Goal: Task Accomplishment & Management: Use online tool/utility

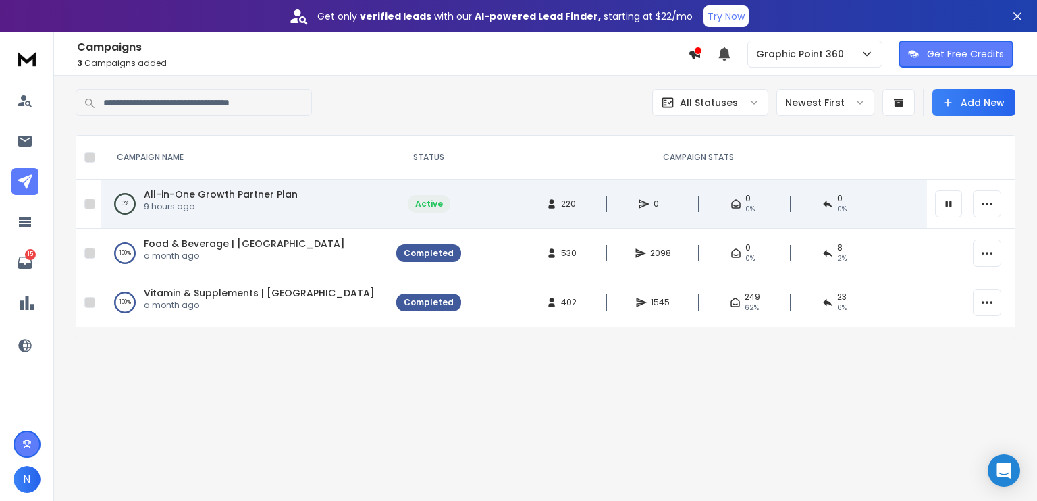
click at [218, 198] on span "All-in-One Growth Partner Plan" at bounding box center [221, 195] width 154 height 14
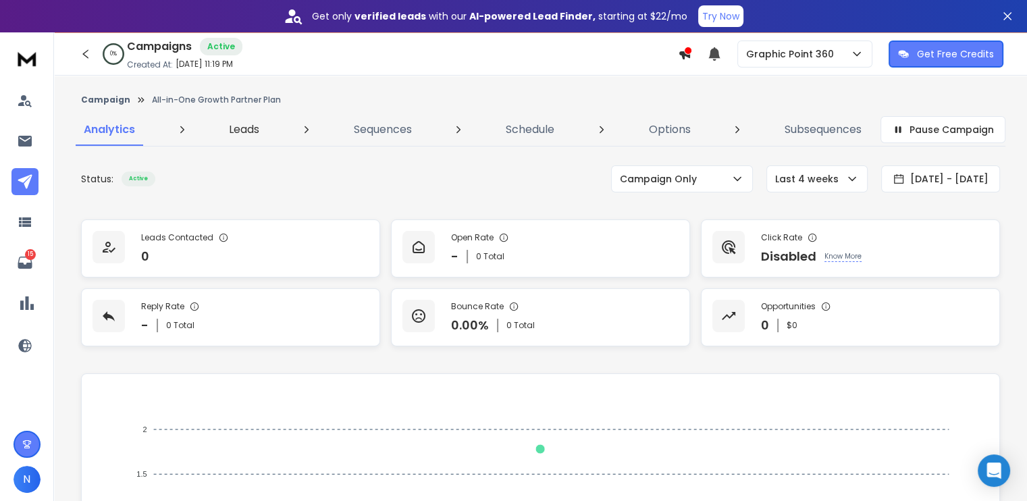
click at [236, 123] on p "Leads" at bounding box center [244, 130] width 30 height 16
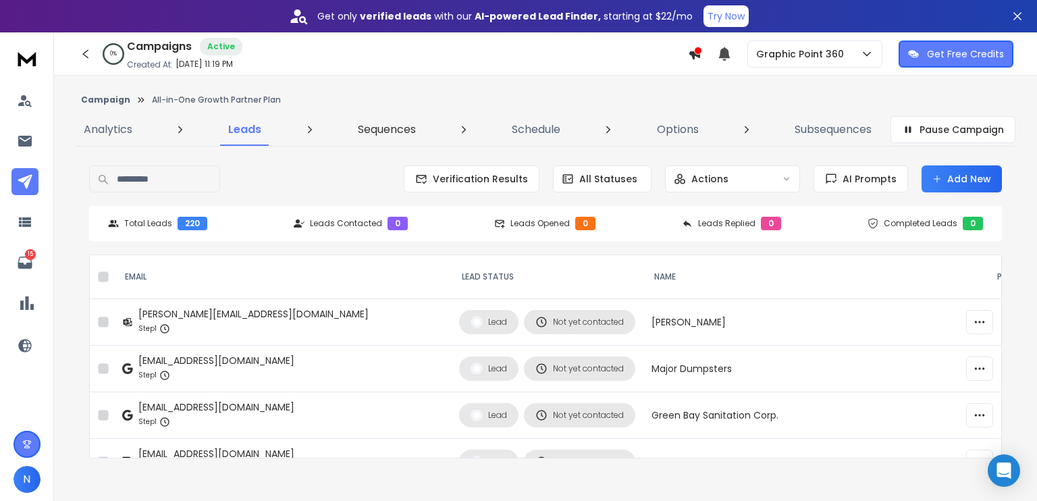
click at [392, 134] on p "Sequences" at bounding box center [387, 130] width 58 height 16
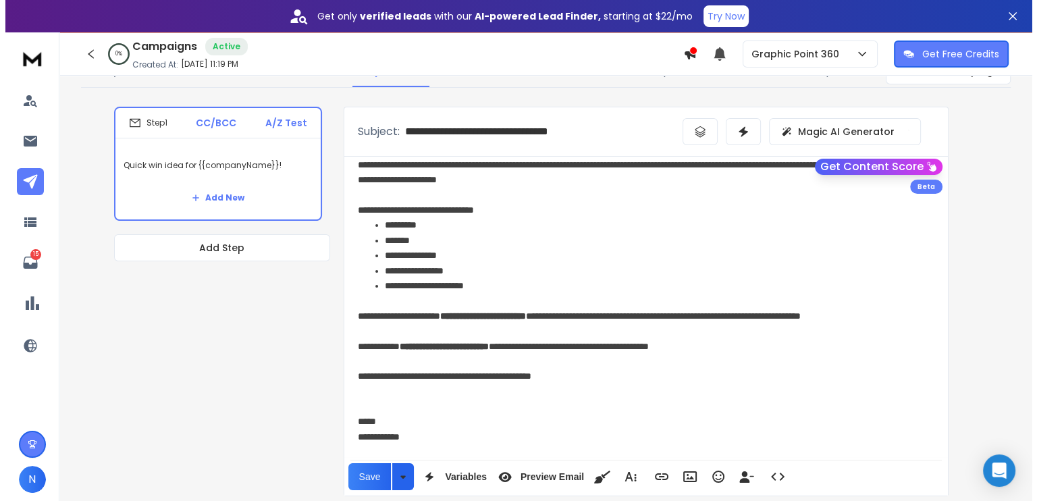
scroll to position [72, 0]
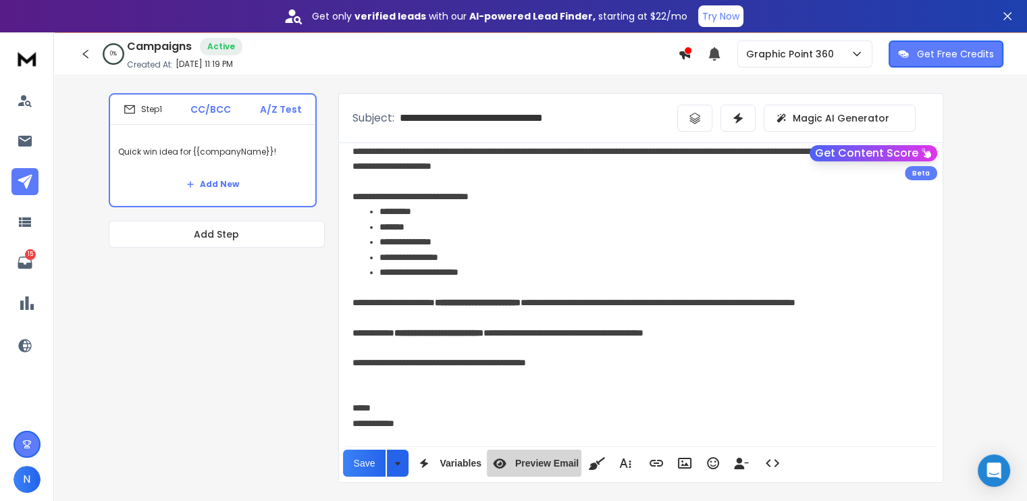
click at [535, 469] on div "Preview Email" at bounding box center [534, 463] width 95 height 22
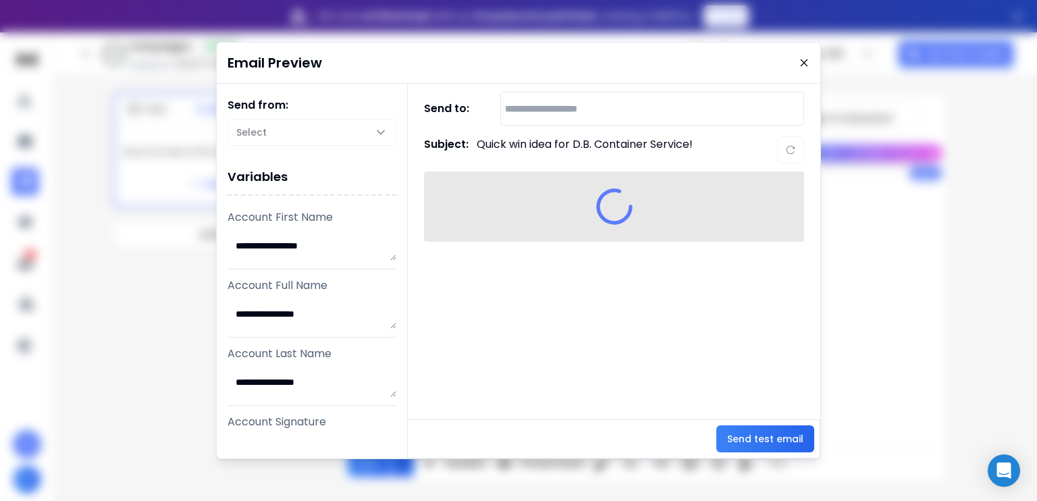
type textarea "**********"
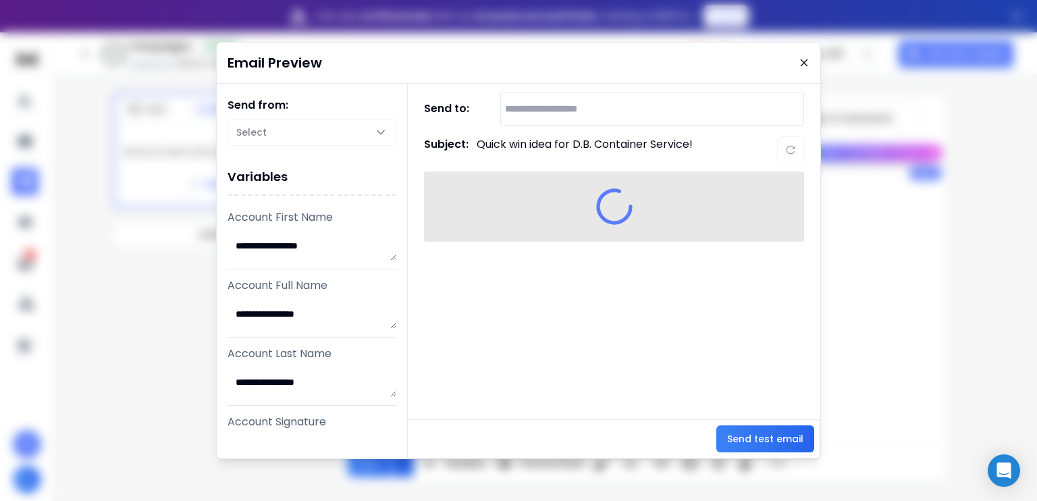
type textarea "**********"
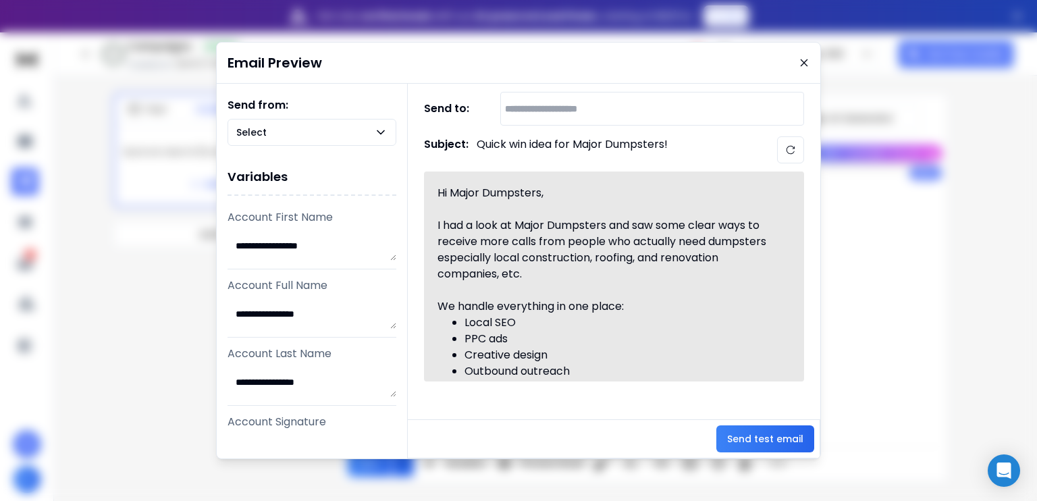
type textarea "******"
type textarea "**********"
type textarea "******"
type textarea "**********"
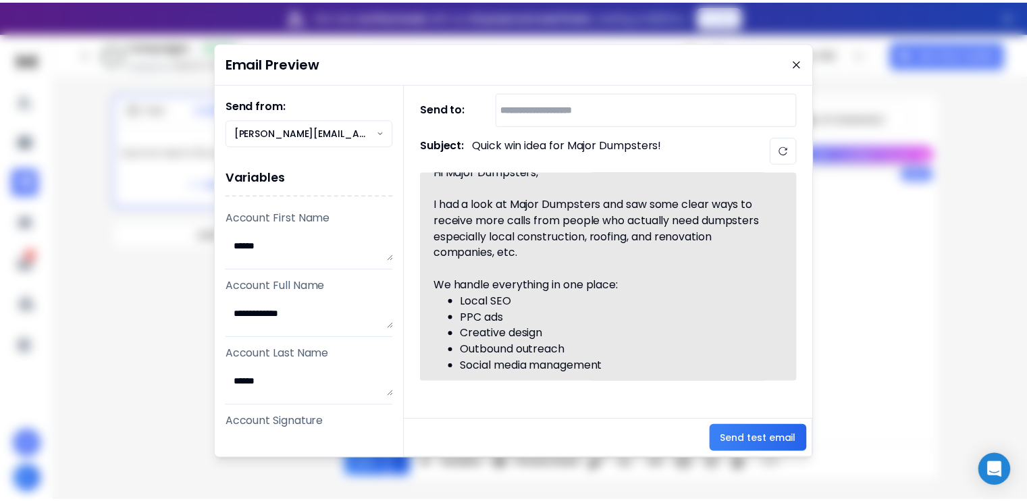
scroll to position [0, 0]
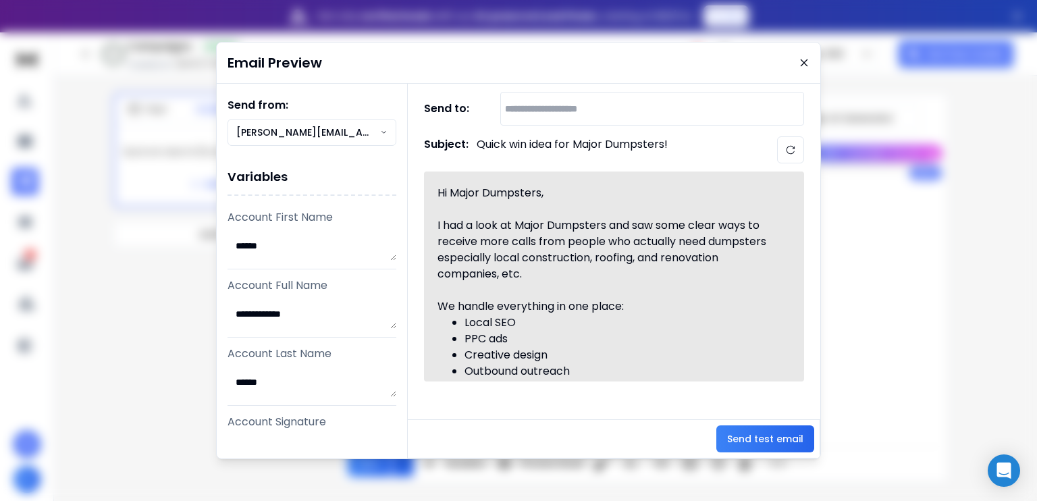
click at [803, 63] on icon at bounding box center [804, 62] width 11 height 11
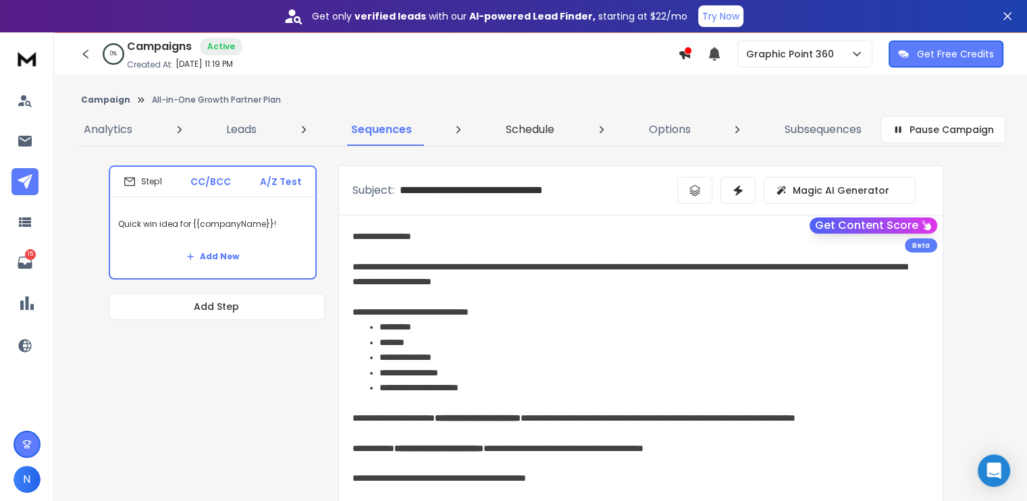
click at [526, 130] on p "Schedule" at bounding box center [530, 130] width 49 height 16
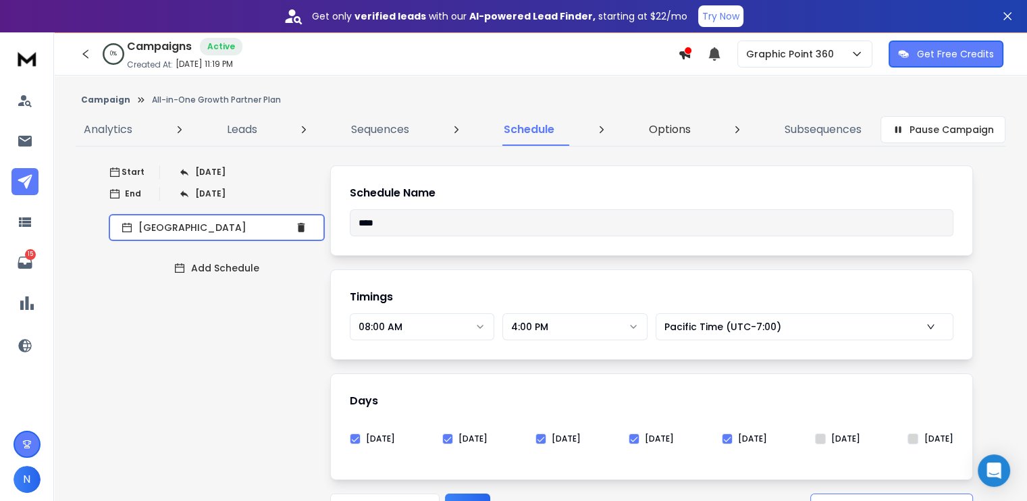
click at [659, 128] on p "Options" at bounding box center [669, 130] width 42 height 16
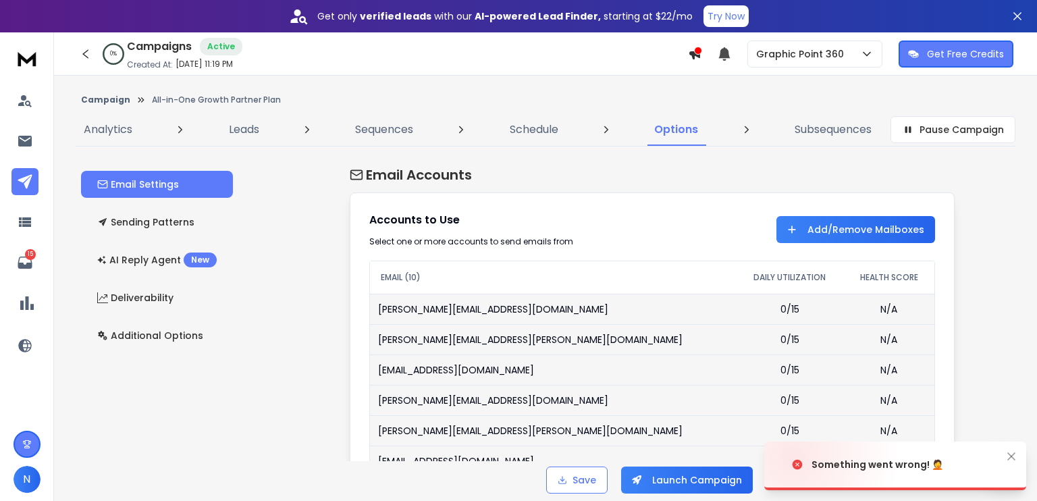
drag, startPoint x: 922, startPoint y: 467, endPoint x: 794, endPoint y: 485, distance: 128.9
click at [794, 485] on div "Something went wrong! 🤦" at bounding box center [867, 465] width 184 height 46
click at [794, 467] on icon "Notifications (F8)" at bounding box center [798, 465] width 10 height 10
click at [794, 462] on icon "Notifications (F8)" at bounding box center [798, 465] width 10 height 10
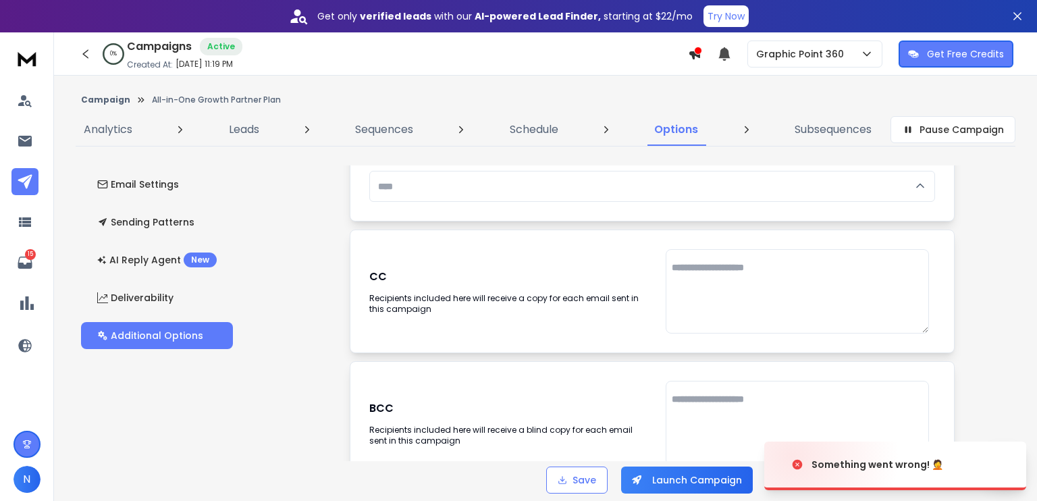
scroll to position [2942, 0]
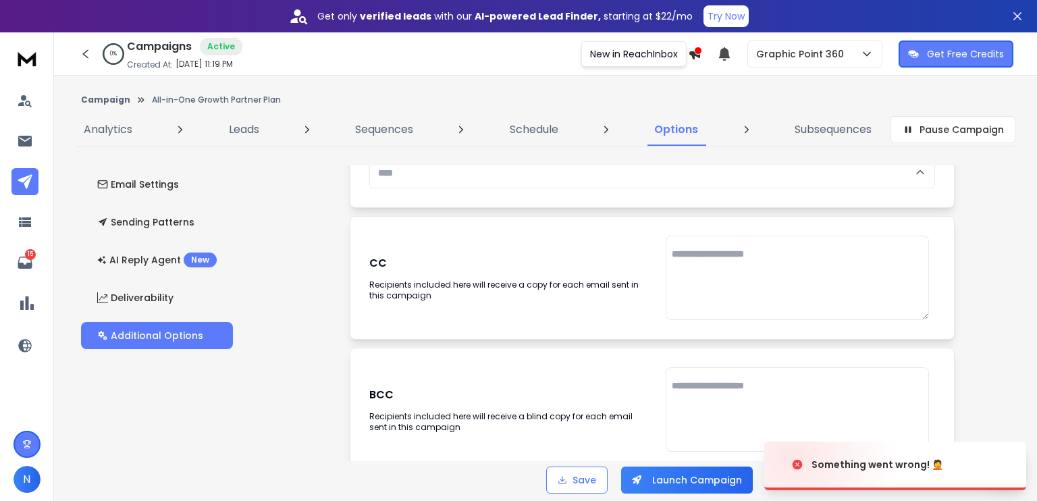
click at [700, 52] on div at bounding box center [698, 51] width 8 height 8
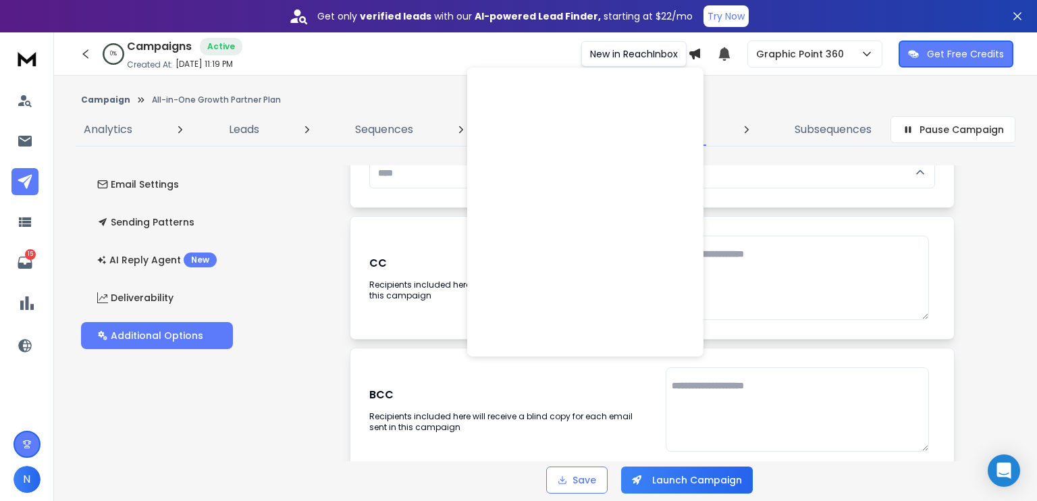
click at [700, 56] on icon at bounding box center [695, 54] width 11 height 11
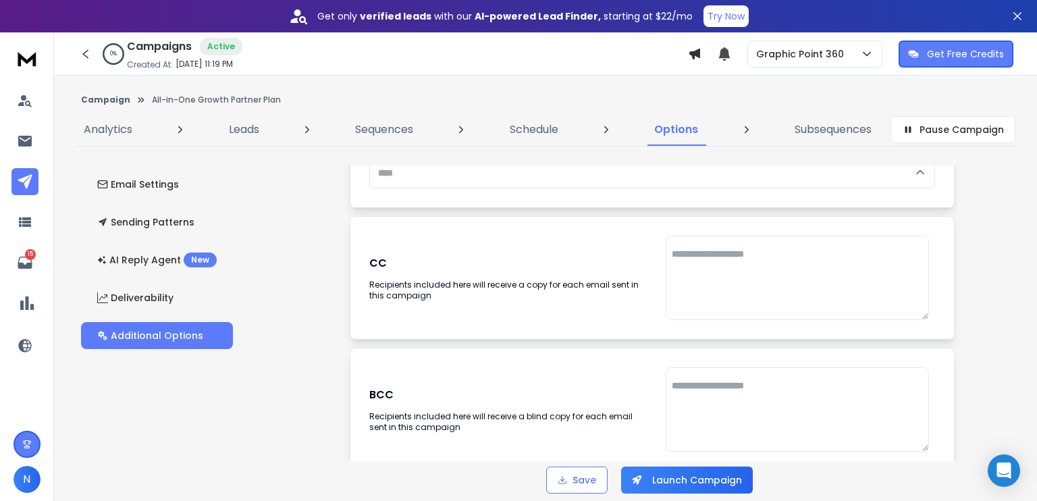
click at [700, 56] on icon at bounding box center [695, 54] width 11 height 11
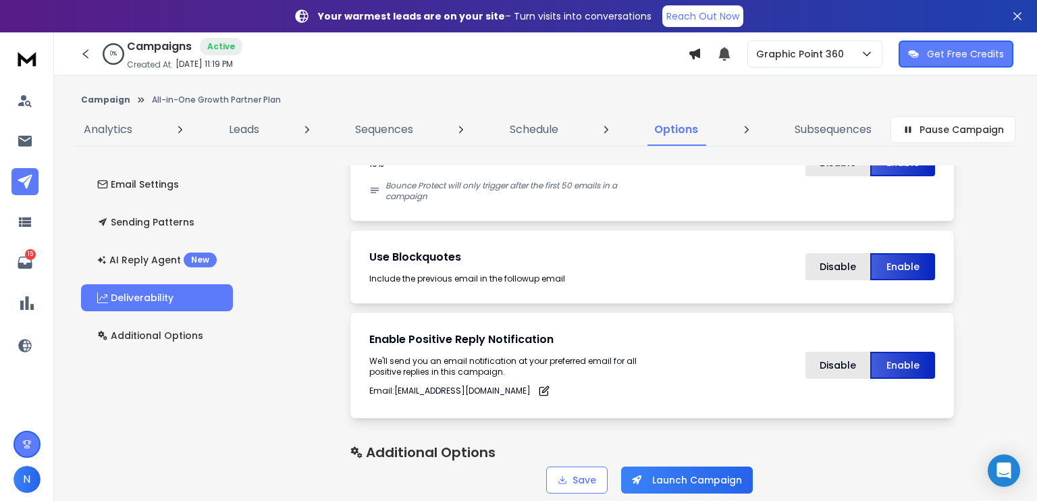
scroll to position [2229, 0]
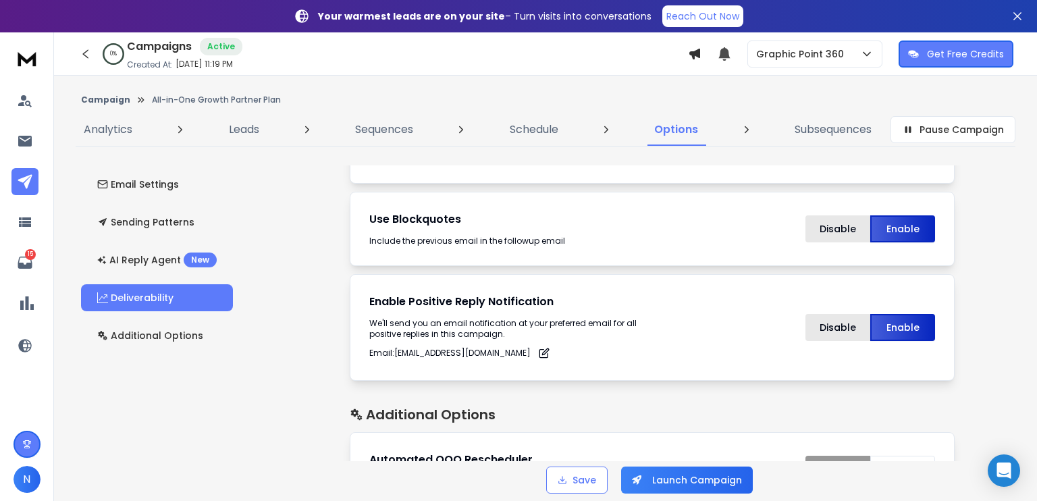
click at [829, 219] on button "Disable" at bounding box center [838, 228] width 65 height 27
click at [871, 215] on button "Enable" at bounding box center [903, 228] width 65 height 27
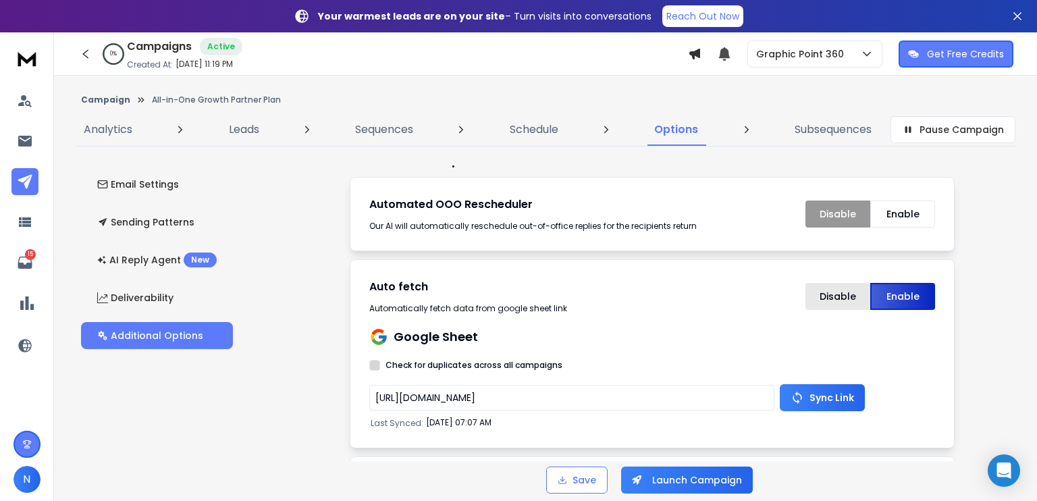
scroll to position [2566, 0]
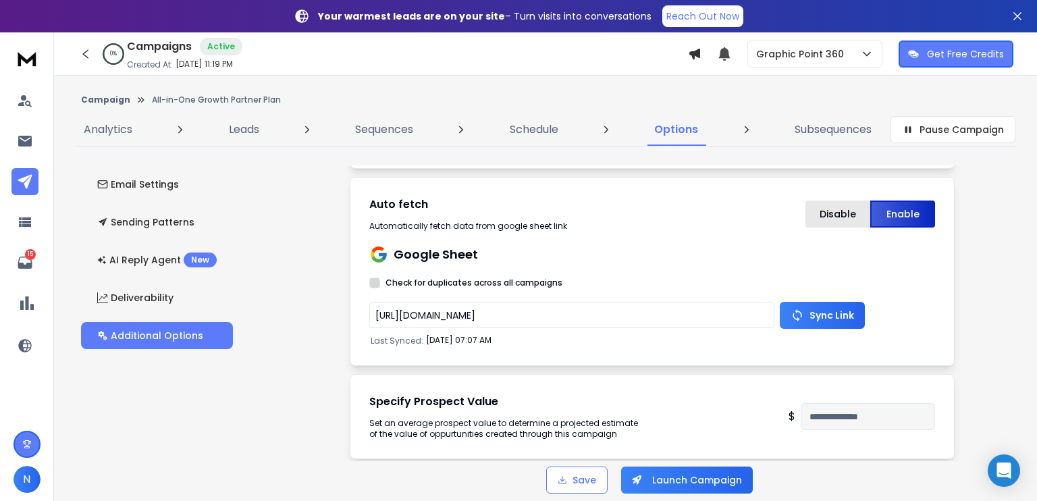
click at [811, 309] on p "Sync Link" at bounding box center [832, 316] width 45 height 14
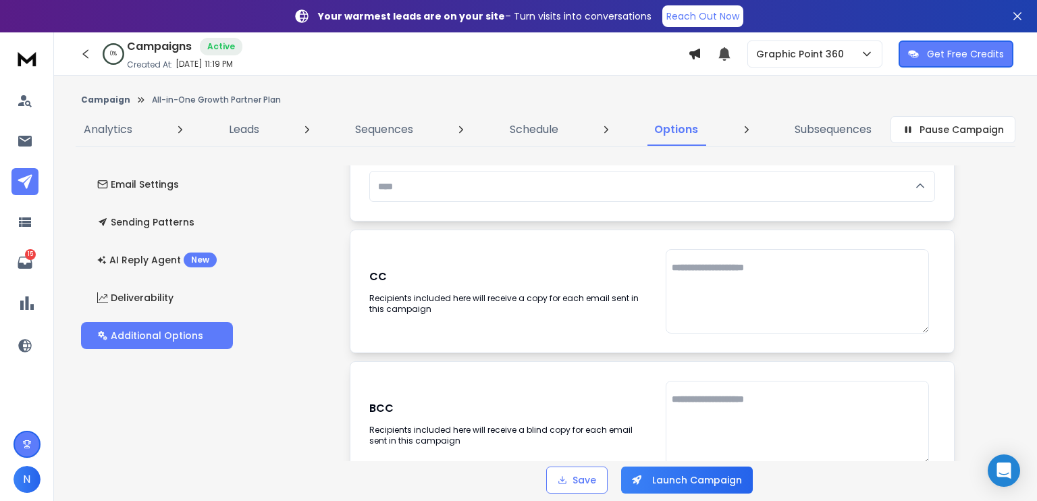
scroll to position [2942, 0]
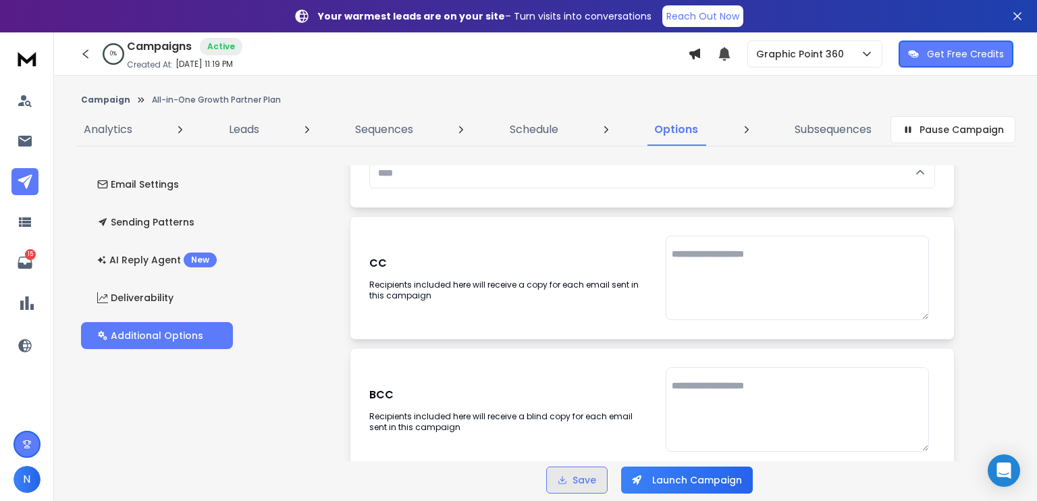
click at [576, 472] on button "Save" at bounding box center [576, 480] width 61 height 27
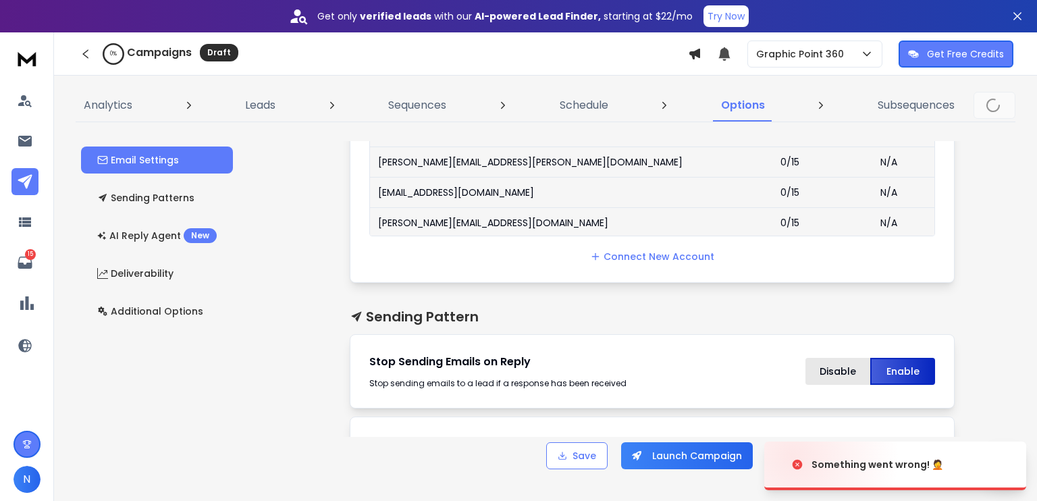
scroll to position [540, 0]
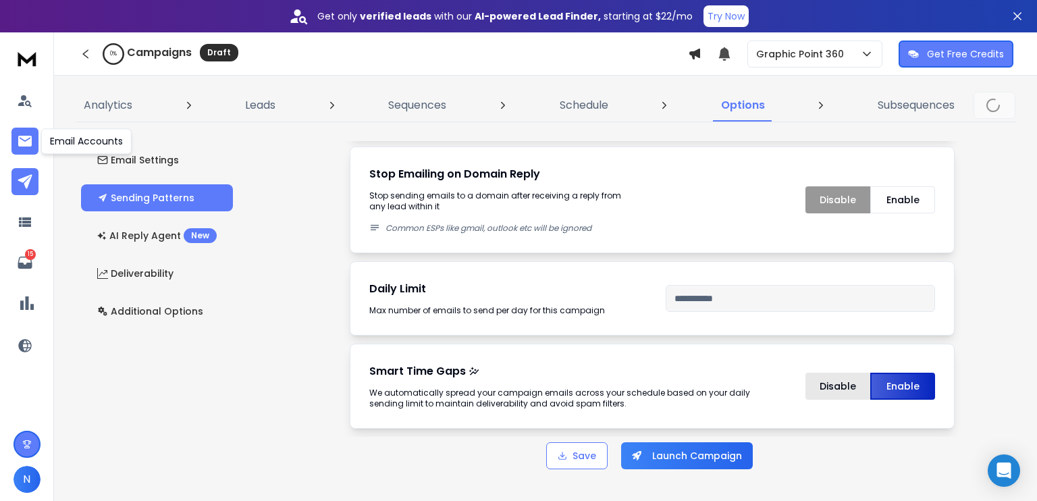
click at [30, 133] on icon at bounding box center [25, 141] width 16 height 16
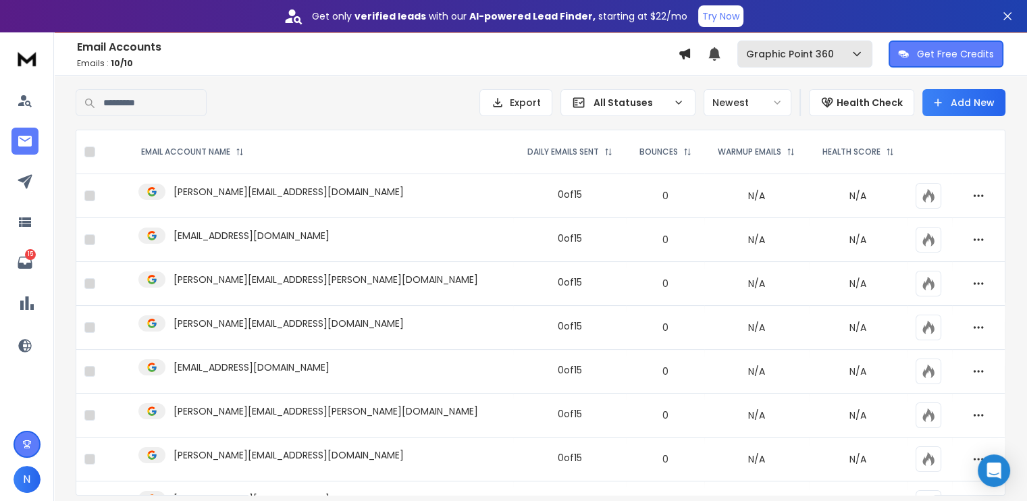
click at [783, 49] on p "Graphic Point 360" at bounding box center [792, 54] width 93 height 14
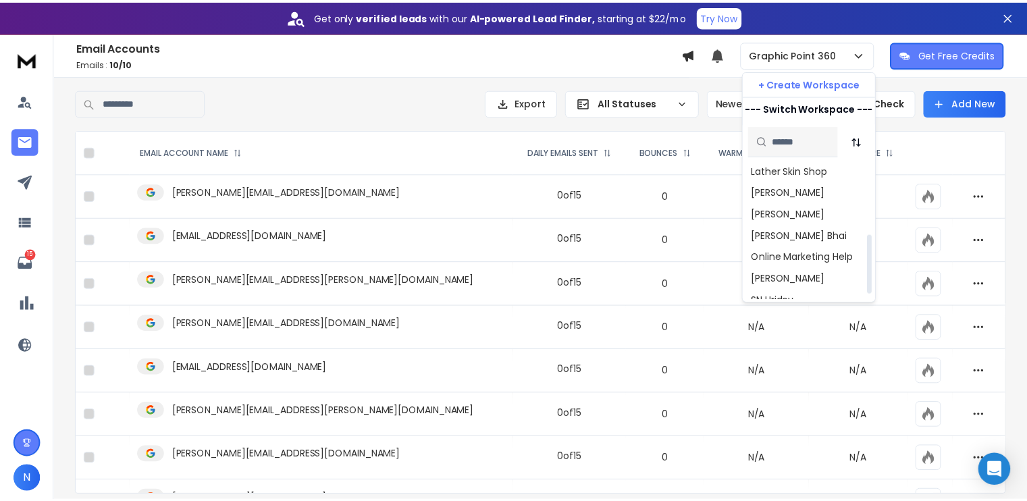
scroll to position [167, 0]
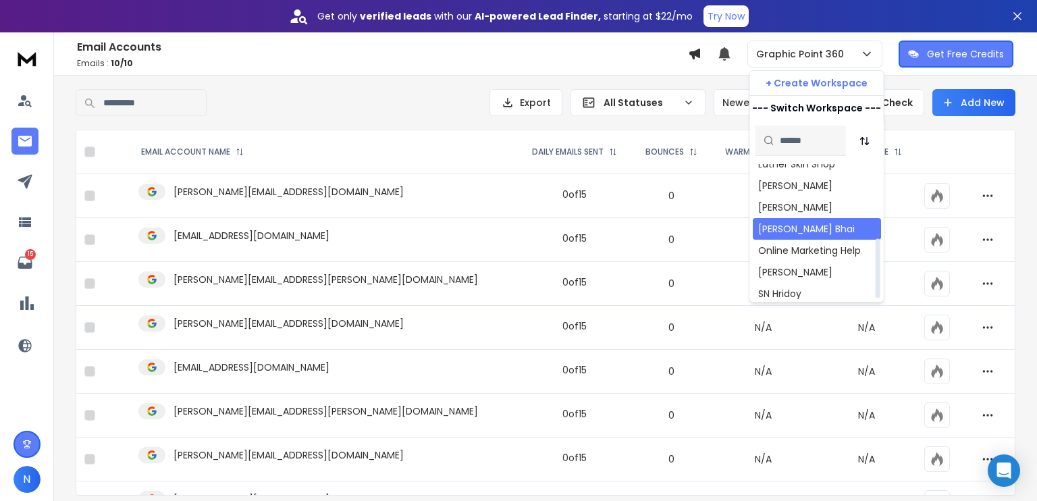
click at [794, 222] on div "[PERSON_NAME] Bhai" at bounding box center [806, 229] width 97 height 14
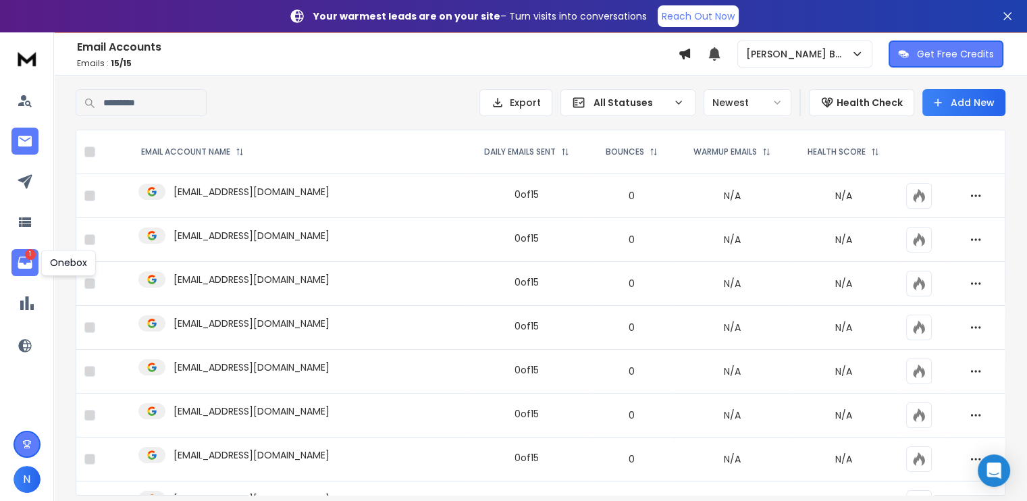
click at [36, 263] on link "1" at bounding box center [24, 262] width 27 height 27
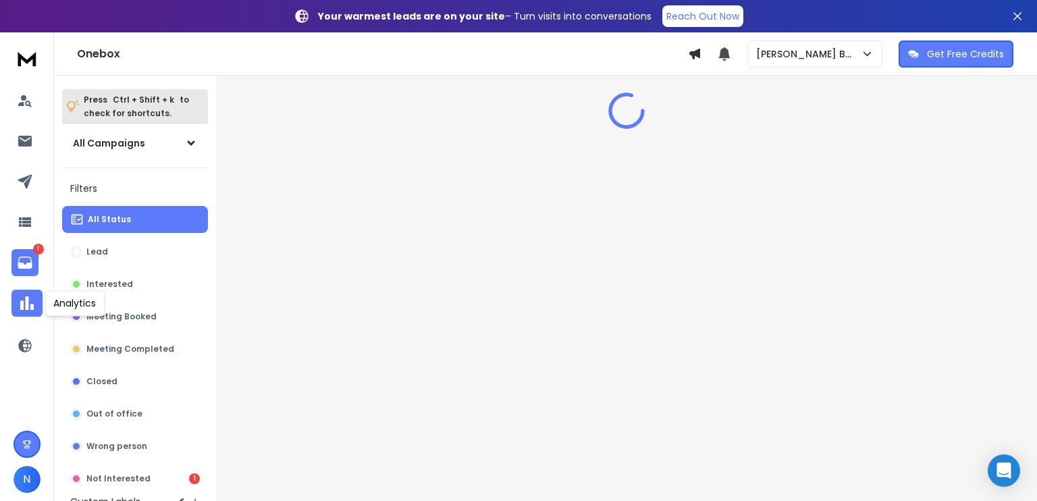
click at [23, 296] on icon at bounding box center [27, 303] width 20 height 20
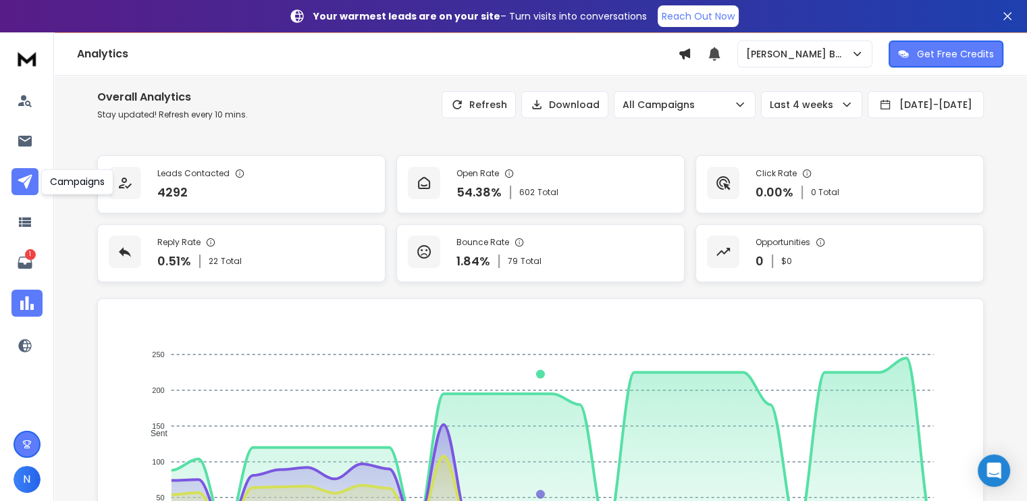
click at [27, 188] on icon at bounding box center [25, 182] width 16 height 16
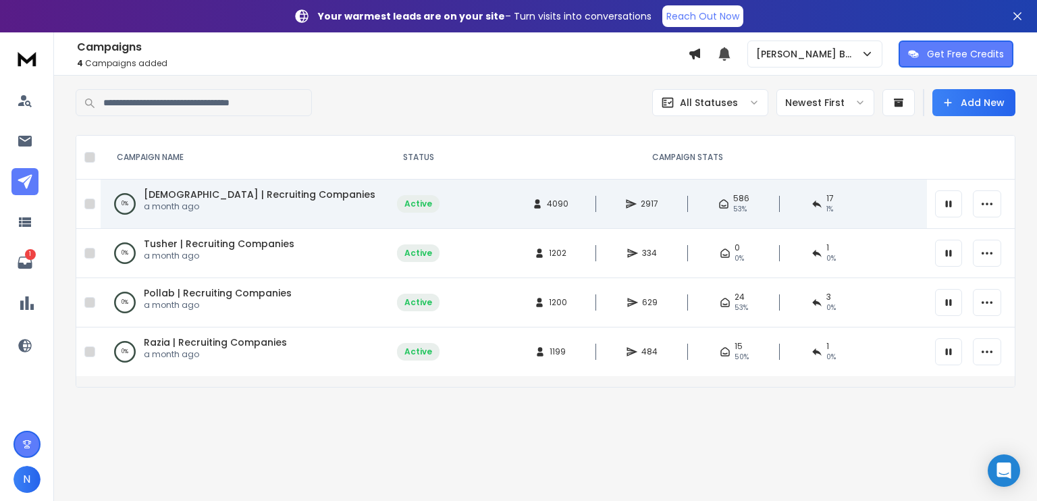
click at [239, 191] on span "Imam | Recruiting Companies" at bounding box center [260, 195] width 232 height 14
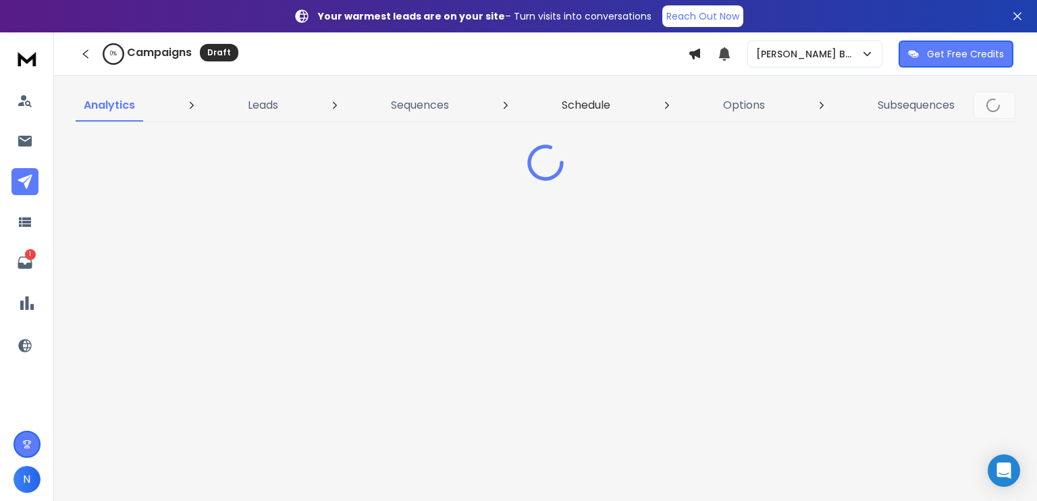
click at [579, 109] on p "Schedule" at bounding box center [586, 105] width 49 height 16
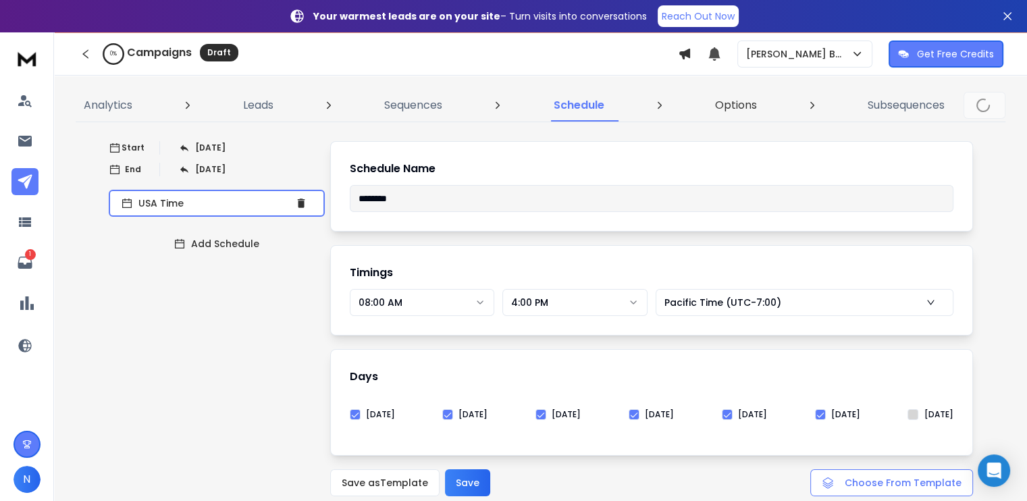
click at [710, 102] on link "Options" at bounding box center [736, 105] width 58 height 32
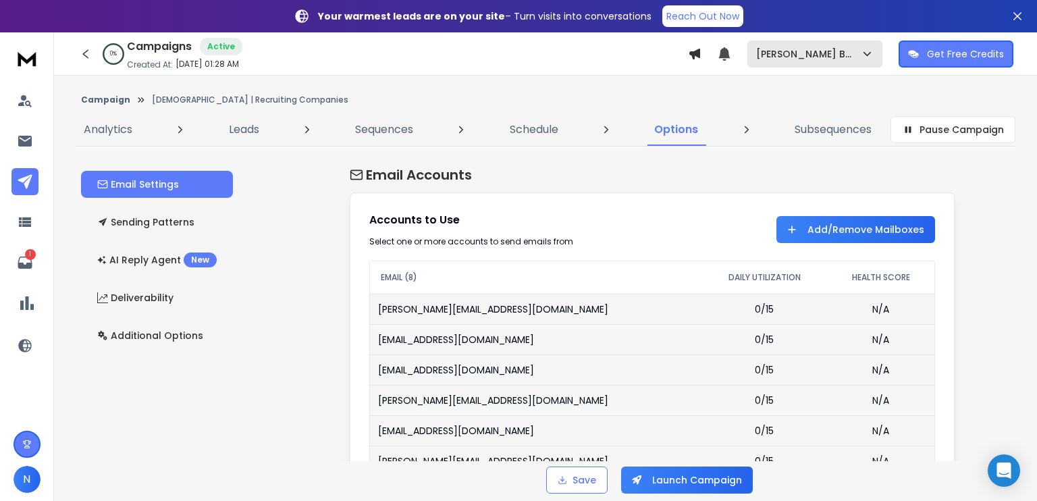
click at [783, 47] on p "[PERSON_NAME] Bhai" at bounding box center [808, 54] width 105 height 14
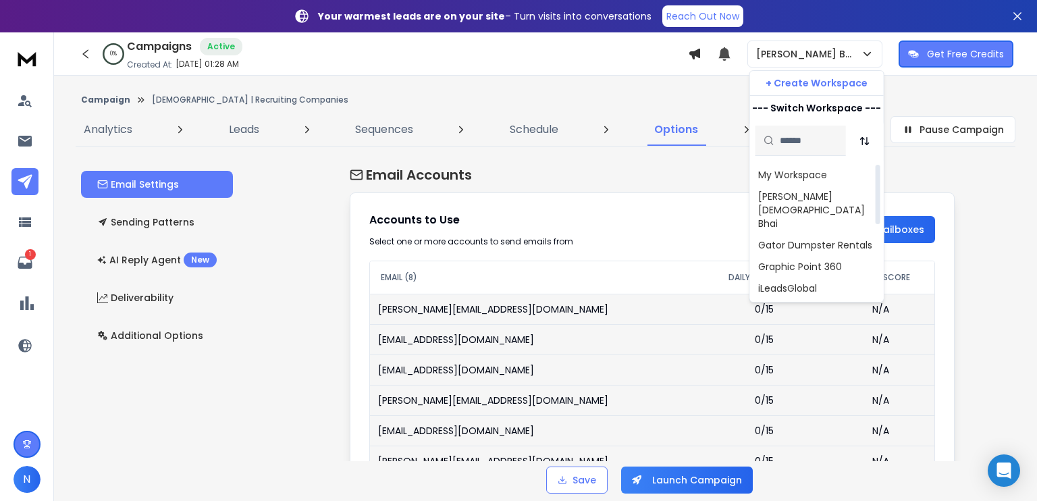
click at [792, 260] on div "Graphic Point 360" at bounding box center [800, 267] width 84 height 14
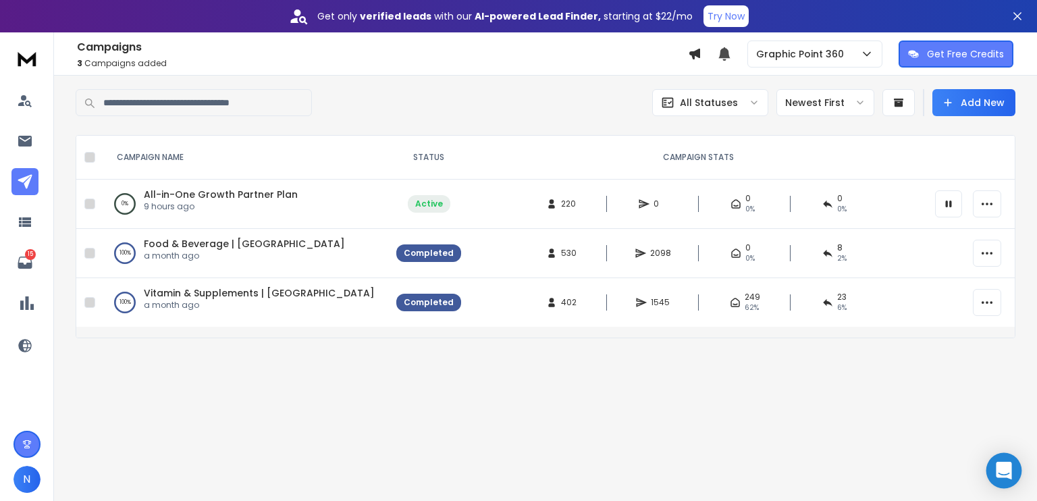
click at [993, 479] on div "Open Intercom Messenger" at bounding box center [1005, 471] width 36 height 36
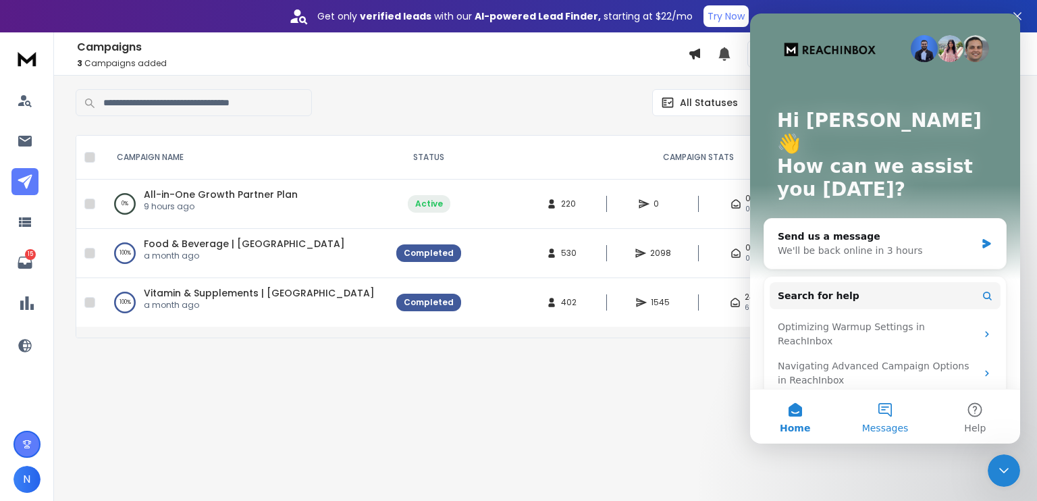
click at [882, 416] on button "Messages" at bounding box center [885, 417] width 90 height 54
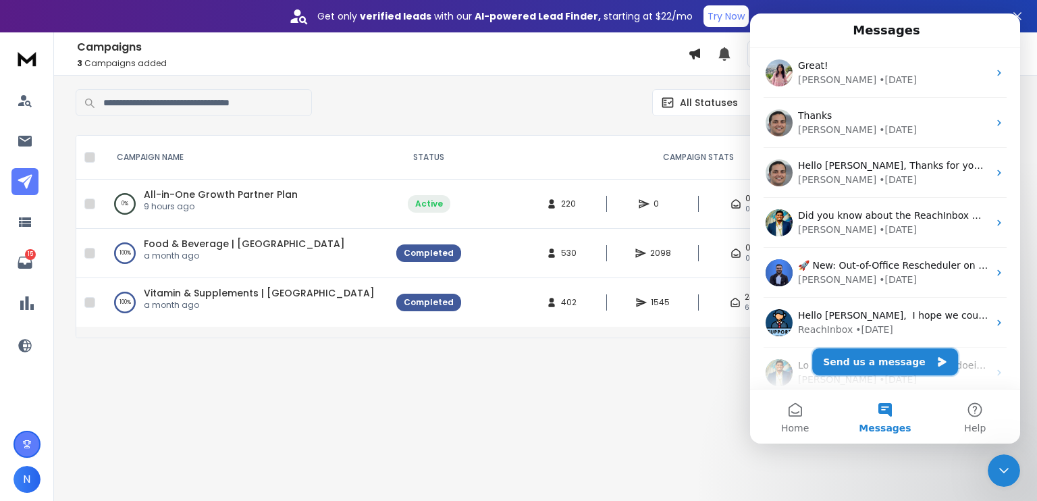
click at [869, 368] on button "Send us a message" at bounding box center [885, 361] width 146 height 27
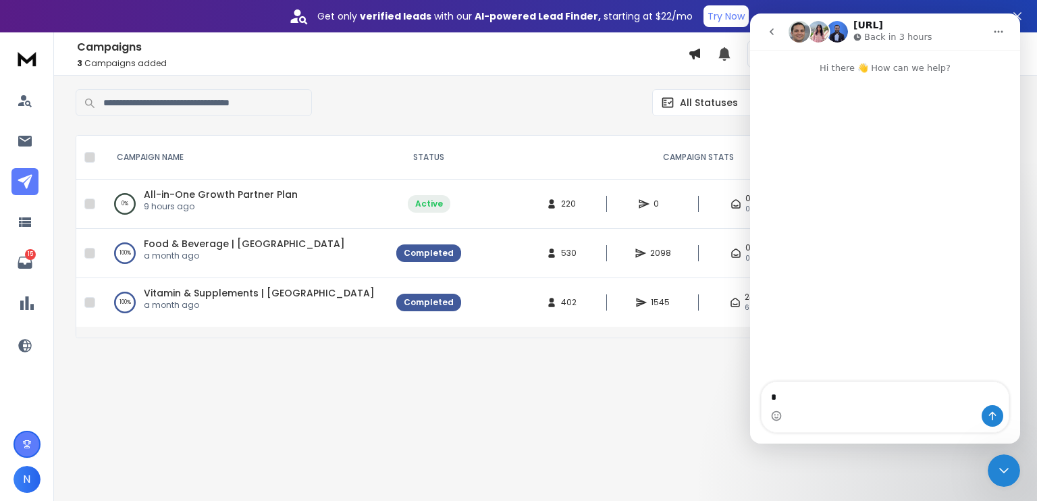
type textarea "**"
type textarea "*****"
click at [875, 405] on textarea "**********" at bounding box center [885, 393] width 247 height 23
click at [750, 14] on span "*********" at bounding box center [750, 14] width 0 height 0
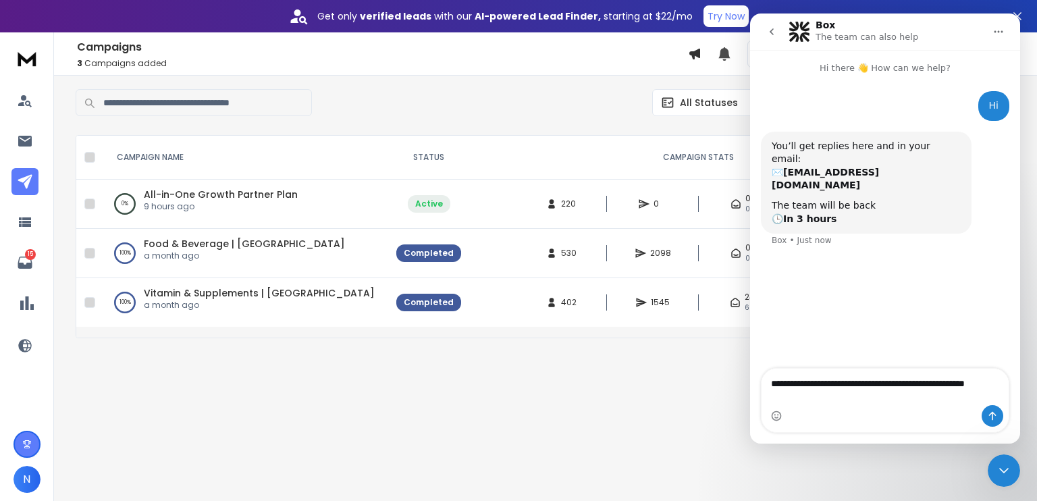
click at [873, 390] on textarea "**********" at bounding box center [885, 387] width 247 height 36
click at [750, 14] on div "*********" at bounding box center [750, 14] width 0 height 0
click at [750, 14] on span "***" at bounding box center [750, 14] width 0 height 0
click at [903, 413] on div "Intercom messenger" at bounding box center [885, 416] width 247 height 22
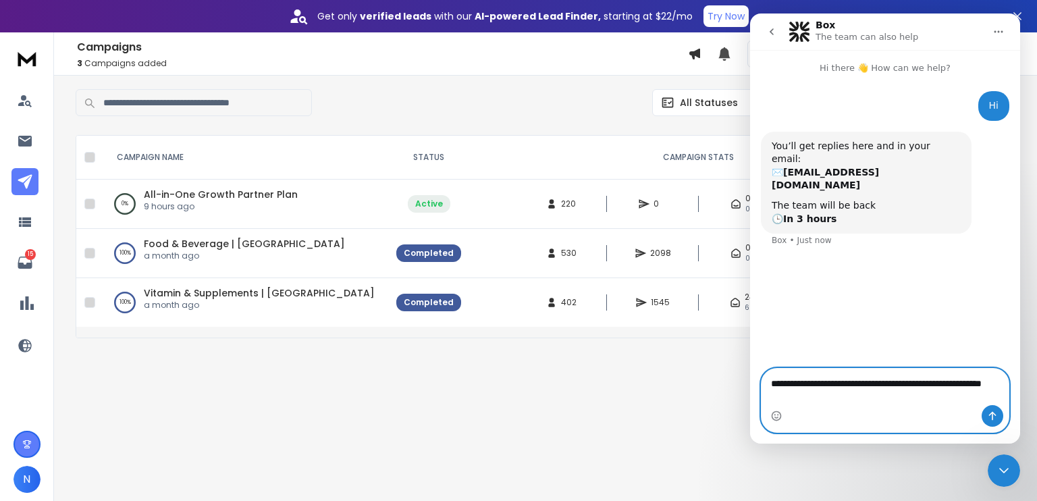
click at [900, 403] on textarea "**********" at bounding box center [885, 387] width 247 height 36
click at [913, 384] on textarea "**********" at bounding box center [885, 387] width 247 height 36
type textarea "**********"
click at [989, 417] on icon "Send a message…" at bounding box center [992, 416] width 11 height 11
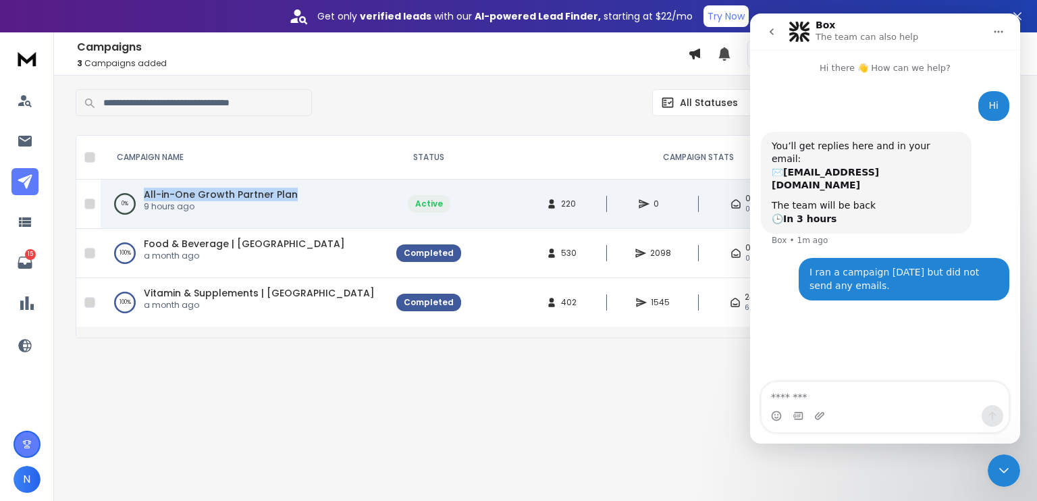
drag, startPoint x: 140, startPoint y: 184, endPoint x: 317, endPoint y: 190, distance: 177.0
click at [317, 190] on td "0 % All-in-One Growth Partner Plan 9 hours ago" at bounding box center [245, 204] width 288 height 49
click at [276, 194] on span "All-in-One Growth Partner Plan" at bounding box center [221, 195] width 154 height 14
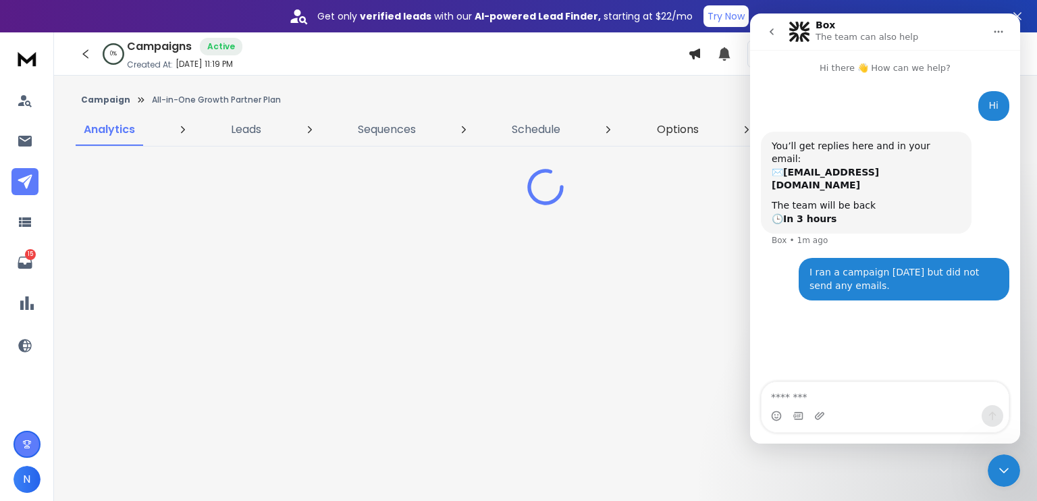
click at [698, 124] on p "Options" at bounding box center [678, 130] width 42 height 16
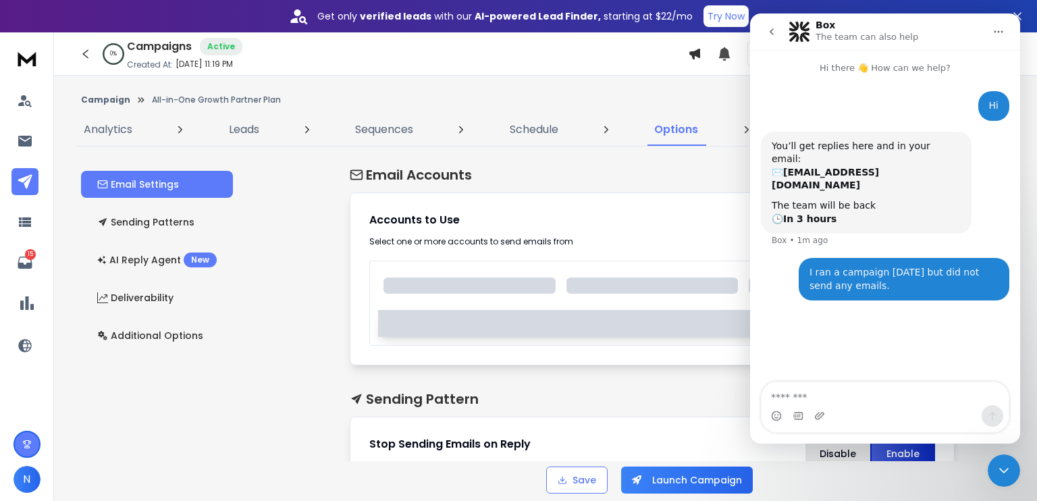
type input "***"
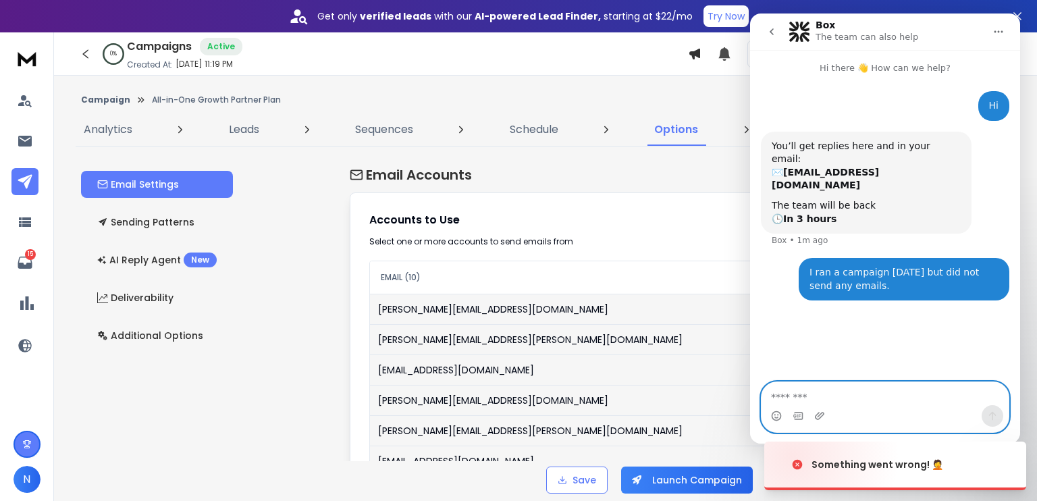
click at [856, 395] on textarea "Message…" at bounding box center [885, 393] width 247 height 23
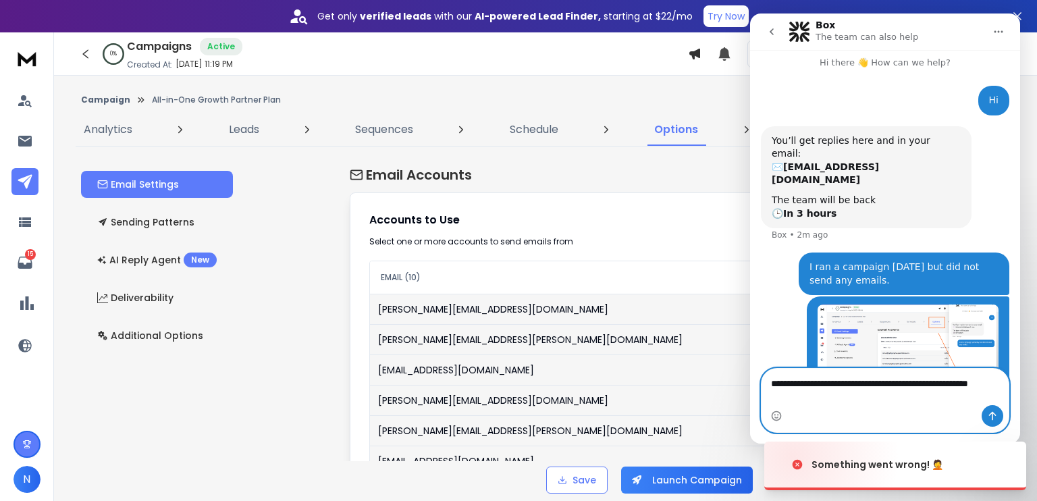
scroll to position [19, 0]
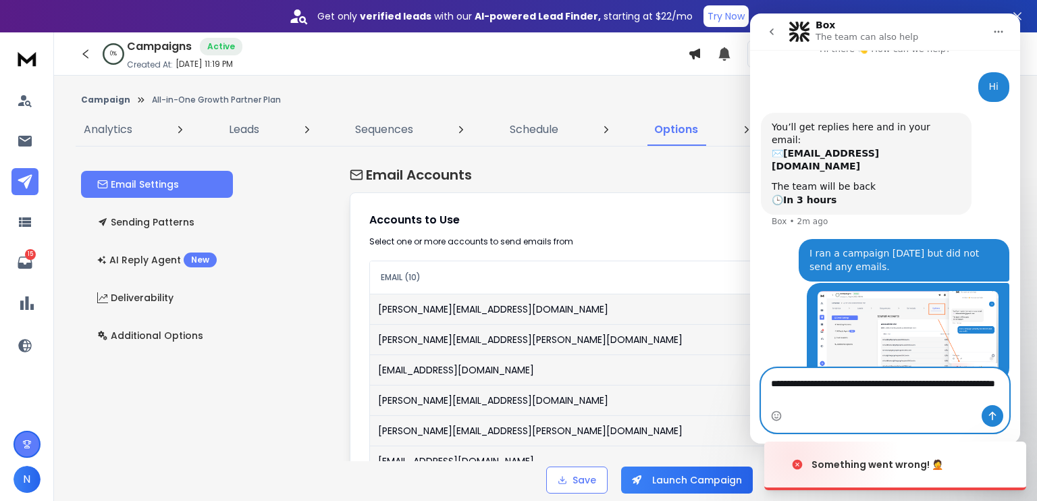
type textarea "**********"
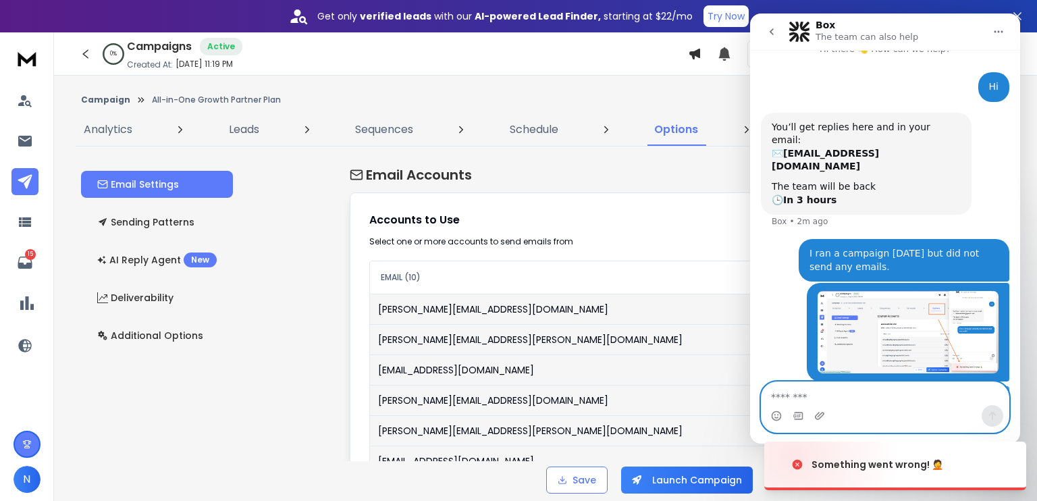
scroll to position [50, 0]
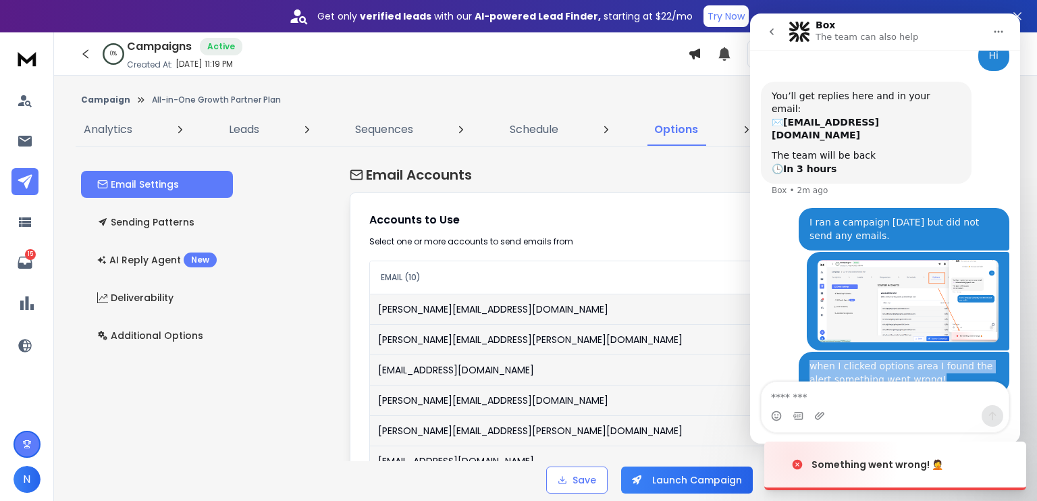
drag, startPoint x: 902, startPoint y: 353, endPoint x: 799, endPoint y: 353, distance: 102.7
click at [799, 353] on div "when I clicked options area I found the alert something went wrong! Nabi • Just…" at bounding box center [904, 373] width 211 height 43
drag, startPoint x: 68, startPoint y: 329, endPoint x: 627, endPoint y: 102, distance: 602.9
click at [627, 102] on div "Campaign All-in-One Growth Partner Plan" at bounding box center [546, 100] width 940 height 22
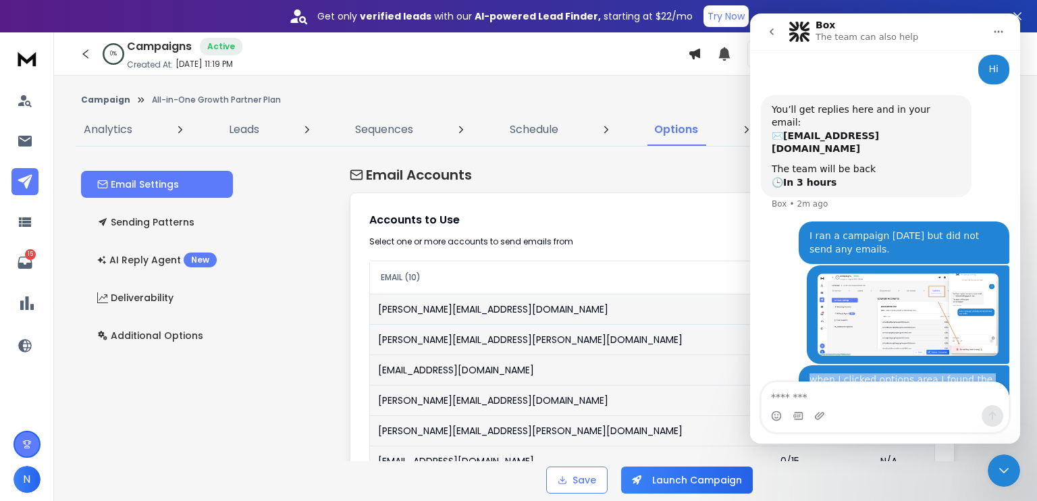
scroll to position [49, 0]
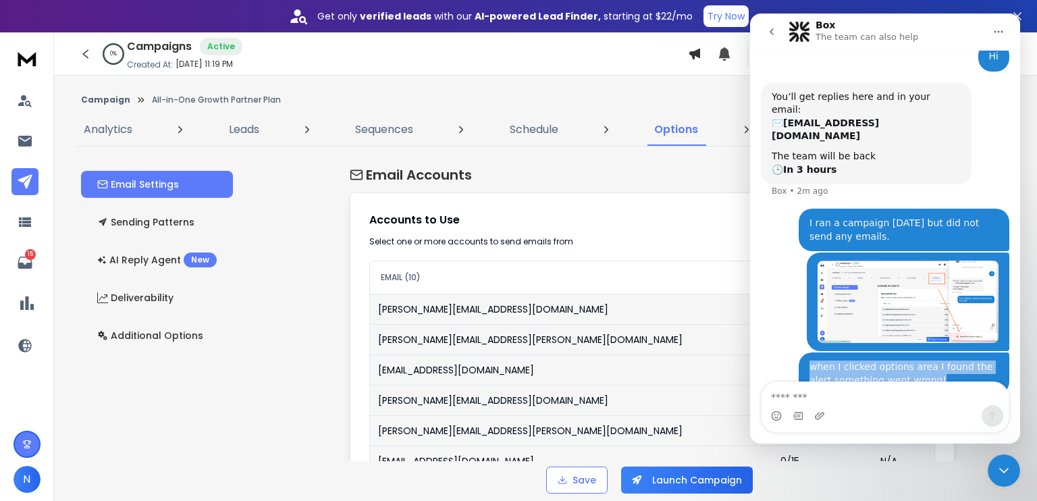
click at [901, 361] on div "when I clicked options area I found the alert something went wrong!" at bounding box center [904, 374] width 189 height 26
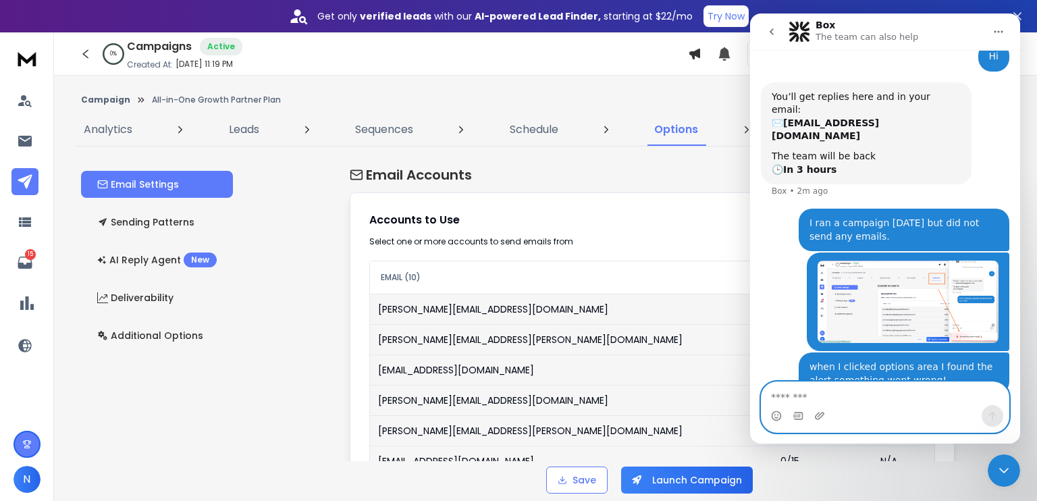
click at [877, 398] on textarea "Message…" at bounding box center [885, 393] width 247 height 23
click at [914, 277] on img "Nabi says…" at bounding box center [908, 302] width 181 height 82
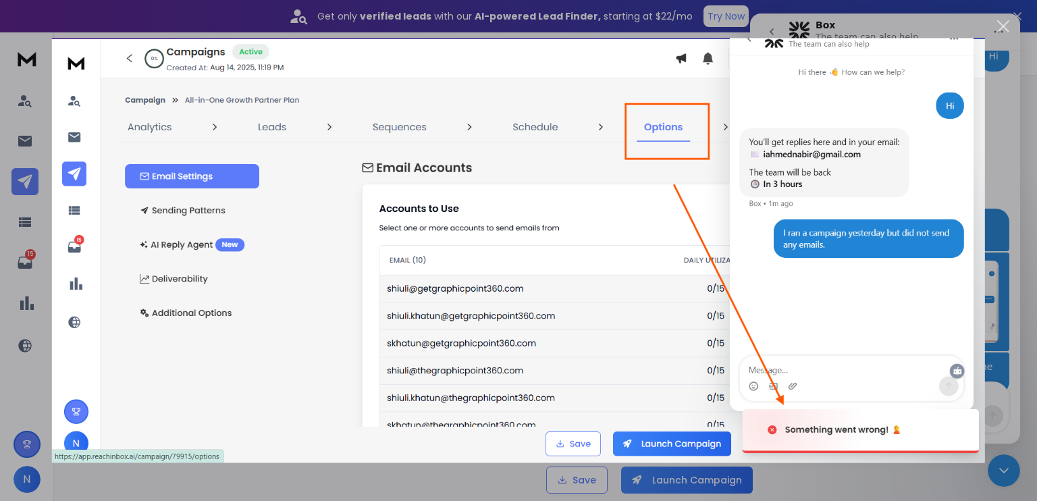
click at [1002, 28] on div "Close" at bounding box center [1003, 26] width 13 height 13
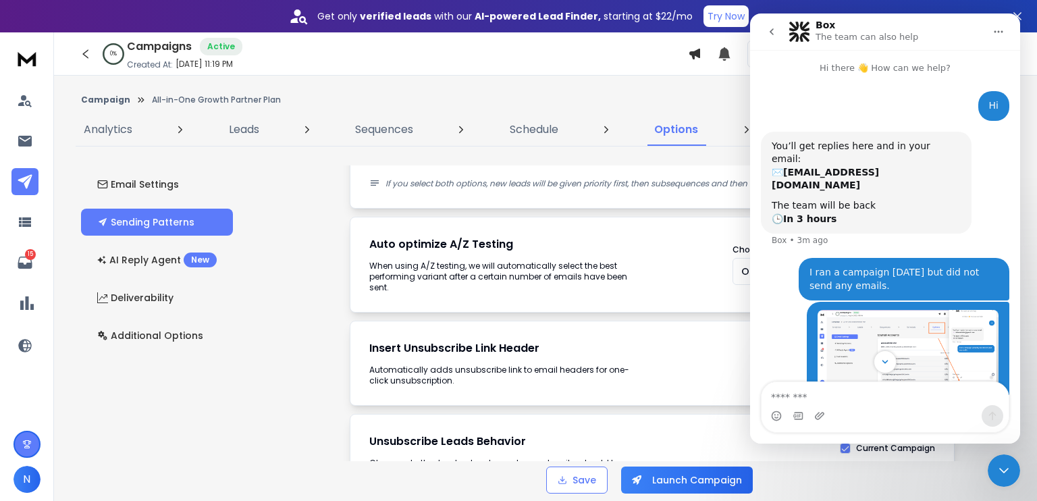
scroll to position [1013, 0]
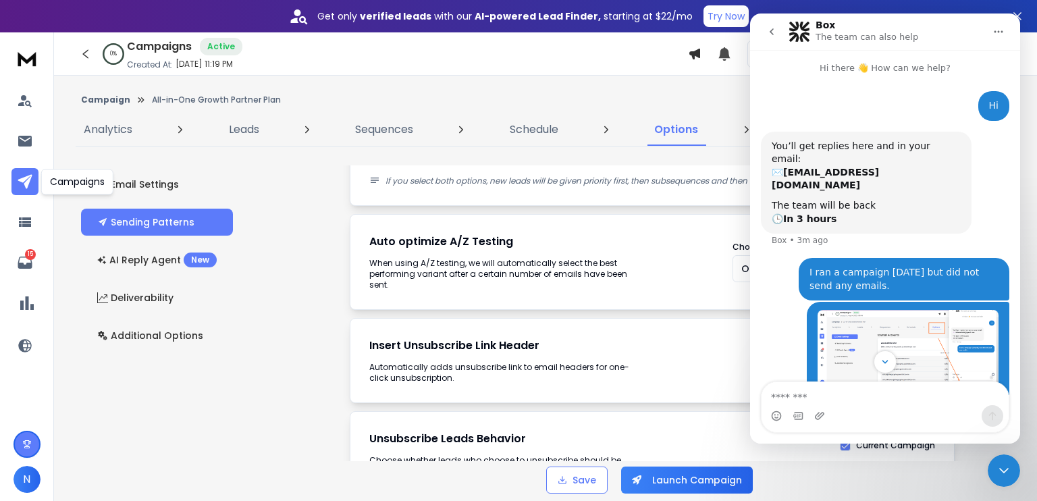
click at [28, 179] on icon at bounding box center [25, 181] width 14 height 14
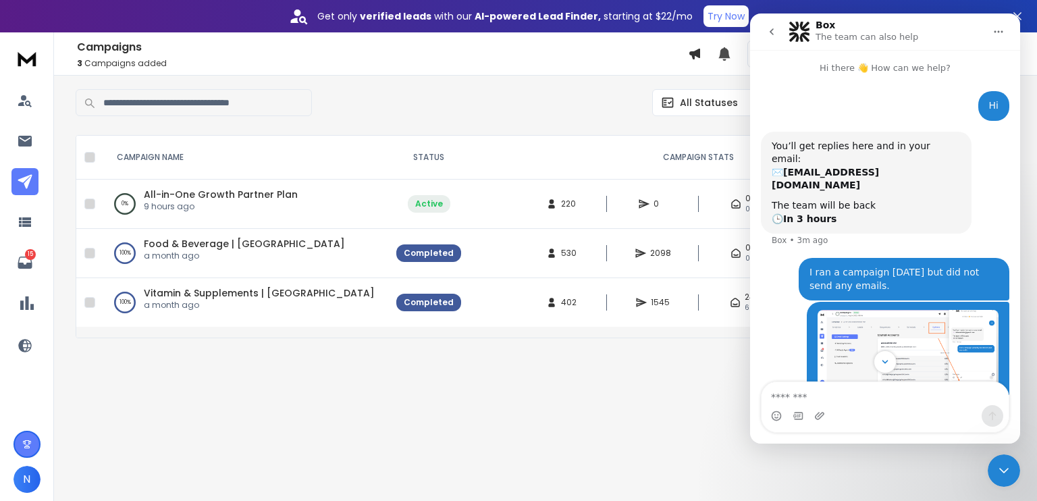
click at [596, 399] on div "Get only verified leads with our AI-powered Lead Finder, starting at $22/mo Try…" at bounding box center [518, 250] width 1037 height 501
click at [1010, 478] on icon "Close Intercom Messenger" at bounding box center [1004, 471] width 16 height 16
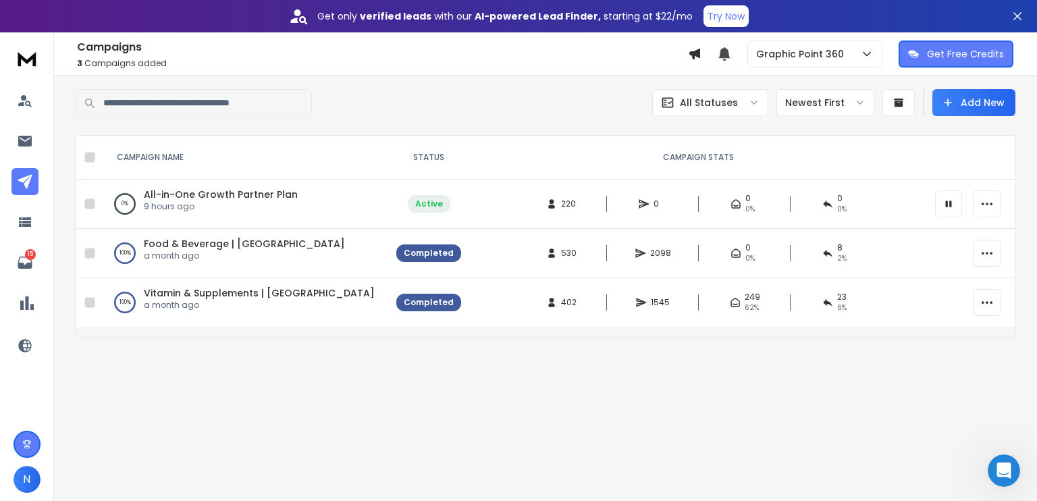
scroll to position [49, 0]
click at [819, 55] on p "Graphic Point 360" at bounding box center [802, 54] width 93 height 14
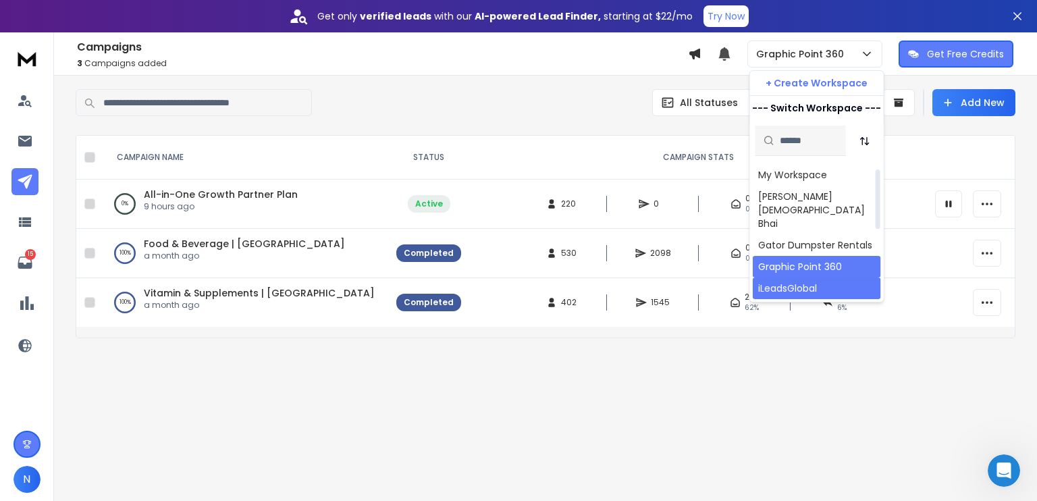
scroll to position [68, 0]
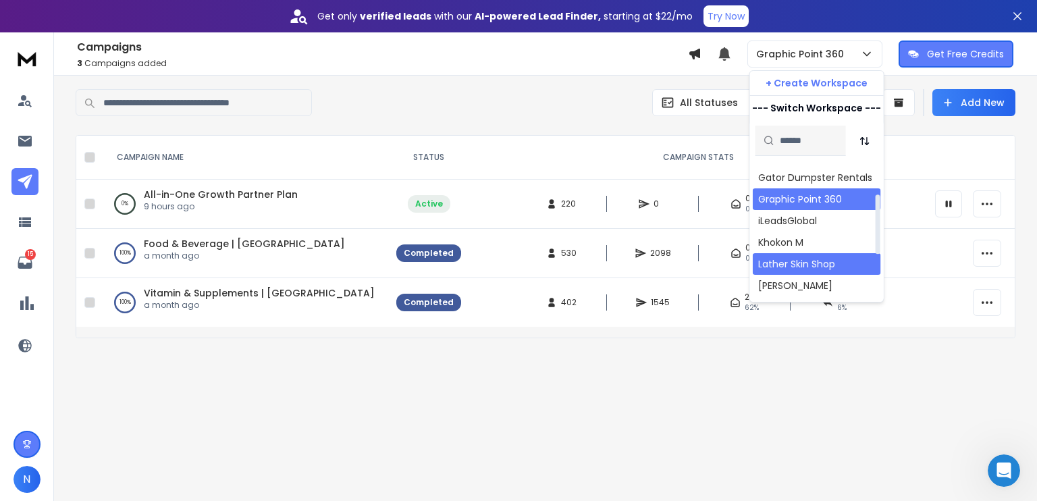
click at [801, 257] on div "Lather Skin Shop" at bounding box center [796, 264] width 77 height 14
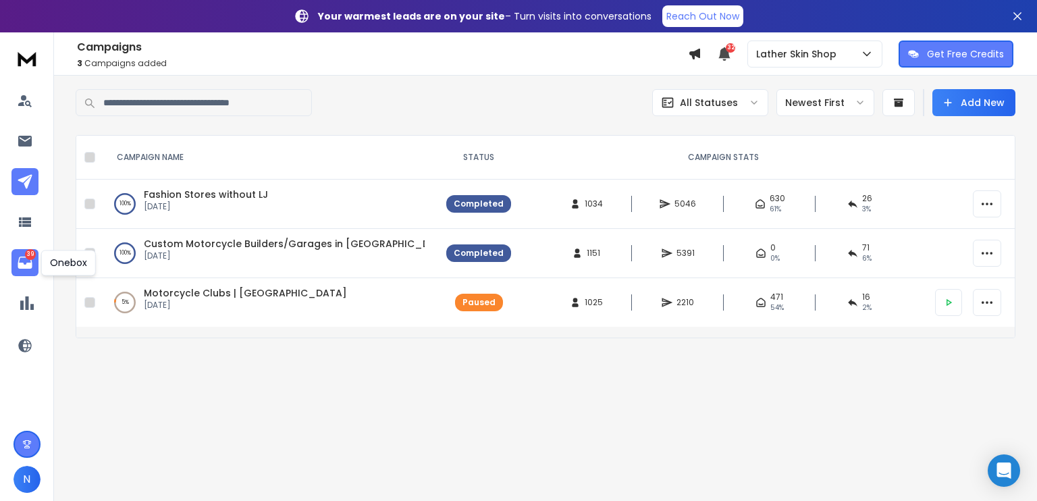
click at [23, 267] on icon at bounding box center [25, 263] width 14 height 12
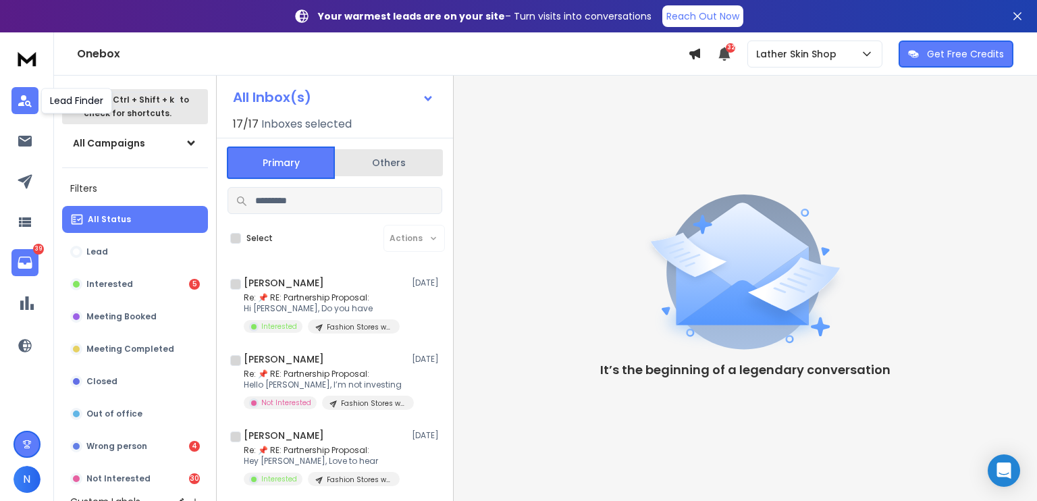
click at [33, 105] on link at bounding box center [24, 100] width 27 height 27
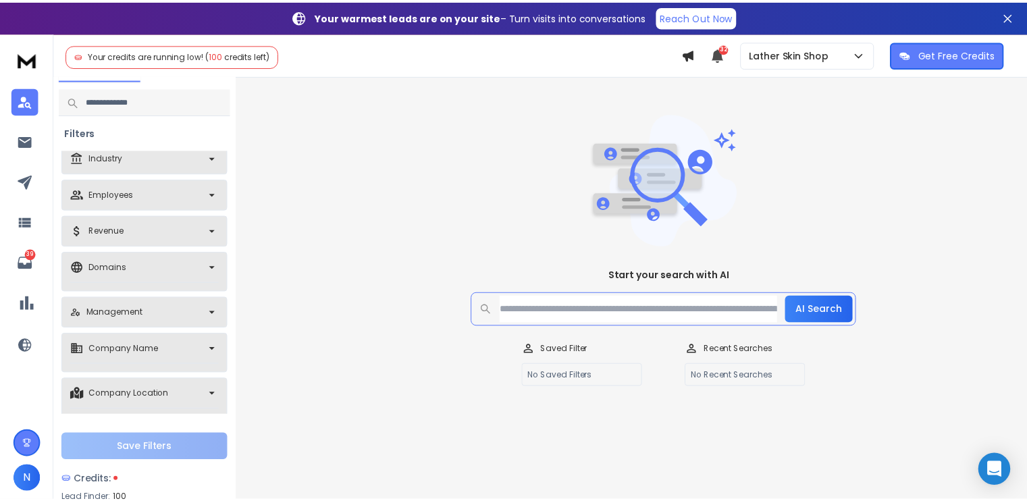
scroll to position [37, 0]
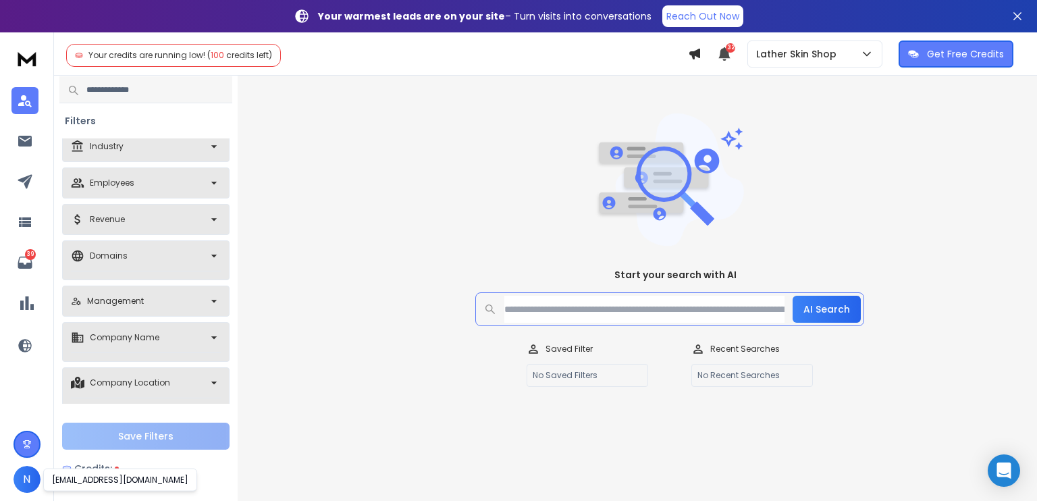
click at [16, 475] on span "N" at bounding box center [27, 479] width 27 height 27
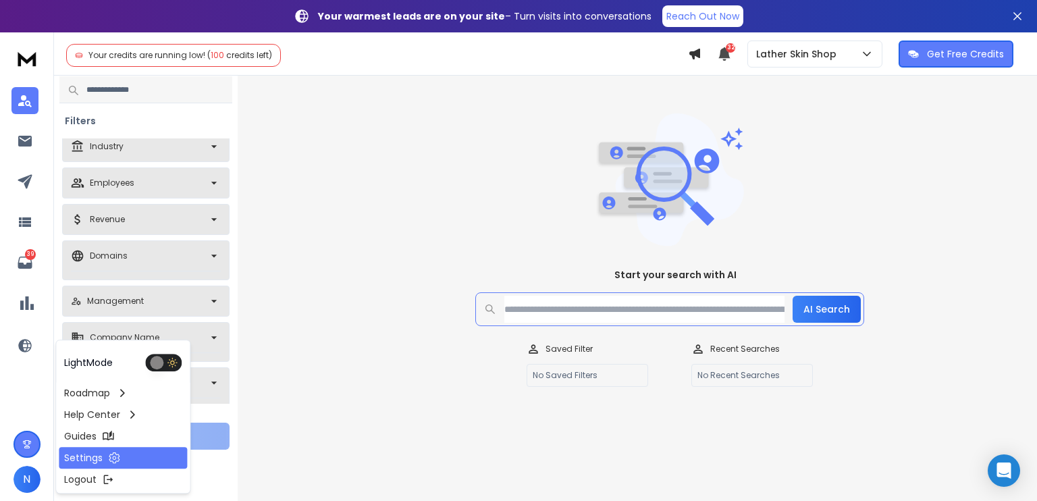
click at [90, 451] on p "Settings" at bounding box center [83, 458] width 38 height 14
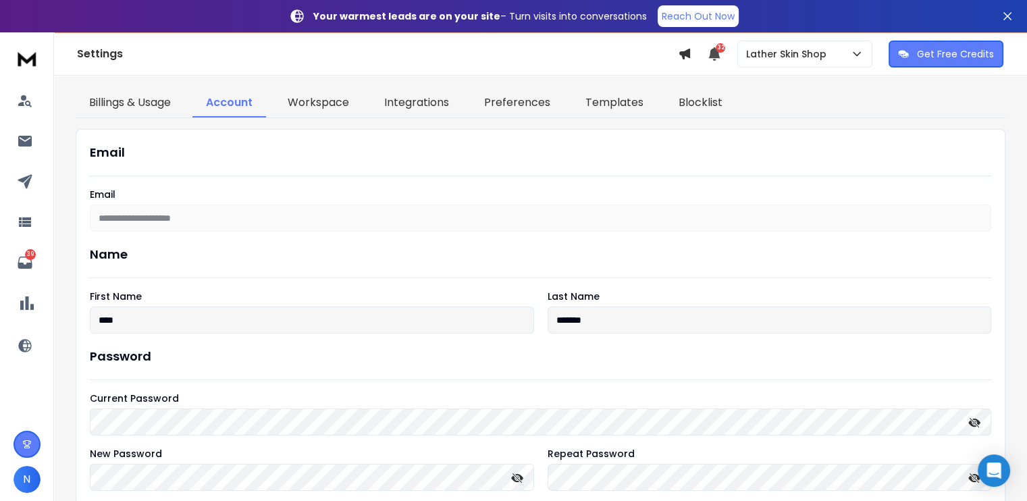
click at [309, 109] on link "Workspace" at bounding box center [318, 103] width 88 height 28
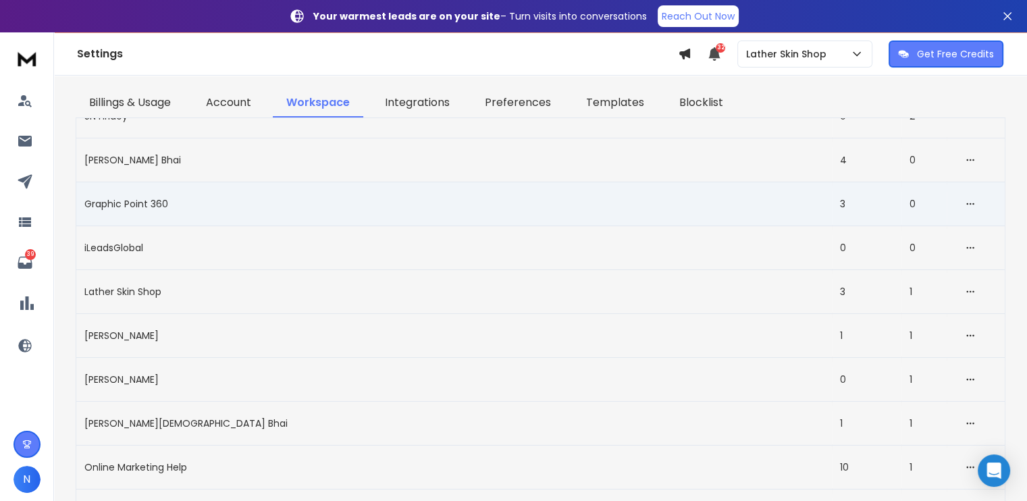
scroll to position [1, 0]
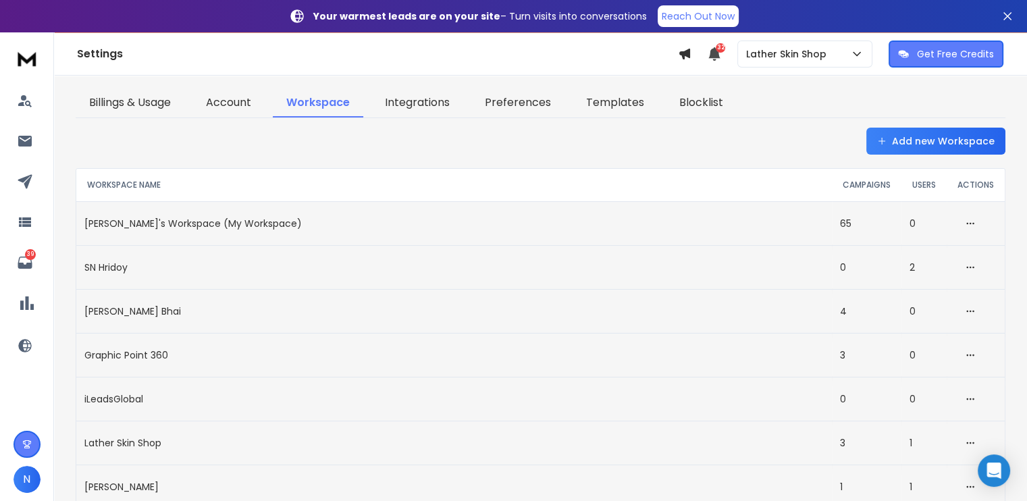
click at [408, 102] on link "Integrations" at bounding box center [417, 103] width 92 height 28
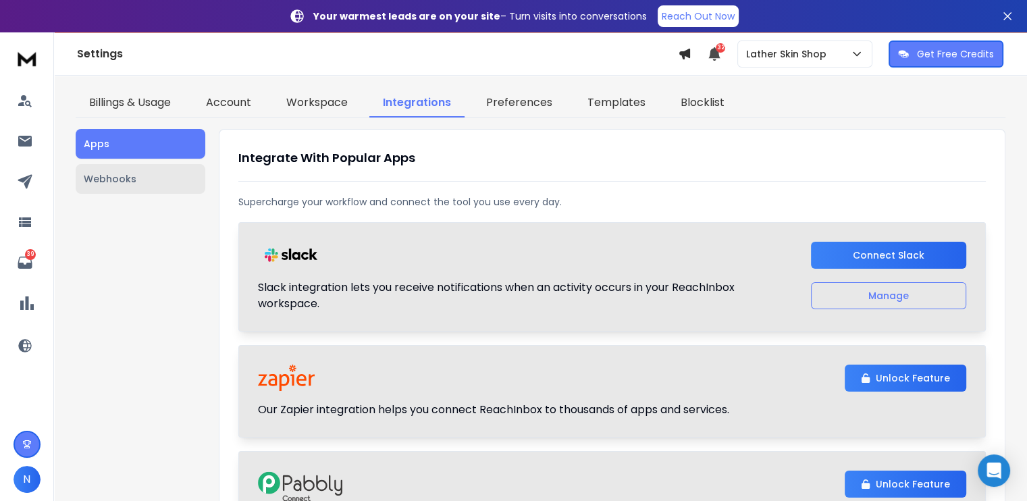
click at [528, 101] on link "Preferences" at bounding box center [519, 103] width 93 height 28
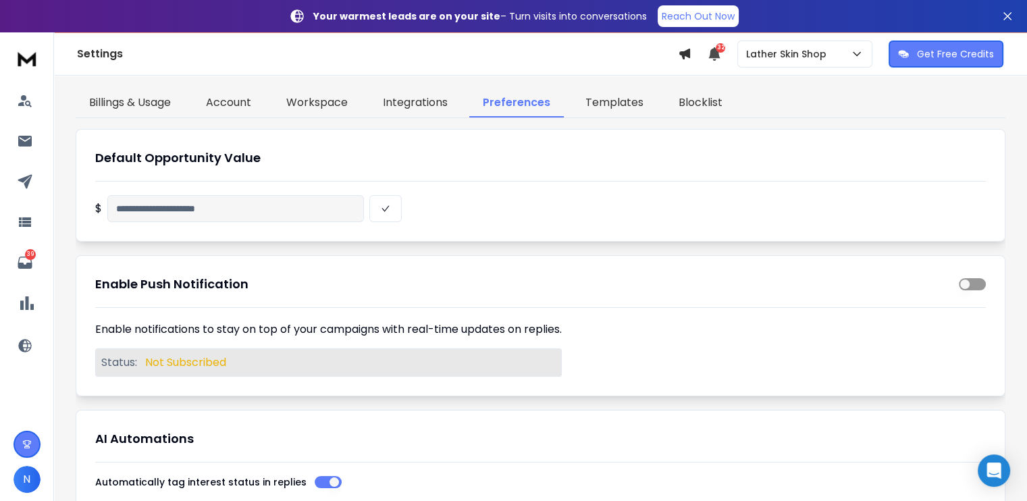
click at [437, 109] on link "Integrations" at bounding box center [415, 103] width 92 height 28
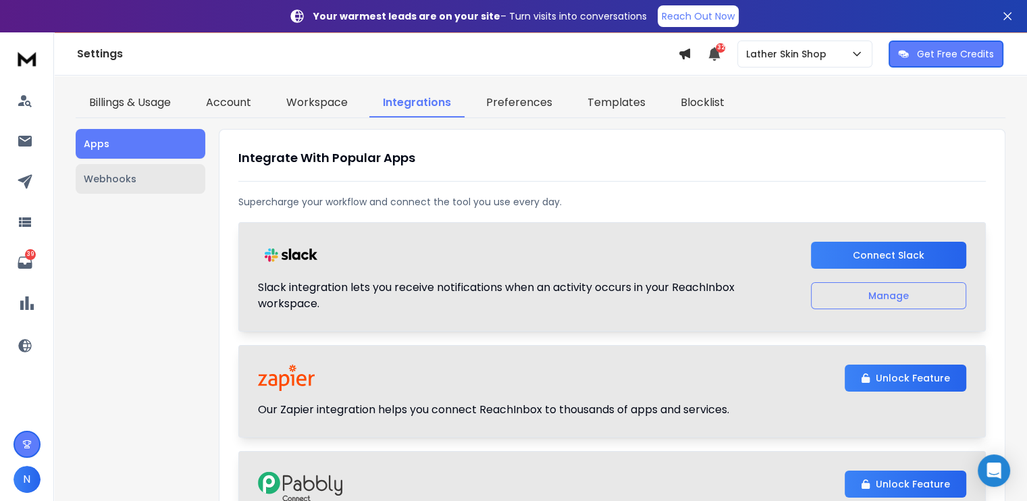
click at [140, 183] on button "Webhooks" at bounding box center [141, 179] width 130 height 30
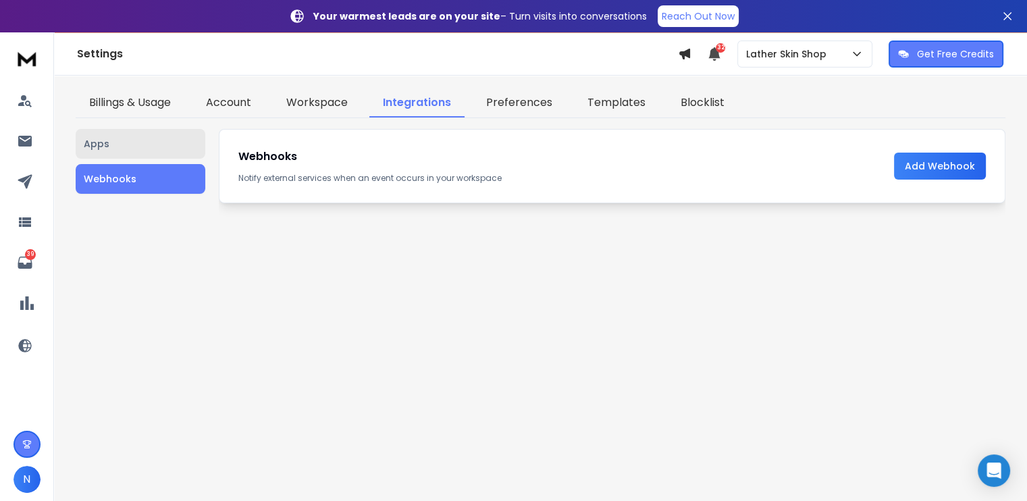
click at [894, 165] on div "Webhooks Notify external services when an event occurs in your workspace" at bounding box center [566, 166] width 656 height 35
click at [912, 163] on button "Add Webhook" at bounding box center [940, 166] width 92 height 27
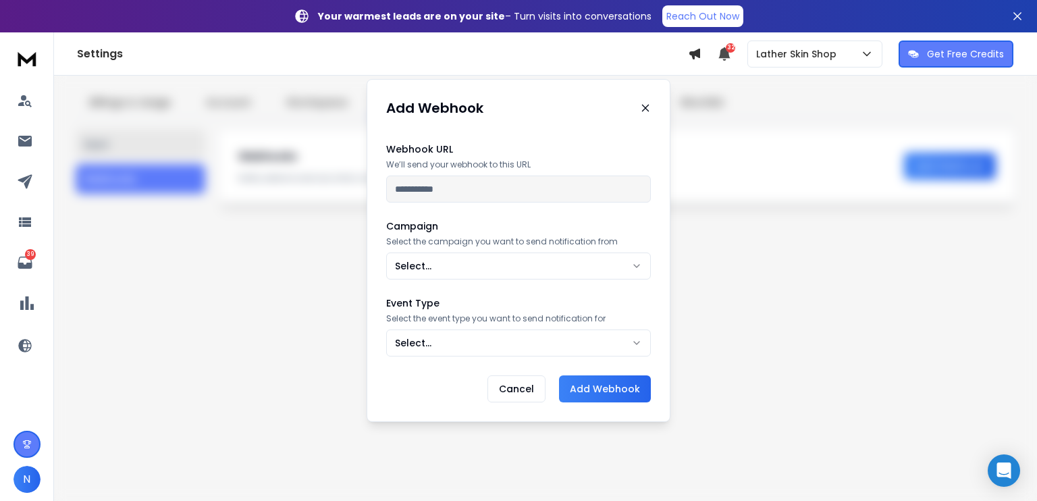
click at [642, 103] on icon at bounding box center [645, 108] width 11 height 11
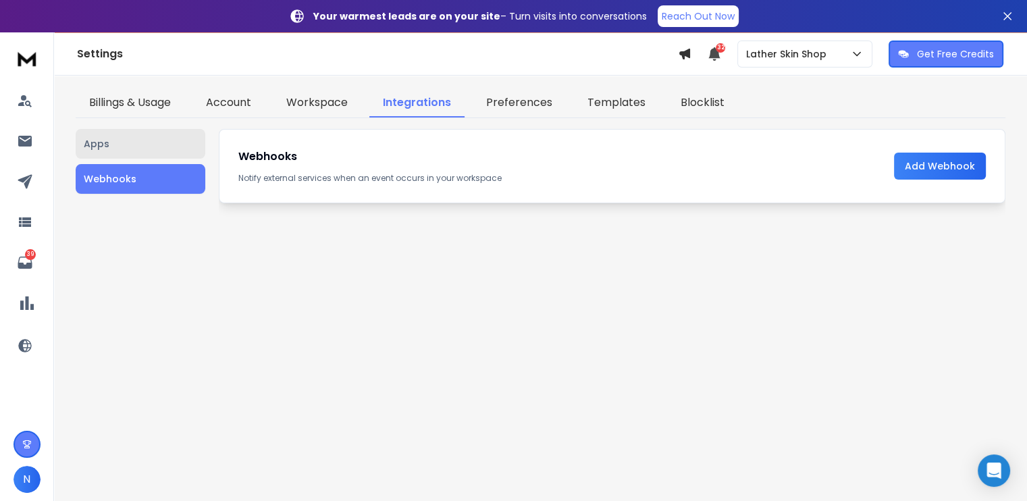
click at [529, 97] on link "Preferences" at bounding box center [519, 103] width 93 height 28
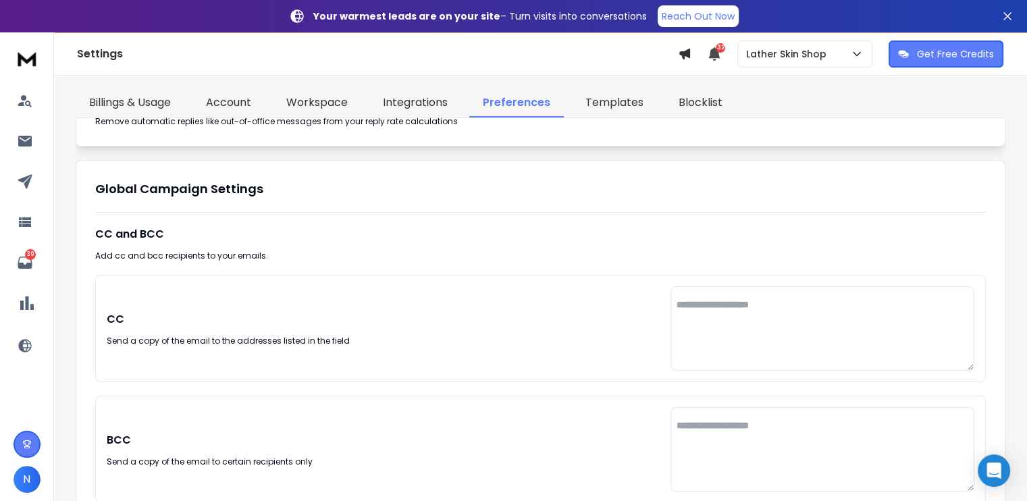
scroll to position [538, 0]
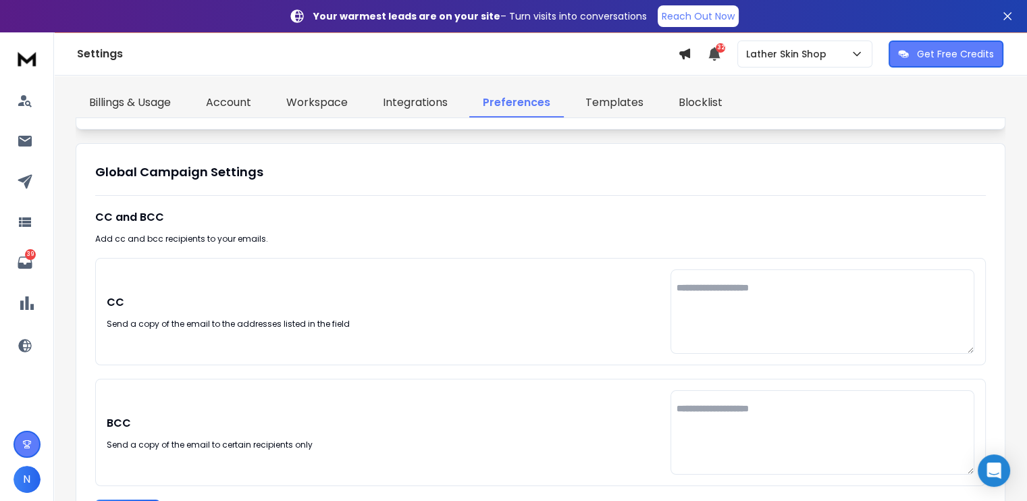
click at [327, 112] on link "Workspace" at bounding box center [317, 103] width 88 height 28
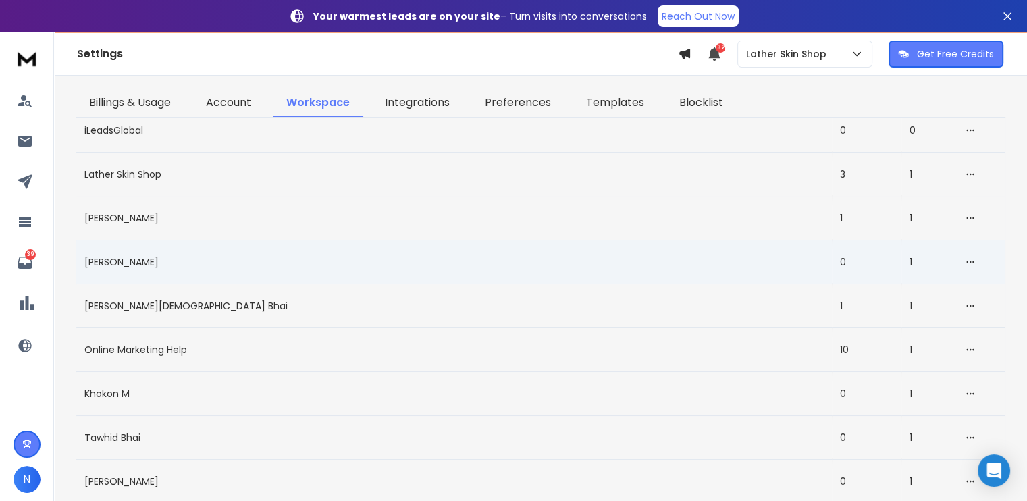
scroll to position [271, 0]
click at [236, 107] on link "Account" at bounding box center [228, 103] width 72 height 28
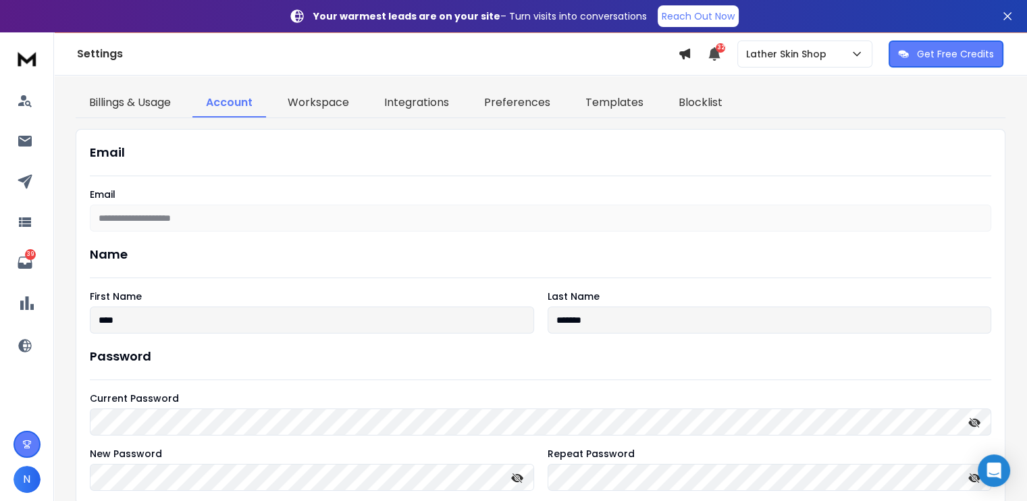
click at [126, 96] on link "Billings & Usage" at bounding box center [130, 103] width 109 height 28
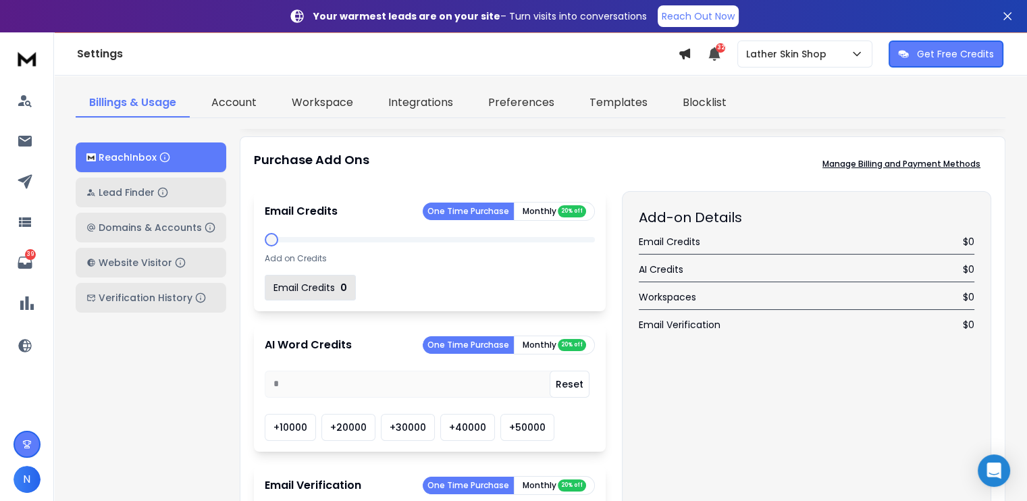
scroll to position [338, 0]
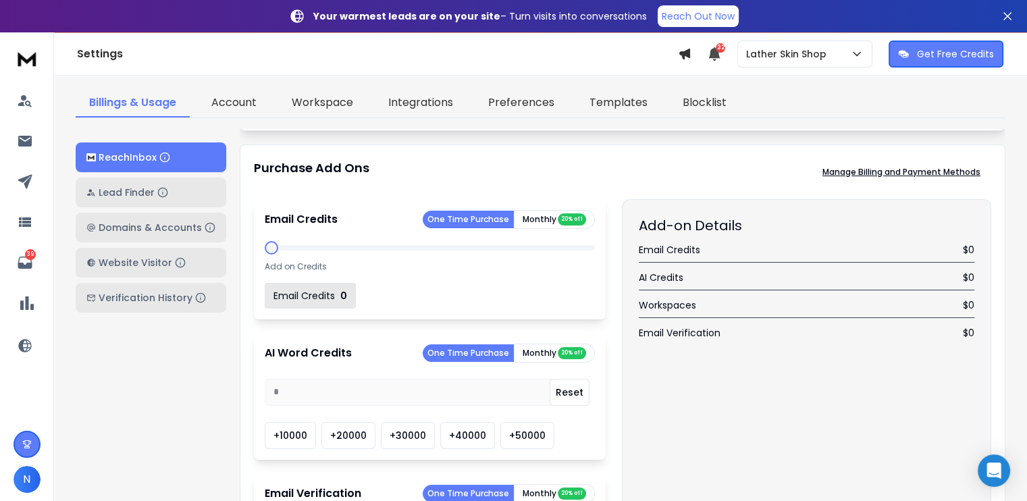
click at [383, 247] on span at bounding box center [430, 247] width 330 height 5
click at [382, 248] on span at bounding box center [430, 247] width 330 height 5
click at [265, 245] on span at bounding box center [265, 247] width 0 height 5
click at [278, 245] on span at bounding box center [430, 247] width 330 height 5
click at [288, 241] on span at bounding box center [295, 248] width 14 height 14
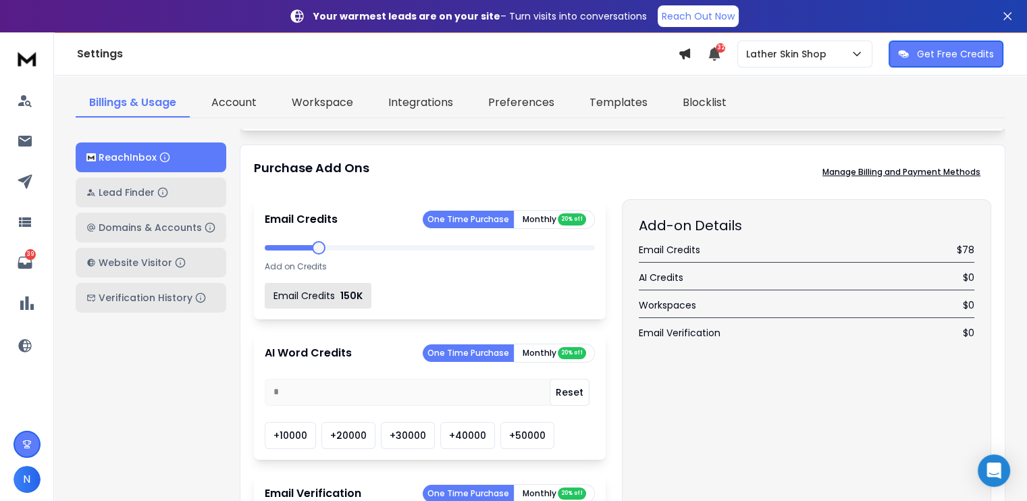
click at [326, 245] on span at bounding box center [319, 248] width 14 height 14
click at [265, 241] on span at bounding box center [272, 248] width 14 height 14
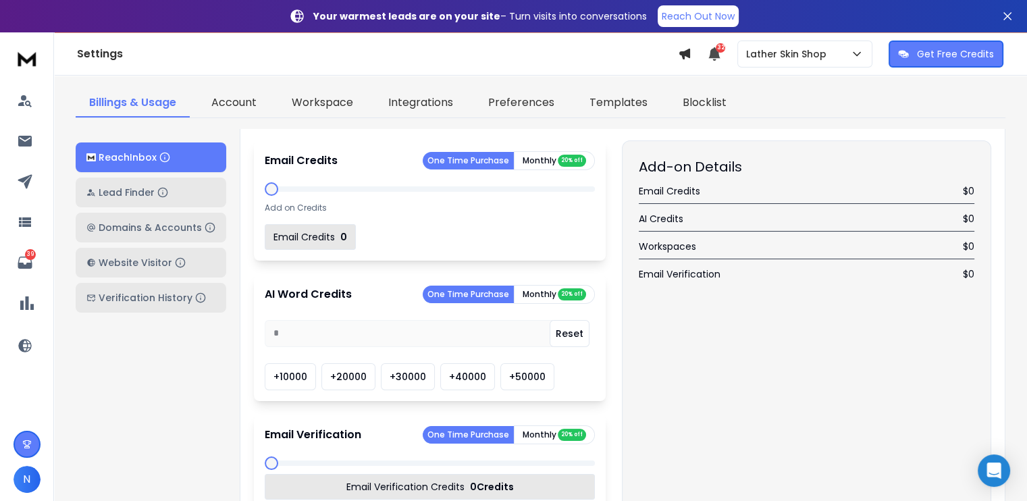
scroll to position [473, 0]
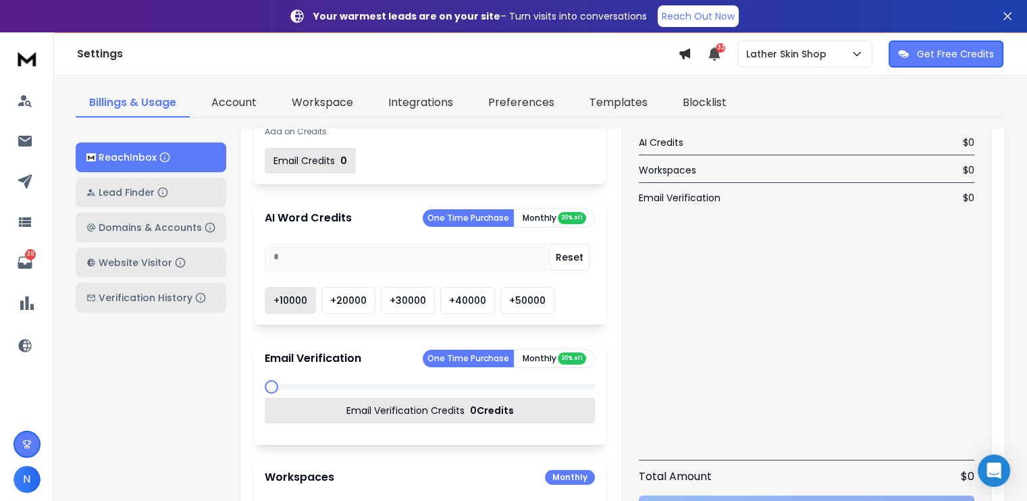
click at [299, 296] on button "+10000" at bounding box center [290, 300] width 51 height 27
click at [357, 296] on button "+20000" at bounding box center [348, 300] width 54 height 27
click at [532, 292] on button "+50000" at bounding box center [527, 300] width 54 height 27
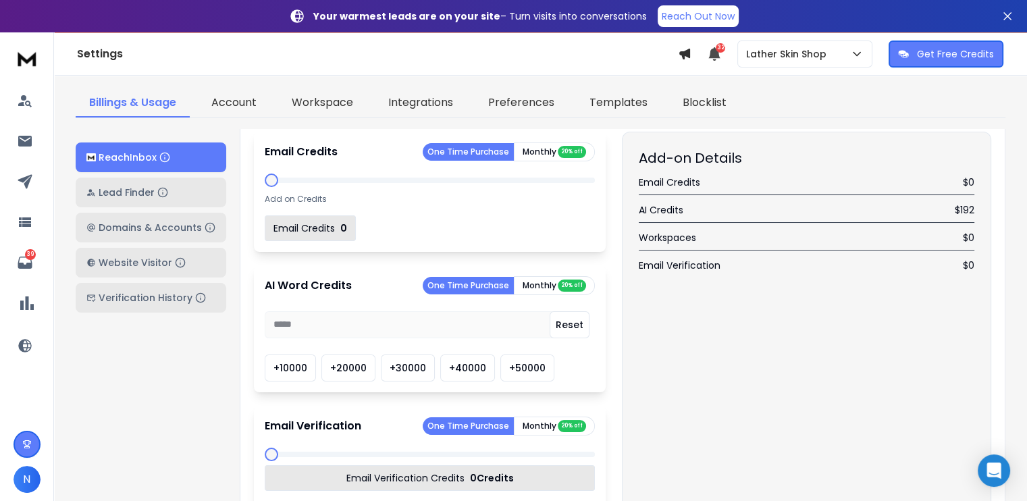
scroll to position [405, 0]
click at [590, 323] on button "Reset" at bounding box center [570, 324] width 40 height 27
type input "*"
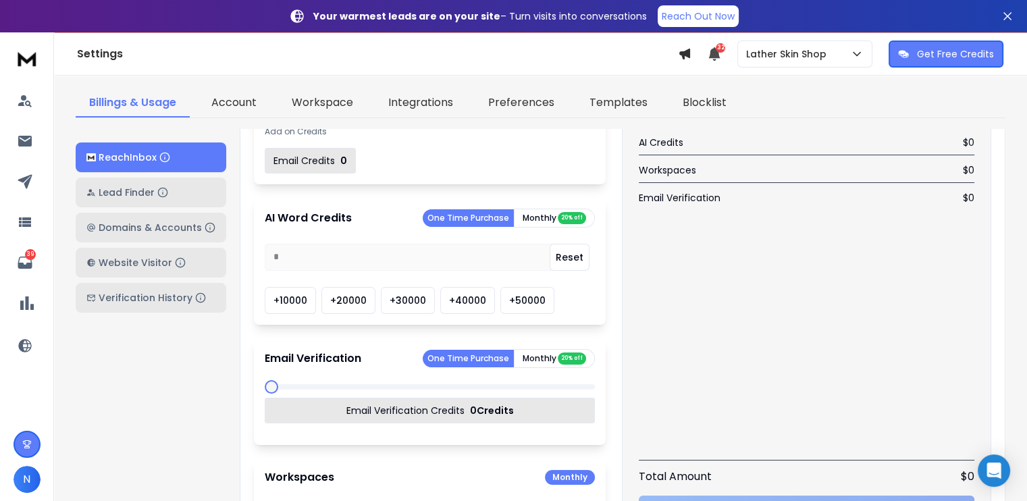
scroll to position [538, 0]
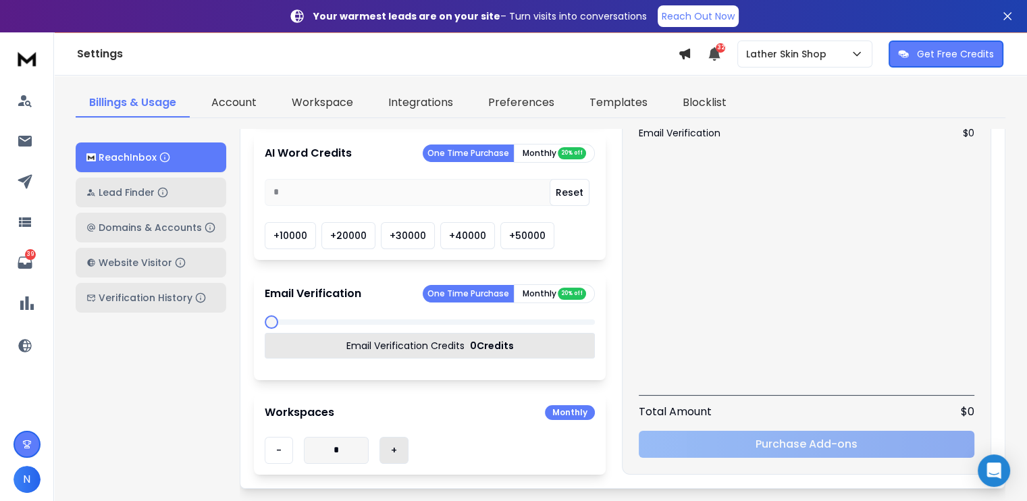
click at [384, 445] on button "+" at bounding box center [394, 450] width 29 height 27
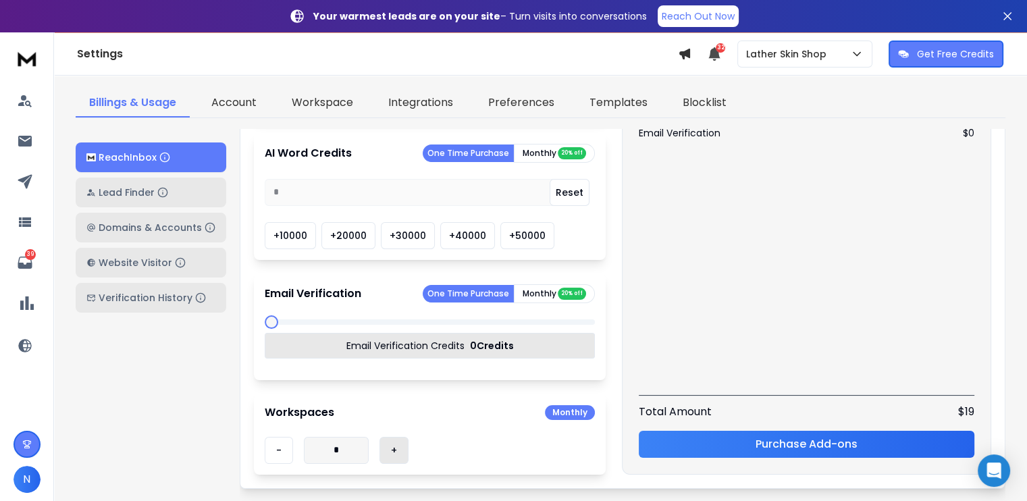
click at [384, 445] on button "+" at bounding box center [394, 450] width 29 height 27
click at [332, 443] on input "*" at bounding box center [336, 450] width 65 height 27
click at [340, 446] on input "*" at bounding box center [336, 450] width 65 height 27
click at [381, 443] on button "+" at bounding box center [394, 450] width 29 height 27
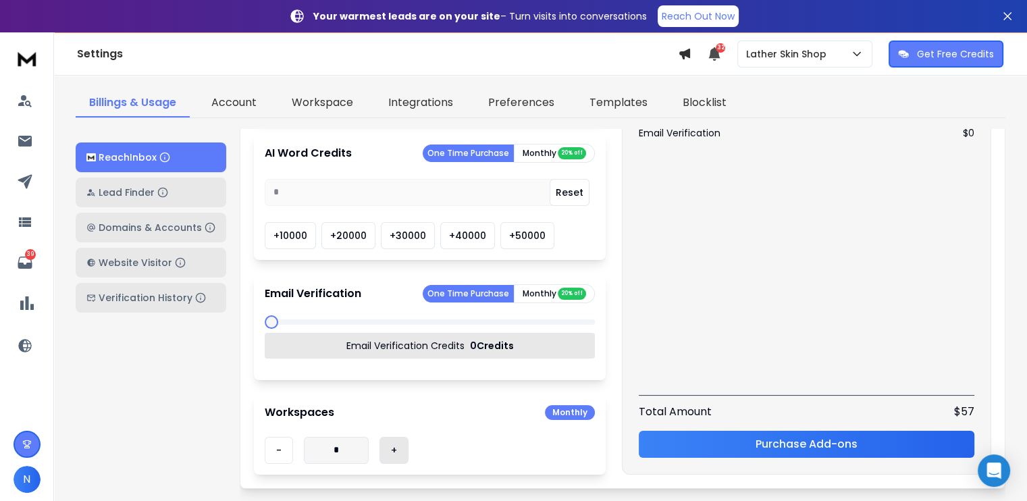
click at [380, 444] on button "+" at bounding box center [394, 450] width 29 height 27
click at [373, 444] on div "- * +" at bounding box center [337, 450] width 144 height 27
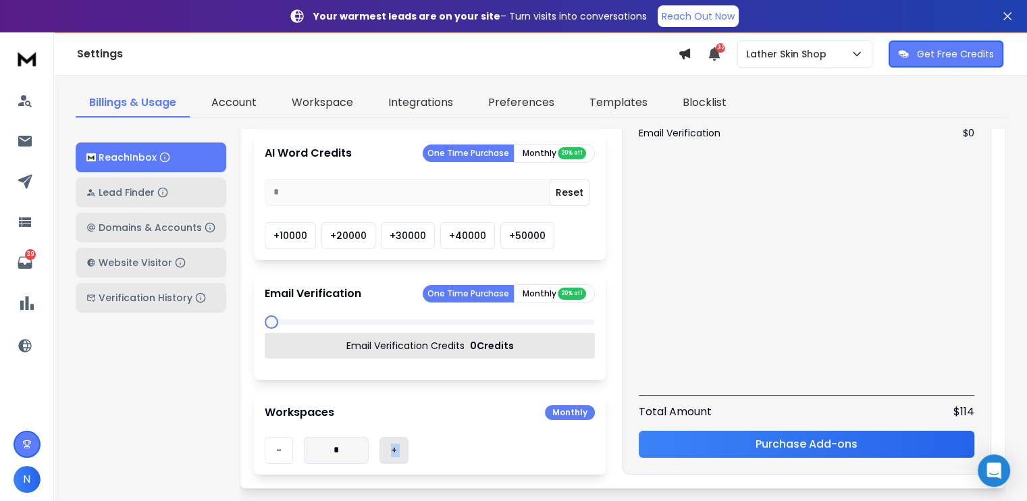
click at [381, 444] on button "+" at bounding box center [394, 450] width 29 height 27
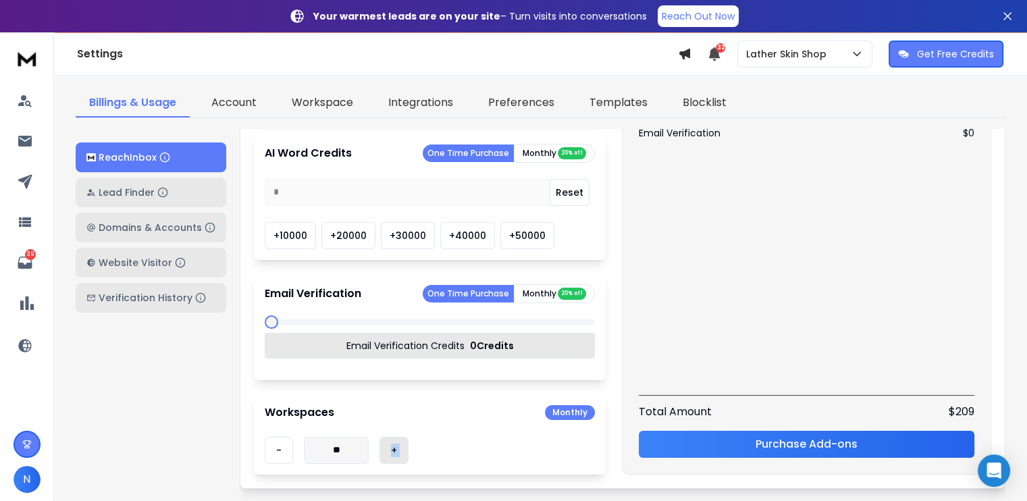
click at [381, 444] on button "+" at bounding box center [394, 450] width 29 height 27
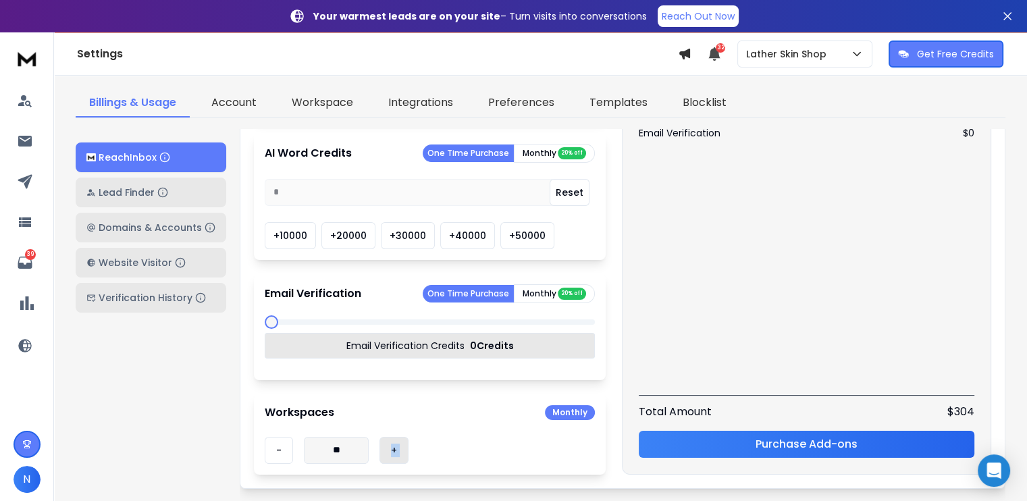
click at [381, 444] on button "+" at bounding box center [394, 450] width 29 height 27
type input "**"
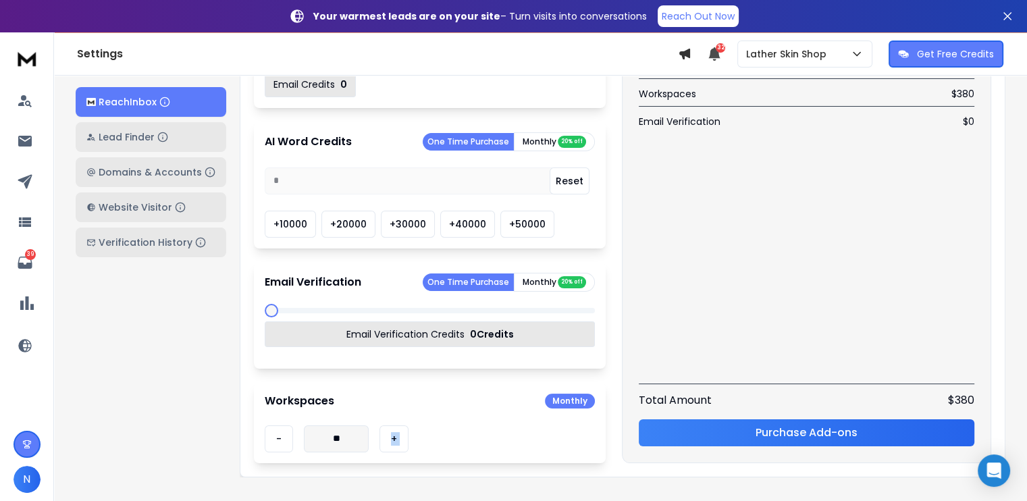
scroll to position [470, 0]
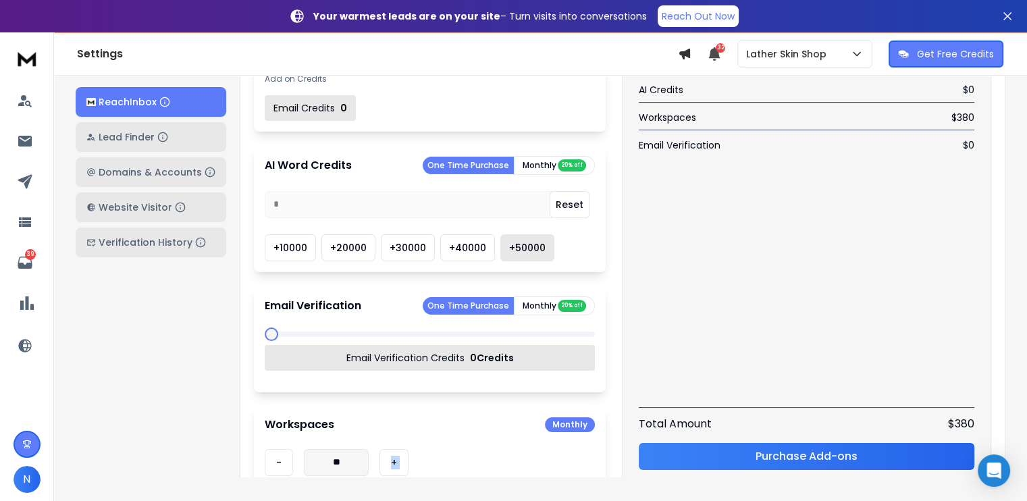
click at [519, 236] on button "+50000" at bounding box center [527, 247] width 54 height 27
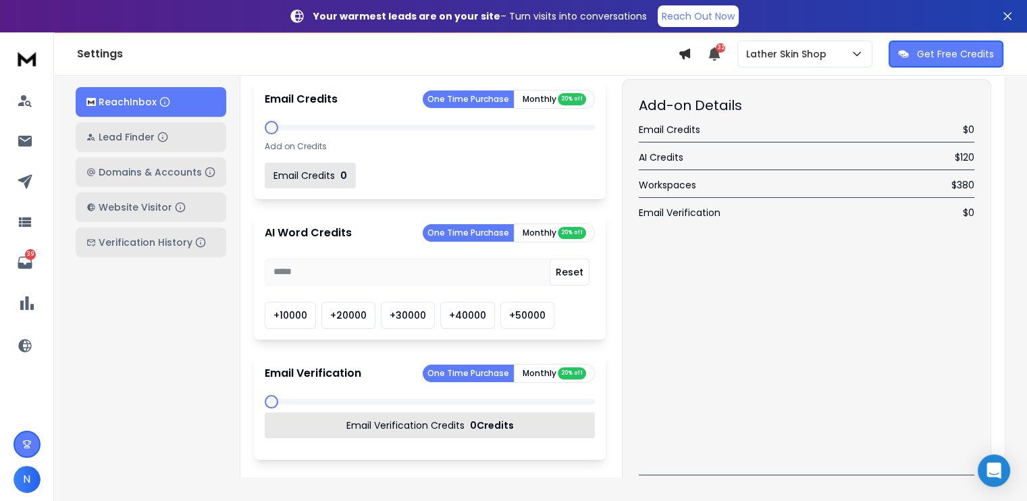
scroll to position [335, 0]
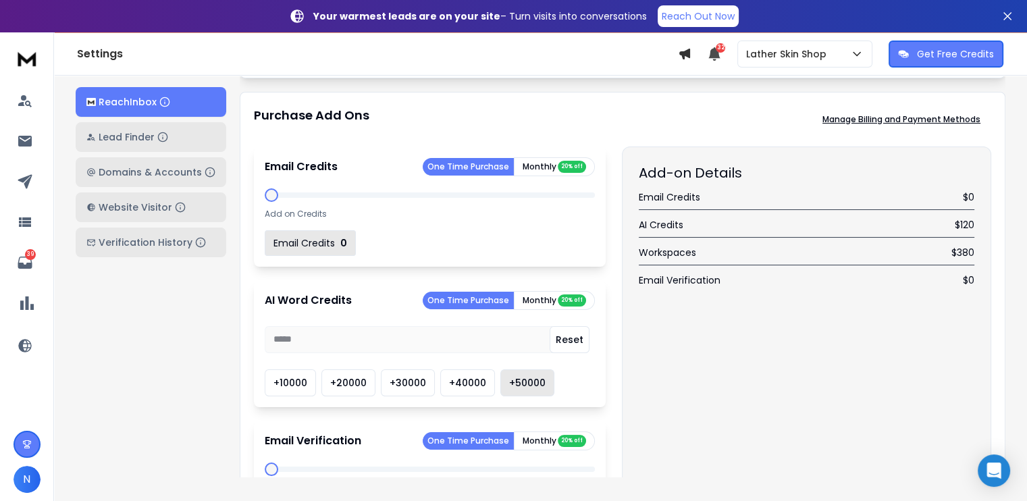
click at [534, 380] on button "+50000" at bounding box center [527, 382] width 54 height 27
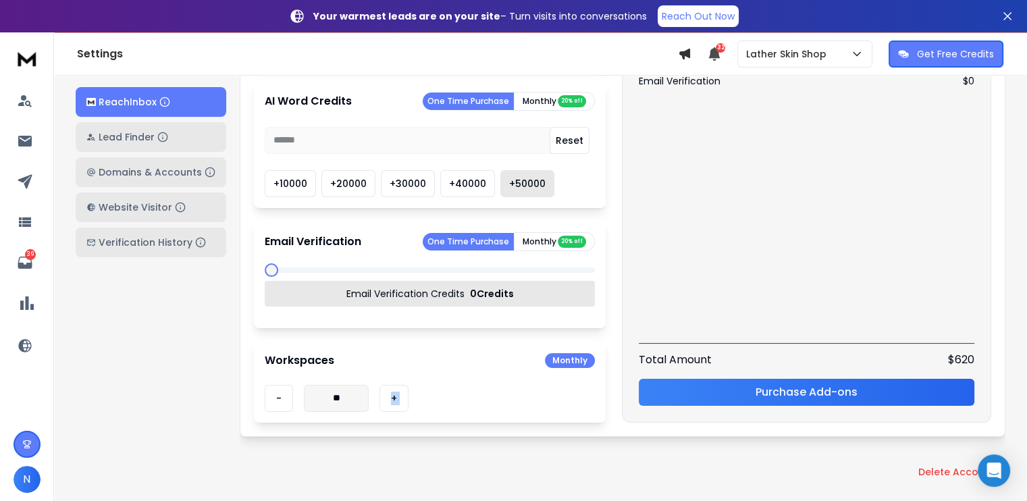
scroll to position [538, 0]
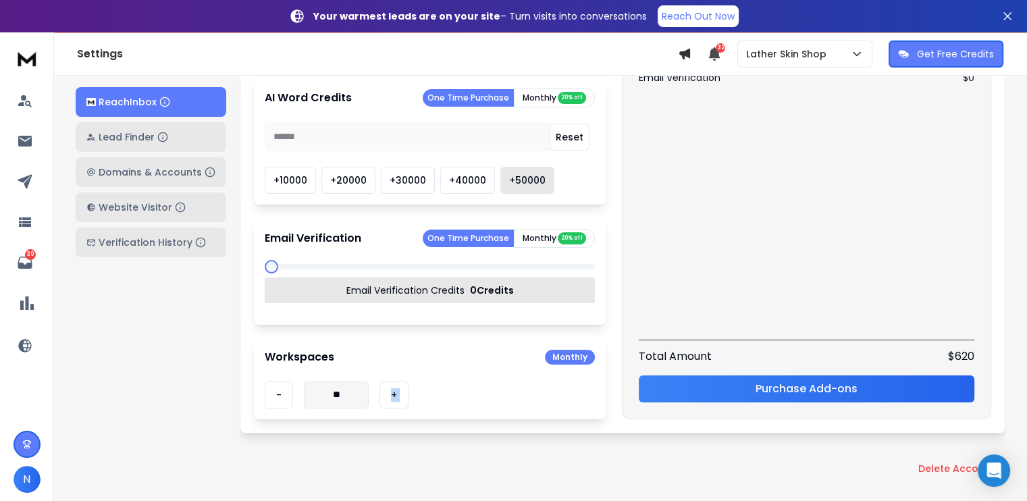
click at [534, 382] on div "- ** +" at bounding box center [430, 395] width 330 height 27
click at [517, 181] on button "+50000" at bounding box center [527, 180] width 54 height 27
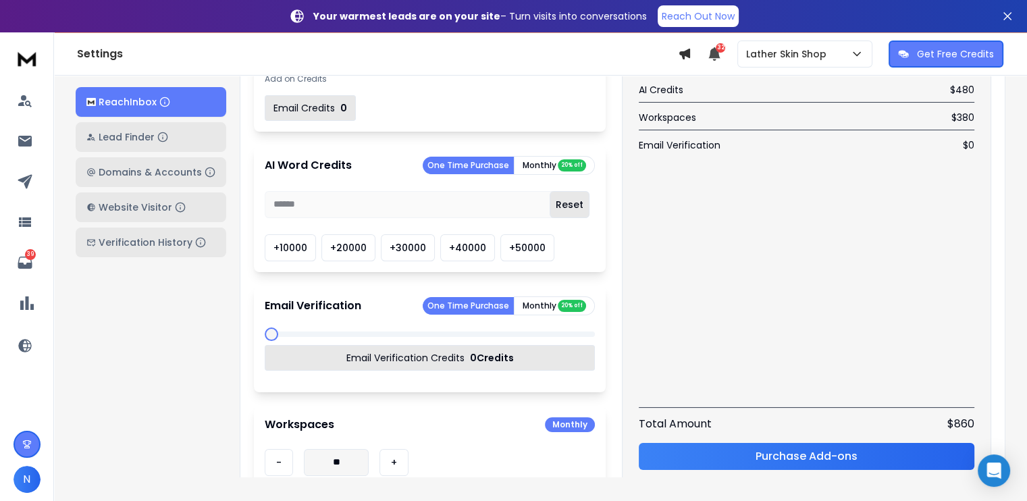
click at [590, 205] on button "Reset" at bounding box center [570, 204] width 40 height 27
click at [524, 244] on button "+50000" at bounding box center [527, 247] width 54 height 27
type input "*****"
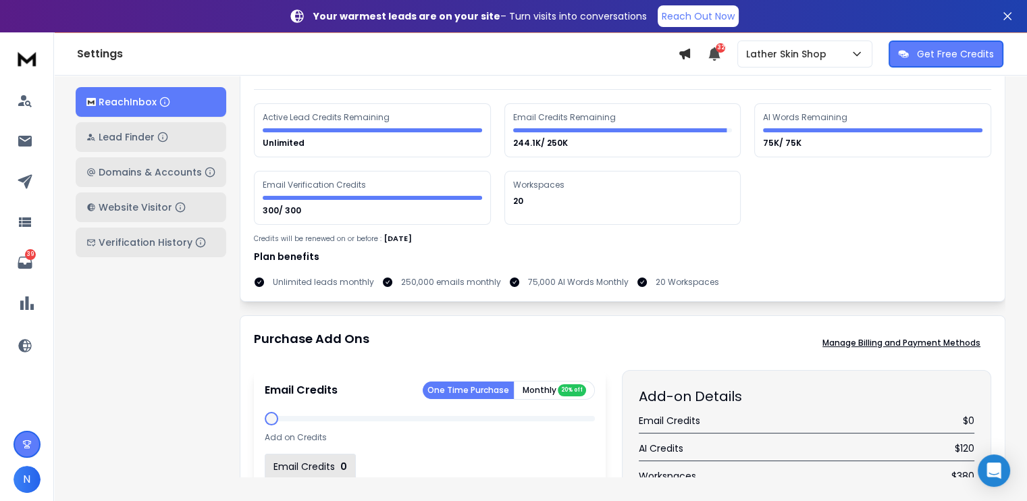
scroll to position [135, 0]
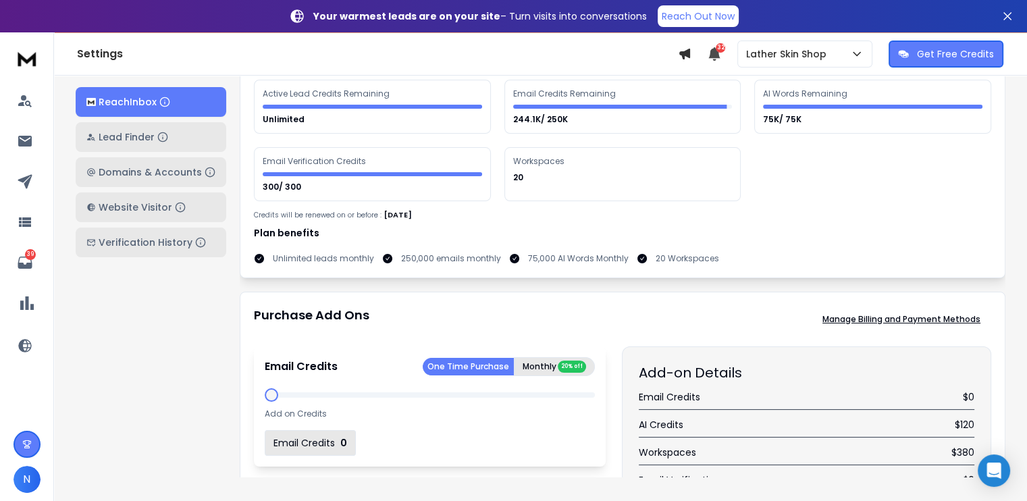
click at [595, 359] on button "Monthly 20% off" at bounding box center [554, 366] width 81 height 19
click at [514, 364] on button "One Time Purchase" at bounding box center [468, 367] width 91 height 18
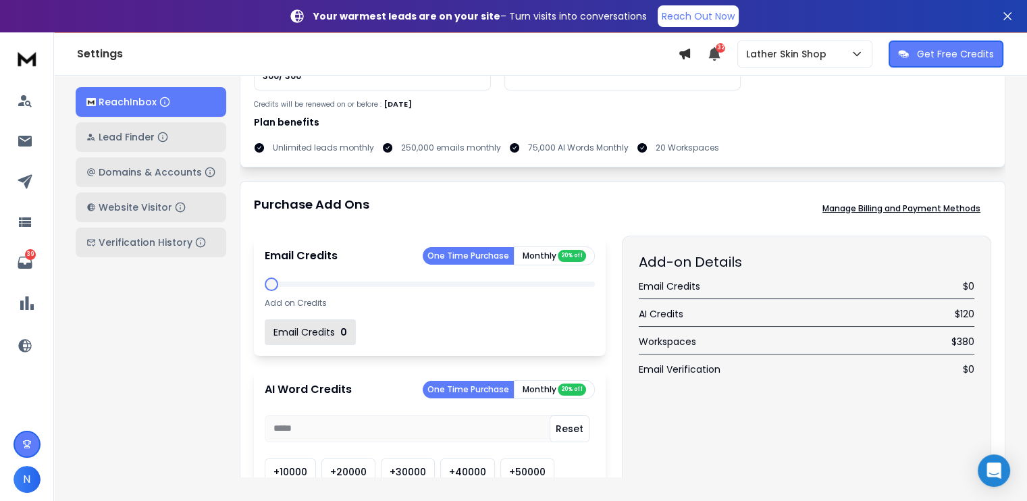
scroll to position [270, 0]
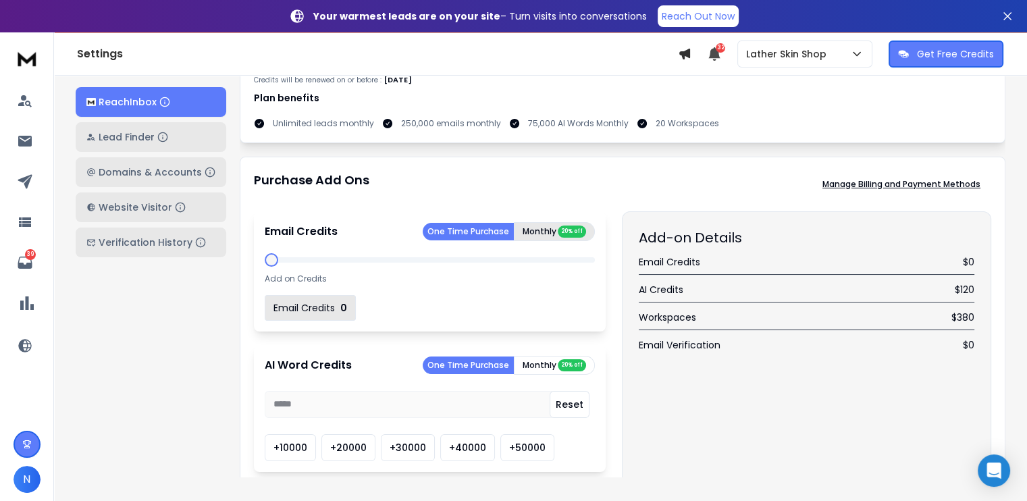
click at [595, 225] on button "Monthly 20% off" at bounding box center [554, 231] width 81 height 19
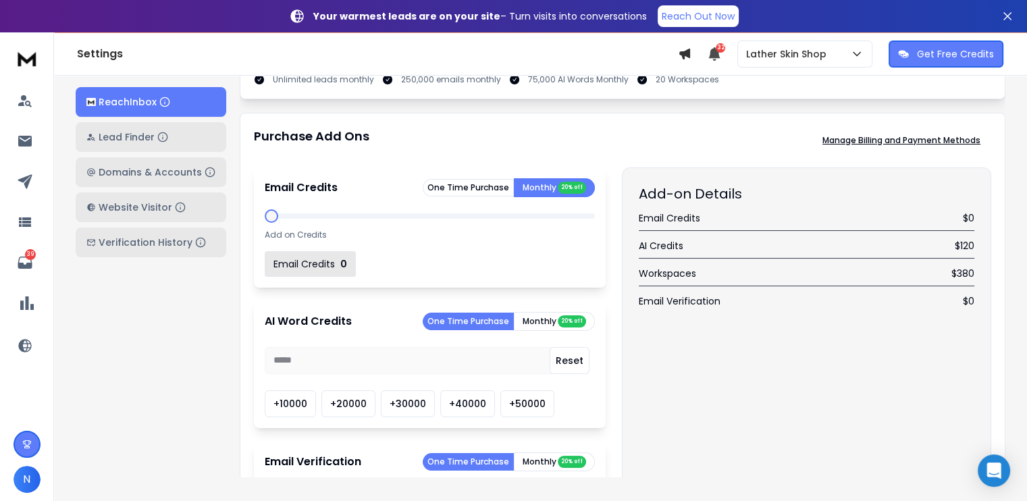
scroll to position [338, 0]
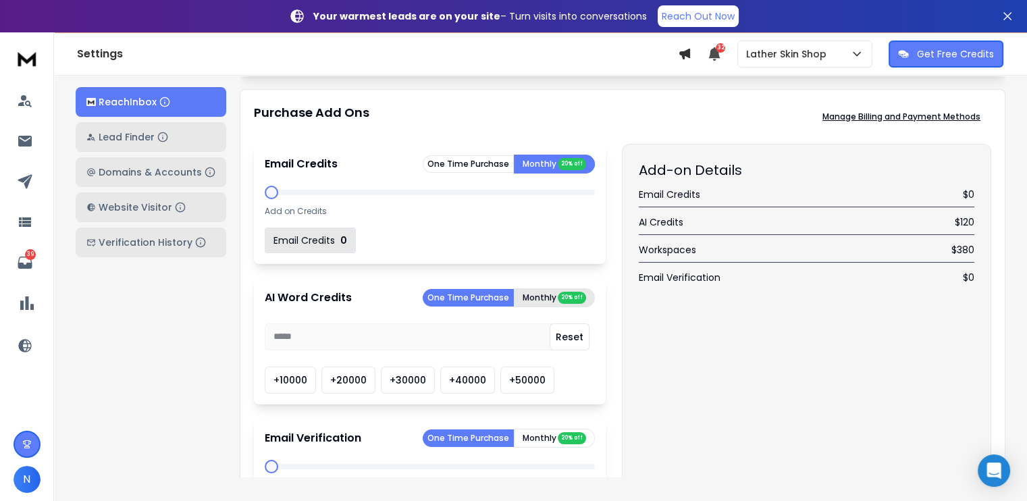
click at [595, 294] on button "Monthly 20% off" at bounding box center [554, 297] width 81 height 19
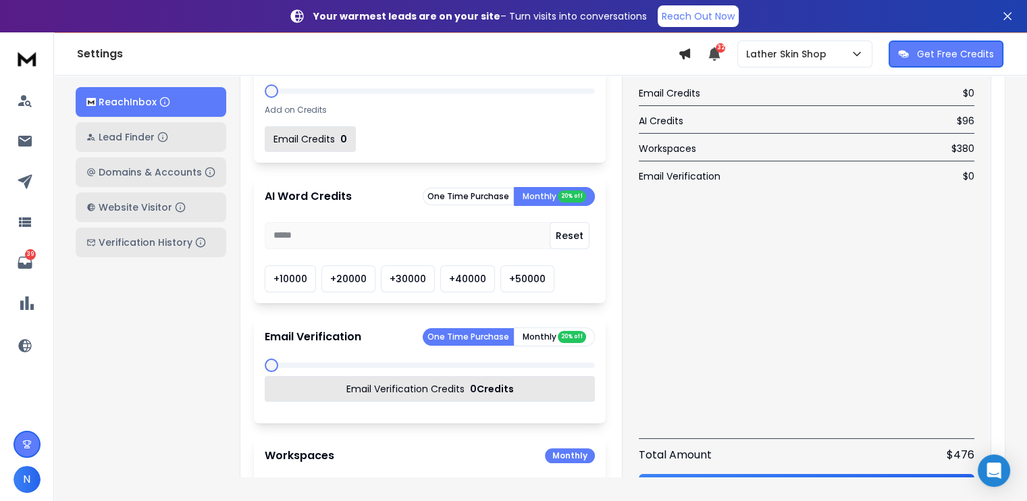
scroll to position [538, 0]
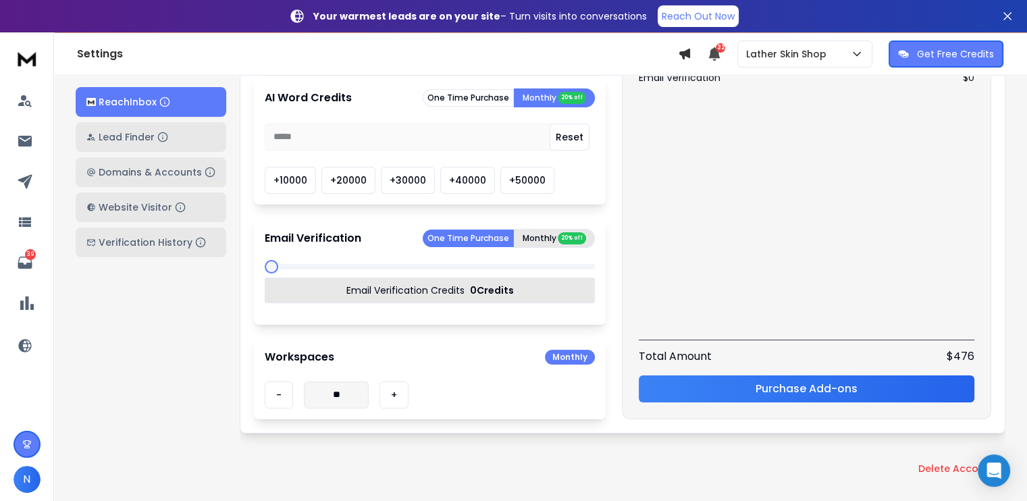
click at [586, 239] on div "20% off" at bounding box center [572, 238] width 28 height 12
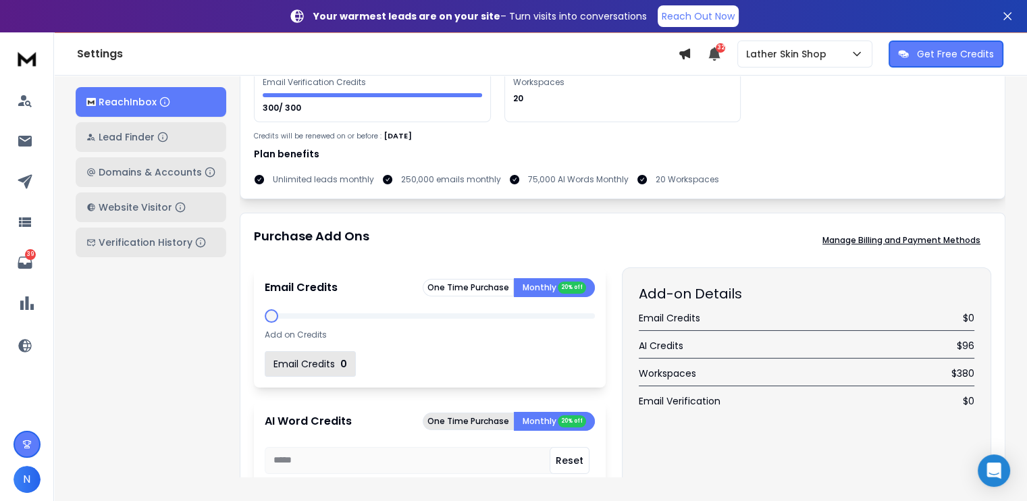
scroll to position [200, 0]
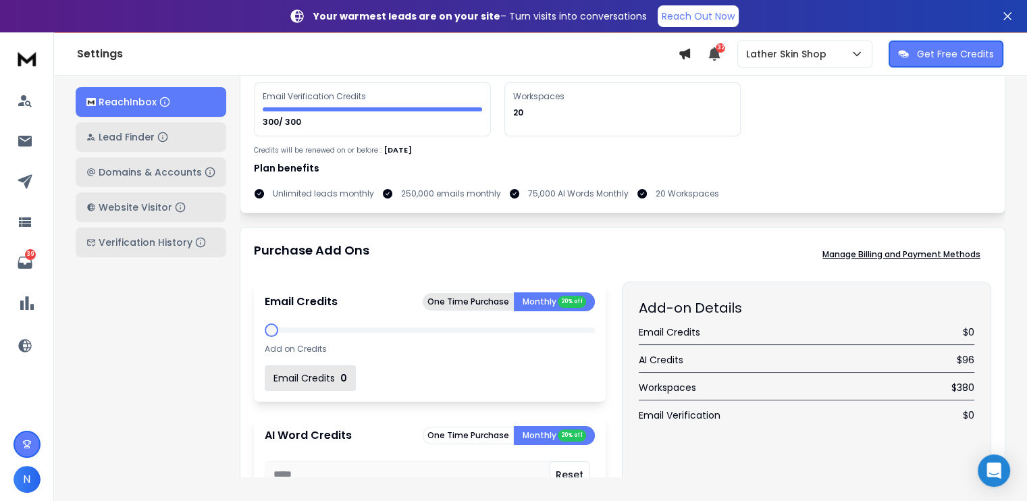
click at [514, 302] on button "One Time Purchase" at bounding box center [468, 302] width 91 height 18
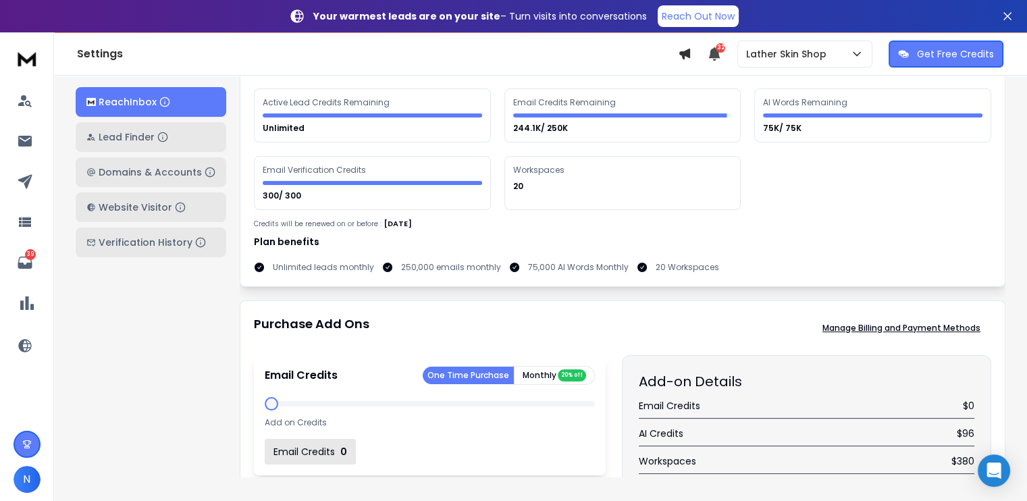
scroll to position [65, 0]
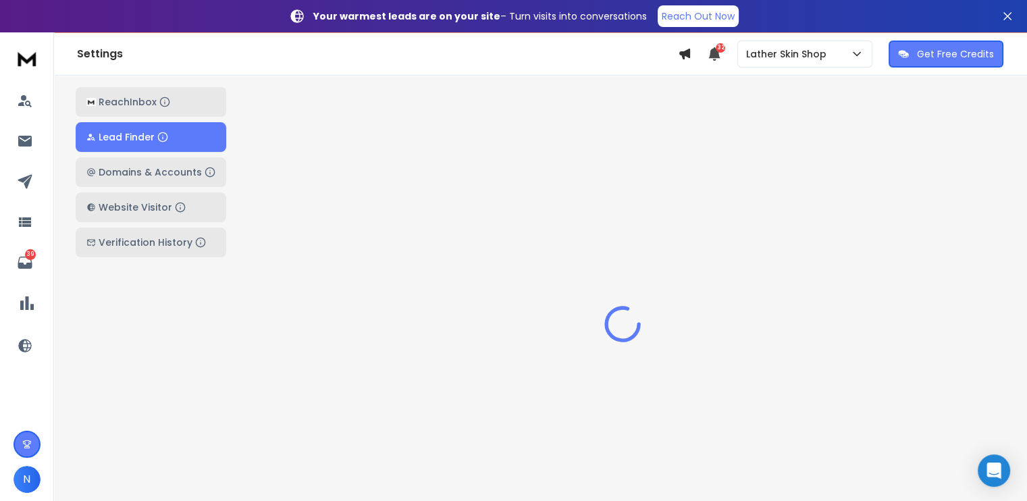
click at [126, 128] on button "Lead Finder" at bounding box center [151, 137] width 151 height 30
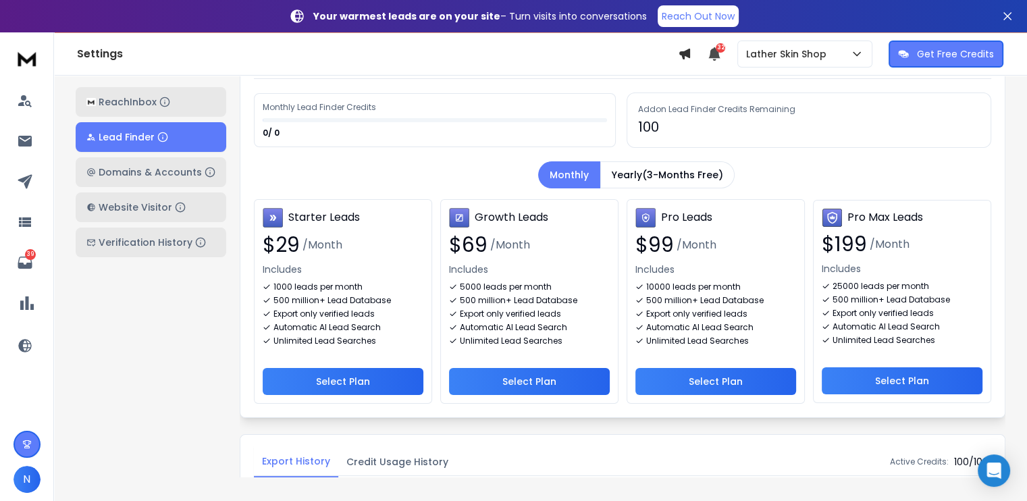
scroll to position [135, 0]
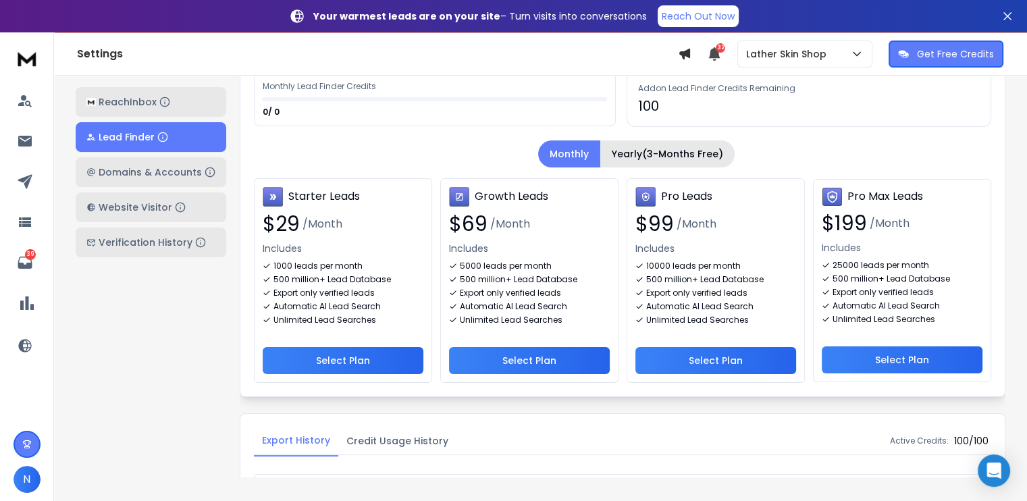
click at [671, 161] on button "Yearly(3-Months Free)" at bounding box center [667, 153] width 134 height 27
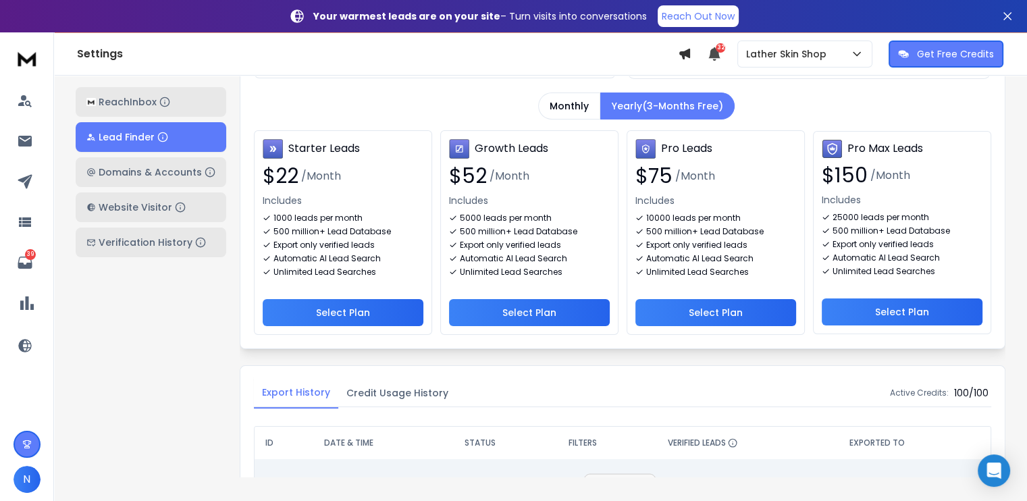
scroll to position [308, 0]
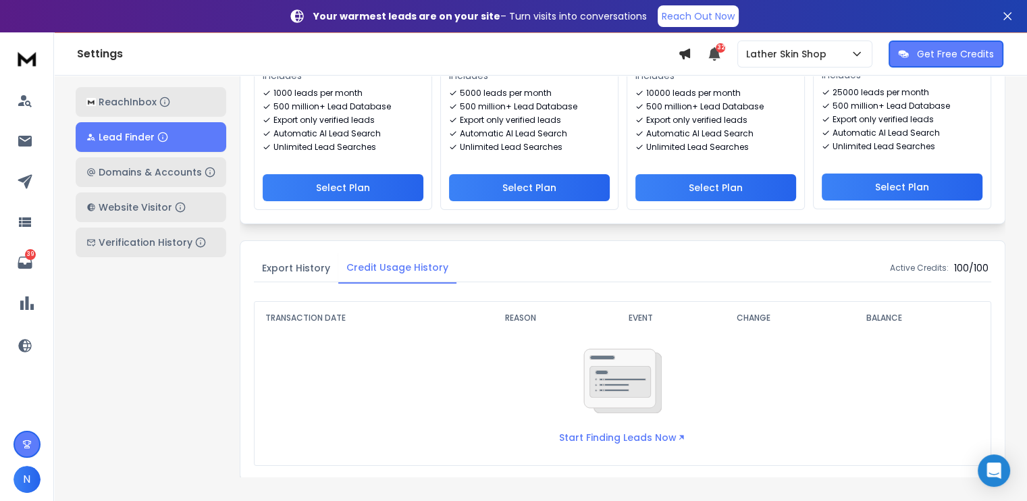
click at [412, 266] on button "Credit Usage History" at bounding box center [397, 268] width 118 height 31
click at [30, 105] on icon at bounding box center [25, 101] width 16 height 16
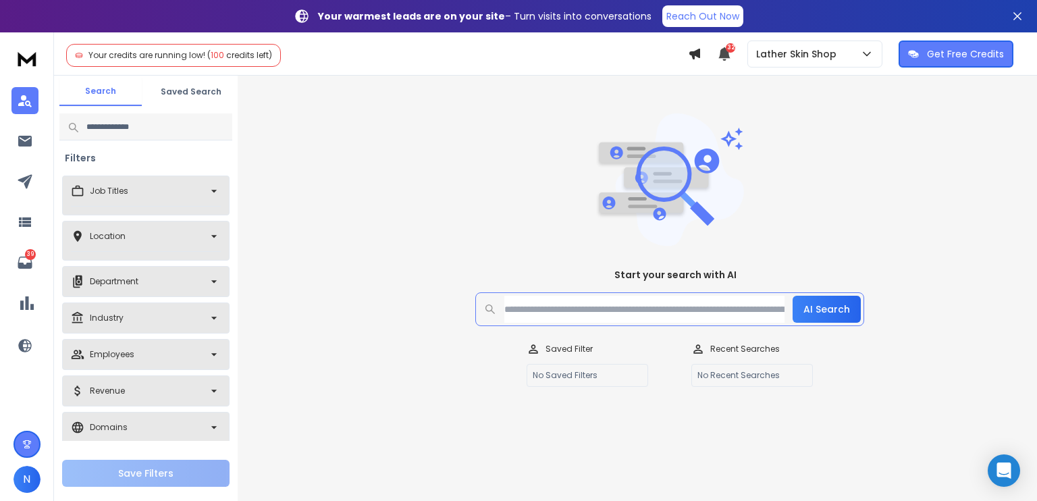
click at [586, 312] on textarea at bounding box center [644, 309] width 280 height 27
type textarea "**********"
click at [826, 303] on button "AI Search" at bounding box center [829, 309] width 68 height 27
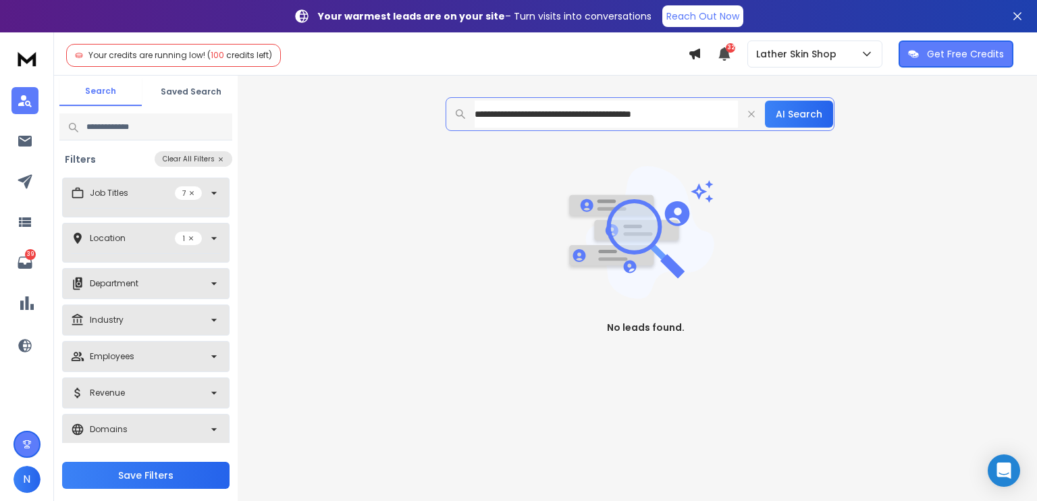
drag, startPoint x: 658, startPoint y: 115, endPoint x: 718, endPoint y: 115, distance: 60.1
click at [718, 115] on body "**********" at bounding box center [518, 250] width 1037 height 501
type textarea "**********"
click at [809, 117] on button "AI Search" at bounding box center [799, 114] width 68 height 27
drag, startPoint x: 613, startPoint y: 112, endPoint x: 442, endPoint y: 101, distance: 171.2
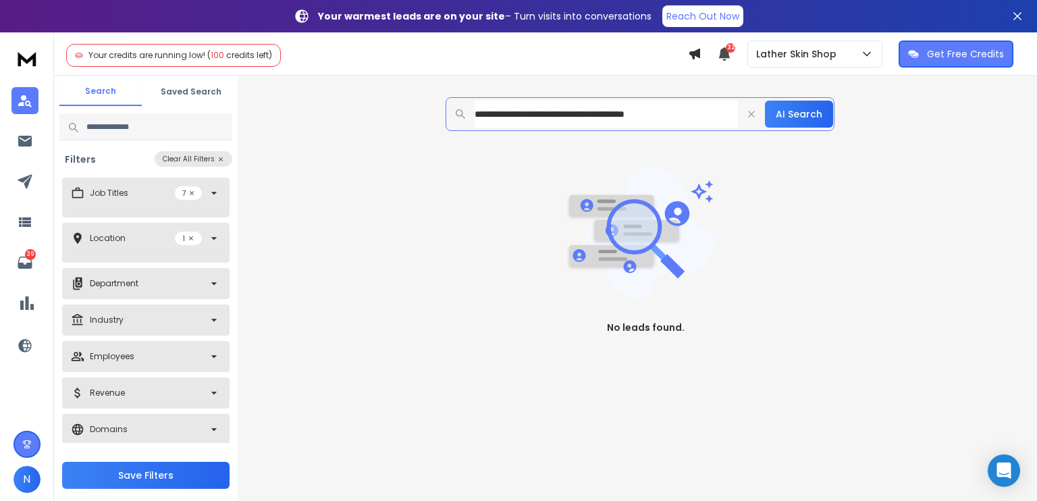
click at [442, 101] on div "**********" at bounding box center [640, 114] width 762 height 34
click at [750, 115] on icon at bounding box center [751, 114] width 6 height 6
click at [182, 232] on p "1" at bounding box center [188, 239] width 27 height 14
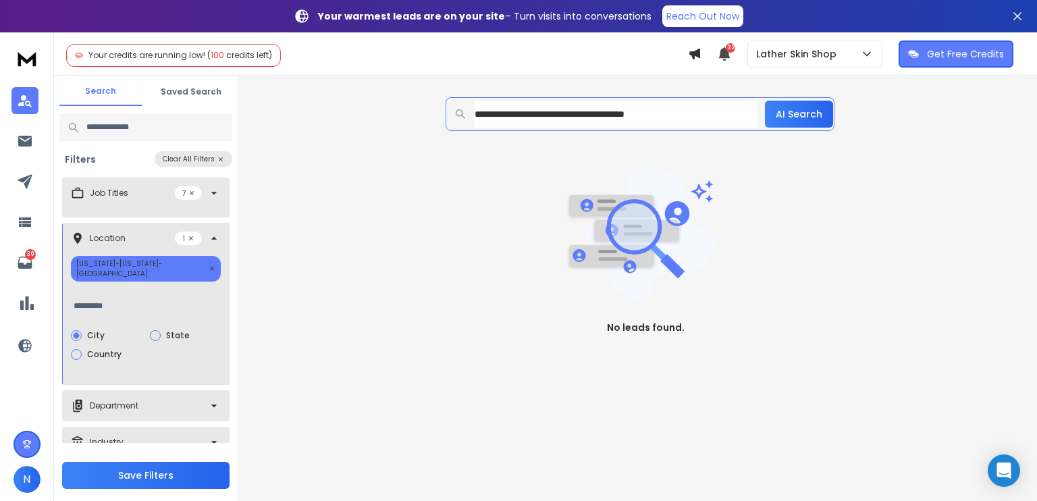
click at [119, 188] on p "Job Titles" at bounding box center [109, 193] width 38 height 11
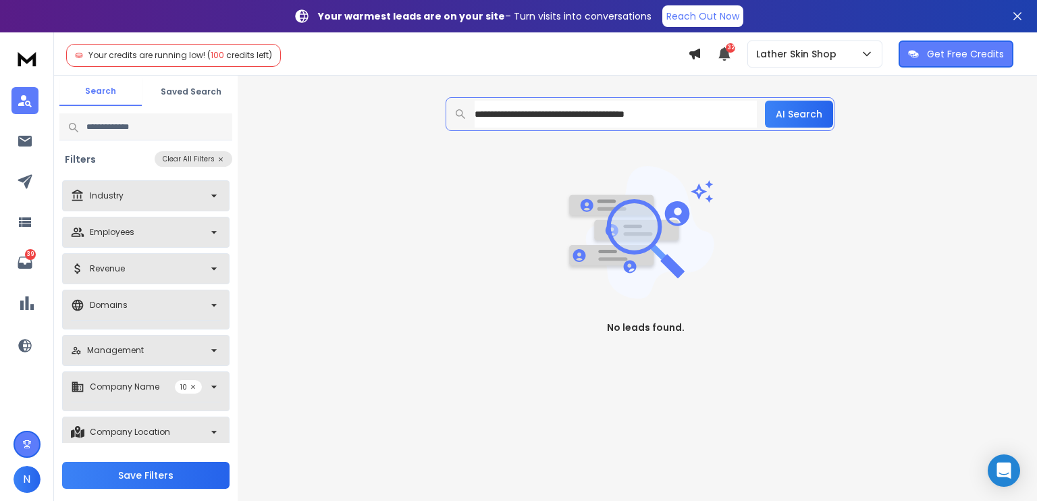
scroll to position [39, 0]
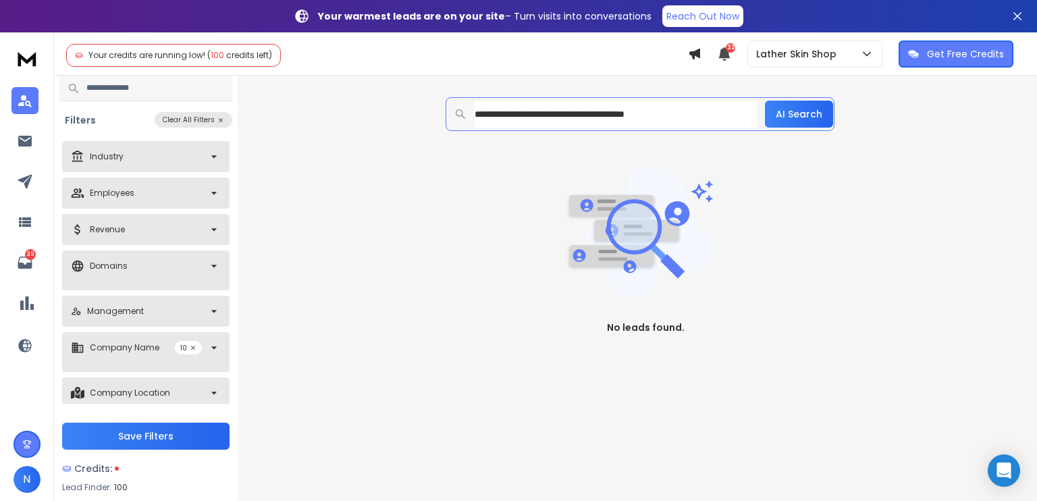
click at [122, 332] on div "Company Name 10" at bounding box center [145, 352] width 167 height 40
click at [133, 342] on p "Company Name" at bounding box center [125, 347] width 70 height 11
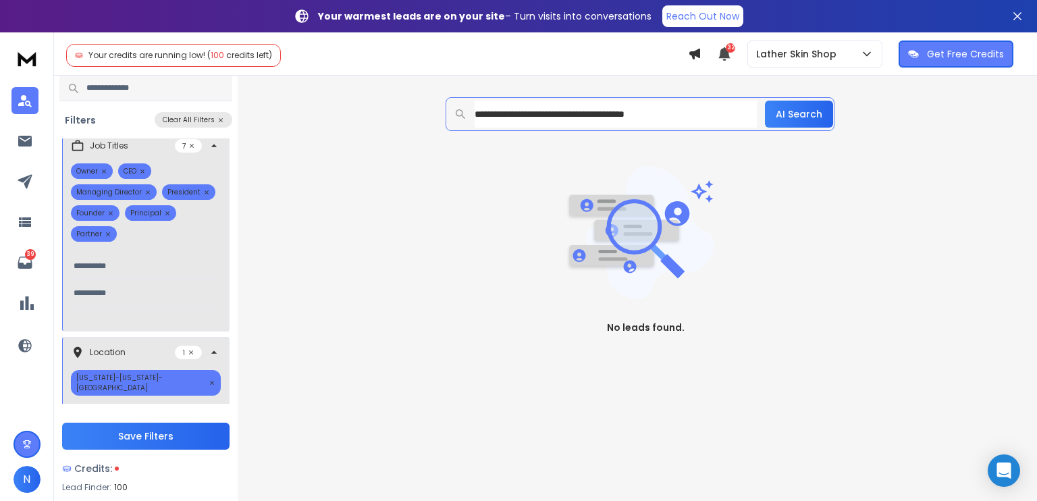
scroll to position [0, 0]
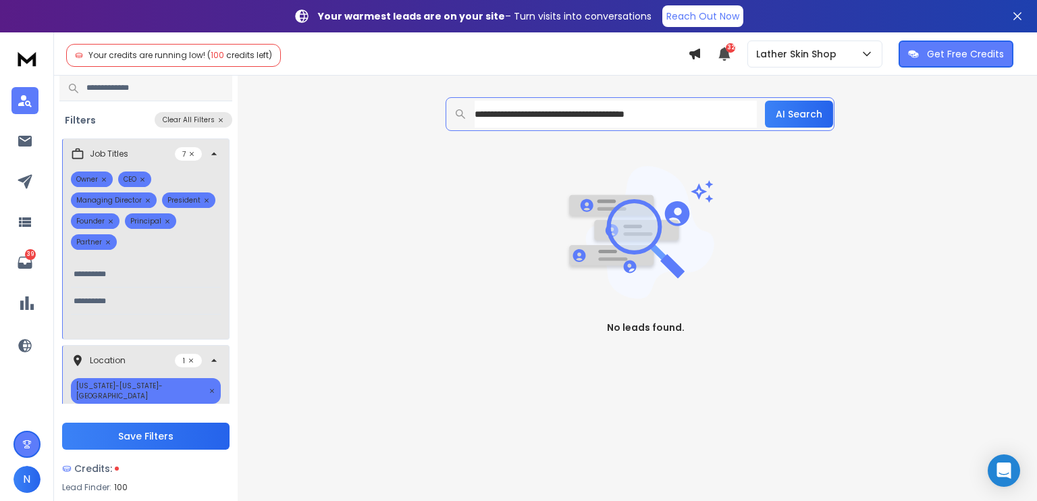
click at [179, 124] on button "Clear All Filters" at bounding box center [194, 120] width 78 height 16
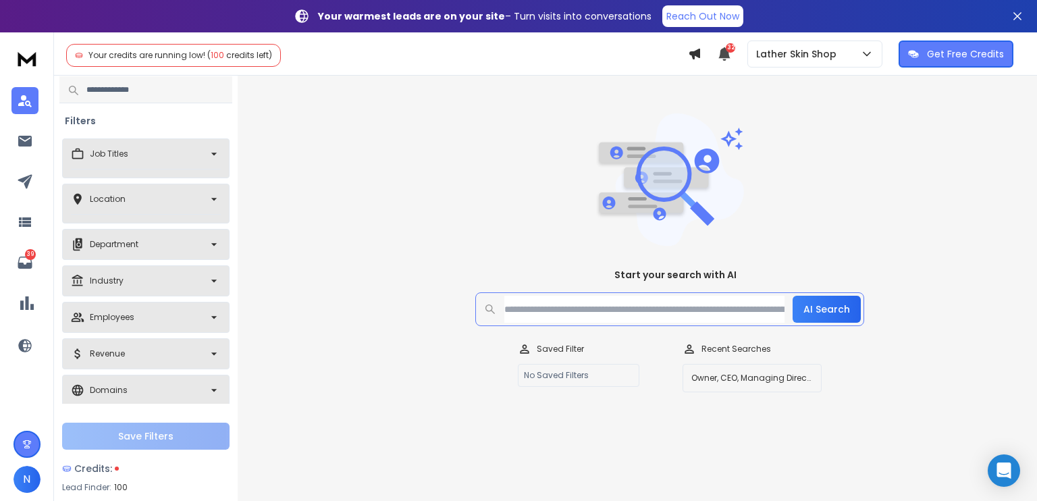
click at [158, 232] on div "Department" at bounding box center [145, 244] width 167 height 31
click at [144, 279] on div "Industry" at bounding box center [146, 281] width 150 height 14
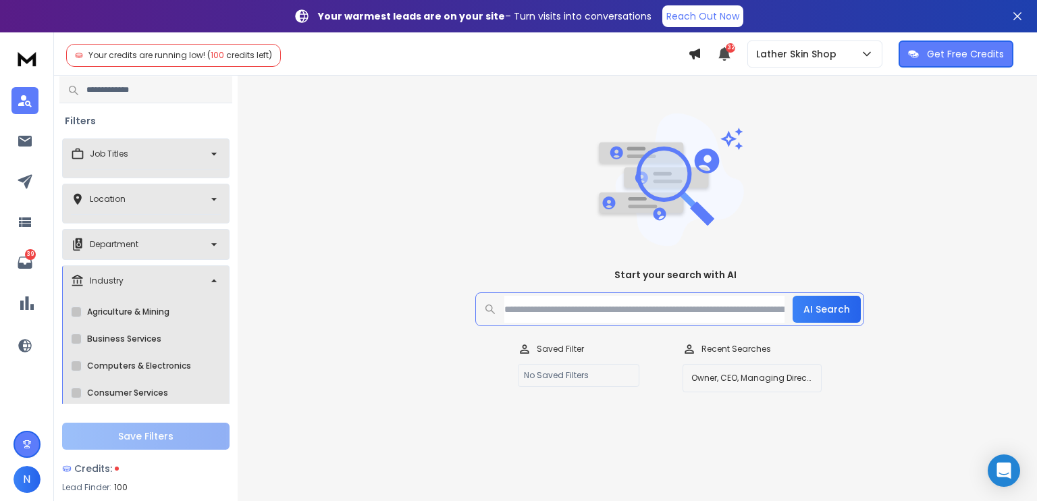
click at [135, 338] on label "Business Services" at bounding box center [124, 339] width 74 height 11
click at [82, 338] on Services "Business Services" at bounding box center [76, 339] width 11 height 11
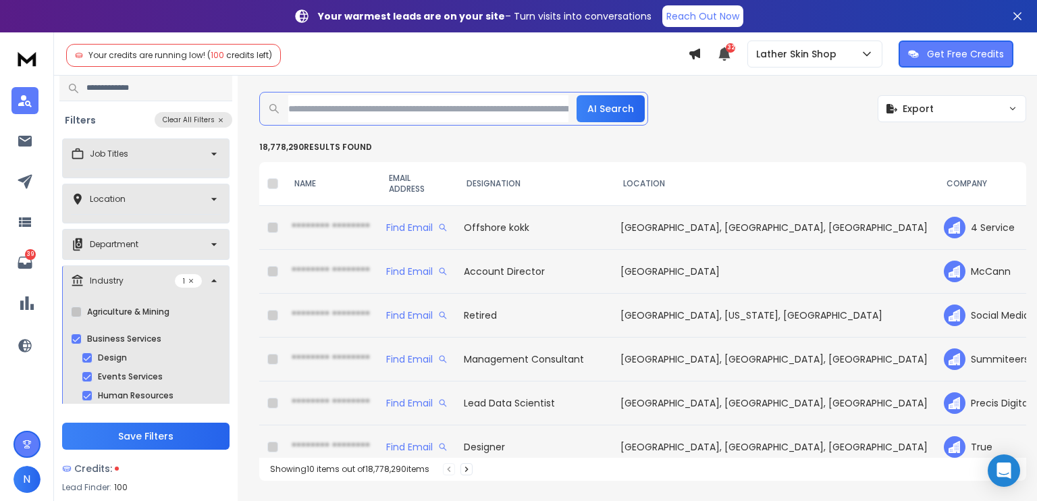
click at [110, 284] on p "Industry" at bounding box center [107, 281] width 34 height 11
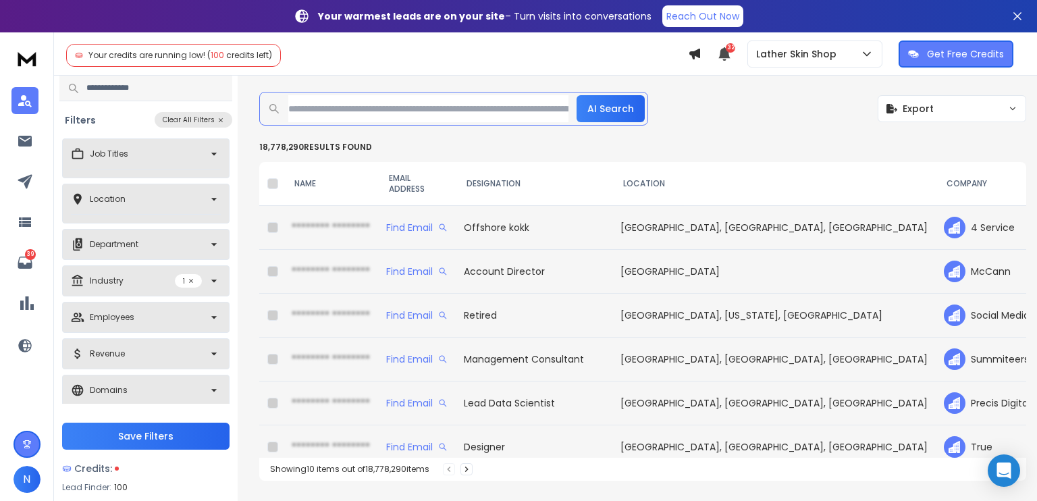
scroll to position [68, 0]
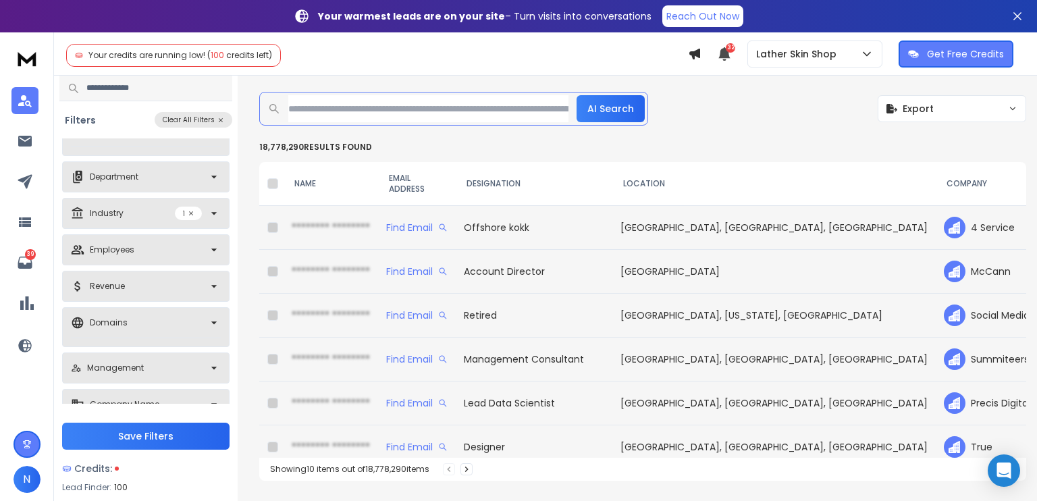
click at [134, 234] on div "Employees" at bounding box center [145, 249] width 167 height 31
click at [133, 240] on div "Employees" at bounding box center [145, 249] width 167 height 31
click at [197, 245] on div "Employees" at bounding box center [146, 250] width 150 height 14
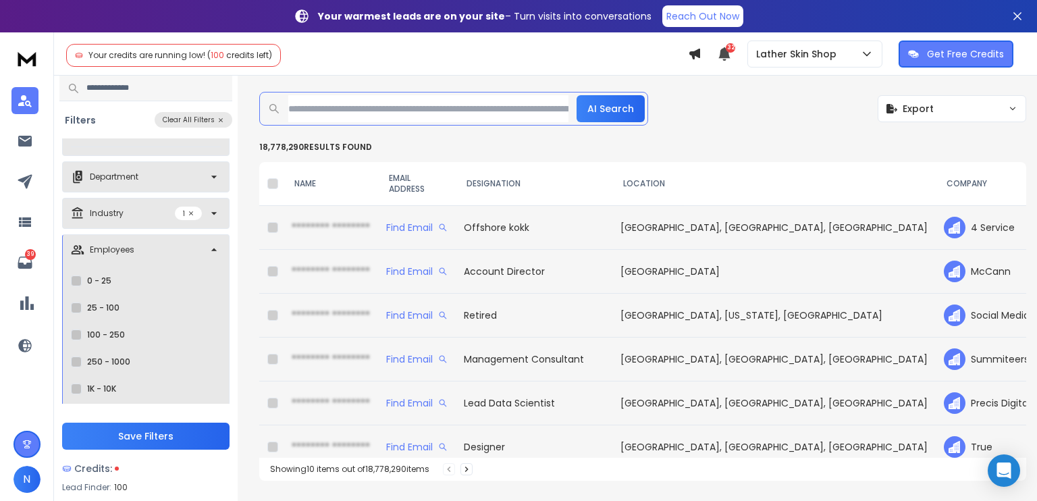
click at [74, 278] on 25 "0 - 25" at bounding box center [76, 281] width 11 height 11
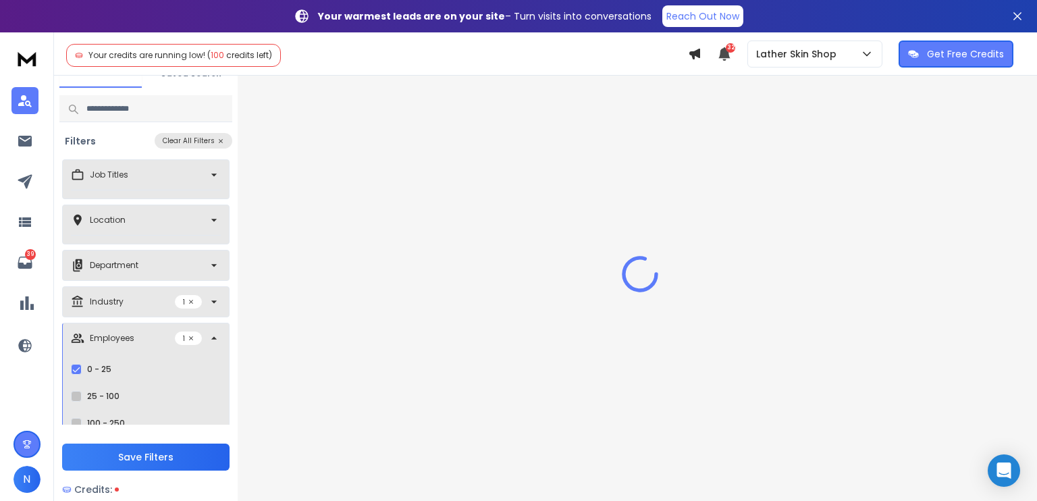
scroll to position [0, 0]
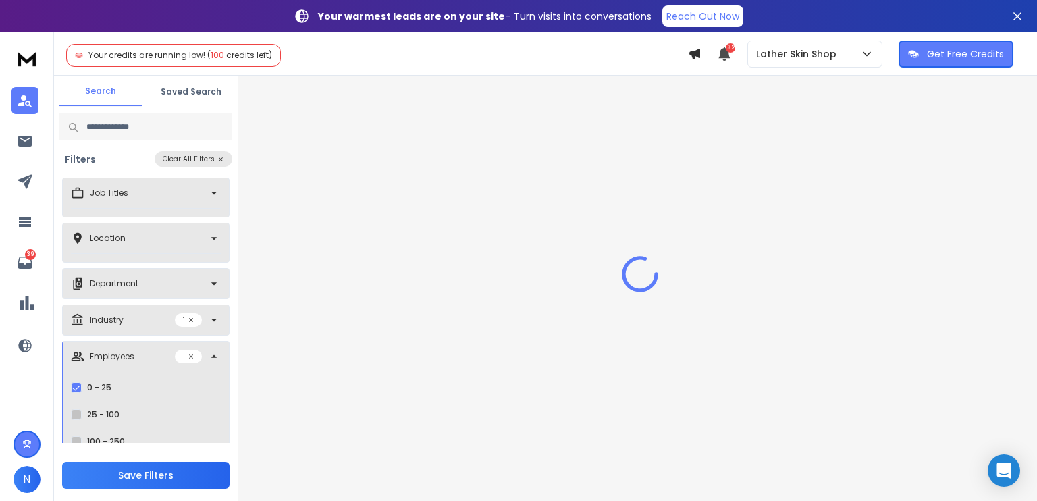
click at [122, 242] on p "Location" at bounding box center [108, 238] width 36 height 11
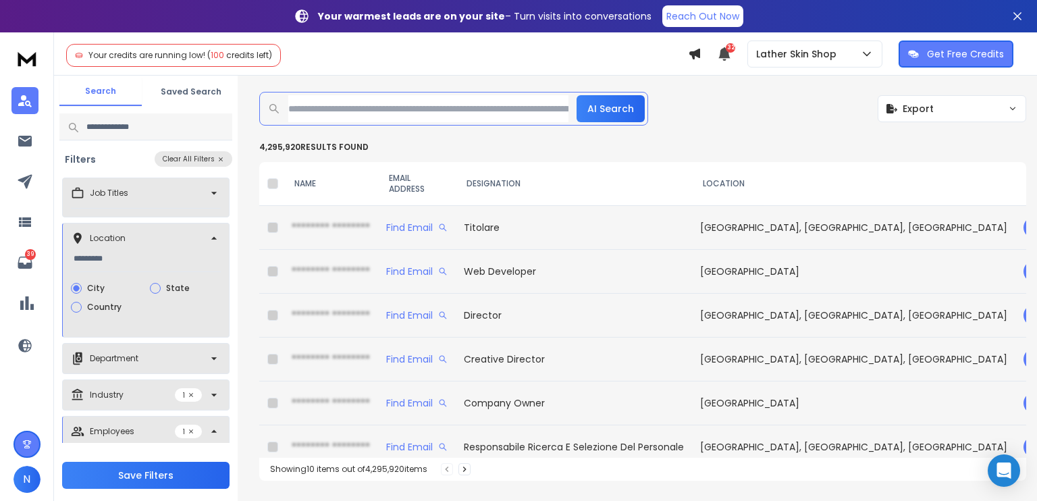
click at [145, 288] on div "City State Country" at bounding box center [146, 298] width 150 height 30
click at [150, 288] on button "State" at bounding box center [155, 288] width 11 height 11
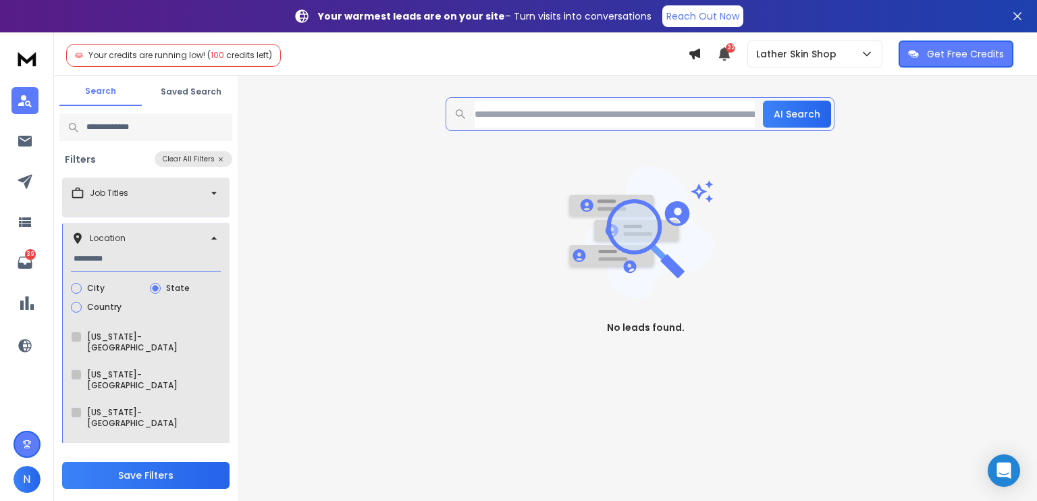
click at [151, 261] on input at bounding box center [146, 258] width 150 height 27
click at [79, 369] on States "Texas-United States" at bounding box center [76, 374] width 11 height 11
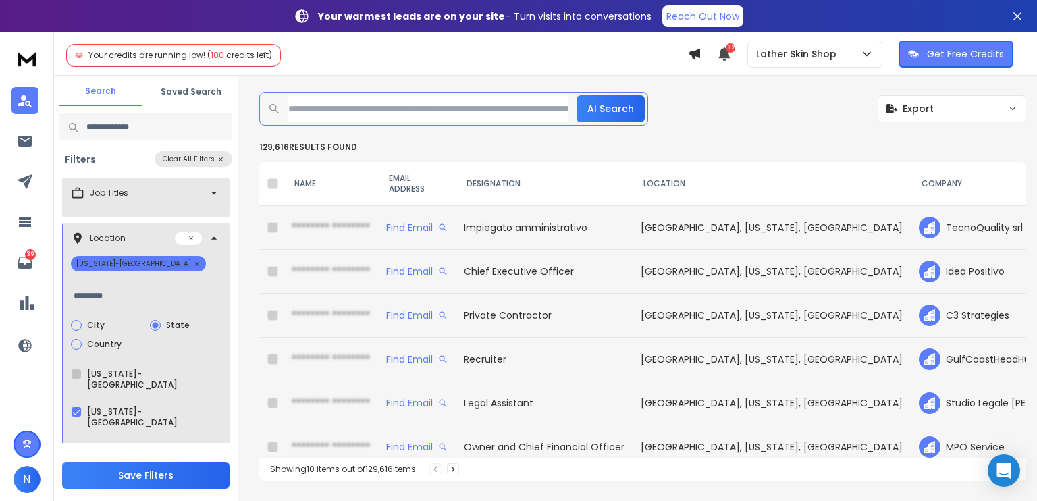
click at [145, 204] on div "Job Titles" at bounding box center [145, 198] width 167 height 40
click at [208, 184] on div "Job Titles" at bounding box center [145, 198] width 167 height 40
click at [798, 41] on button "Lather Skin Shop" at bounding box center [815, 54] width 135 height 27
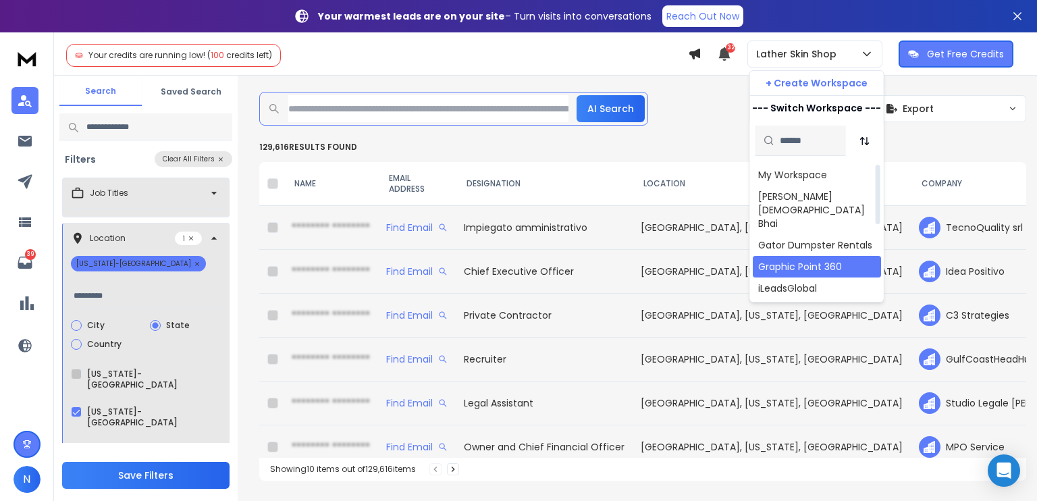
click at [794, 260] on div "Graphic Point 360" at bounding box center [800, 267] width 84 height 14
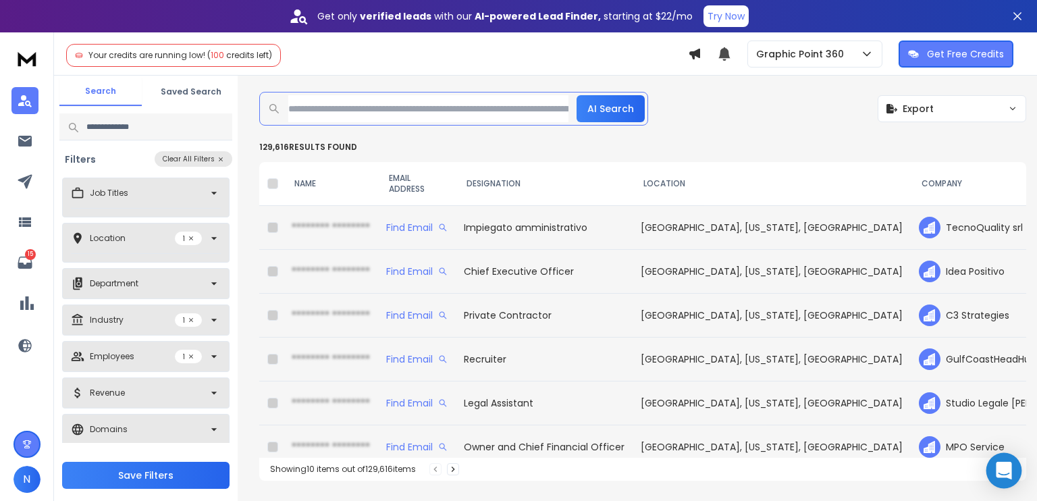
click at [1000, 472] on icon "Open Intercom Messenger" at bounding box center [1004, 471] width 16 height 18
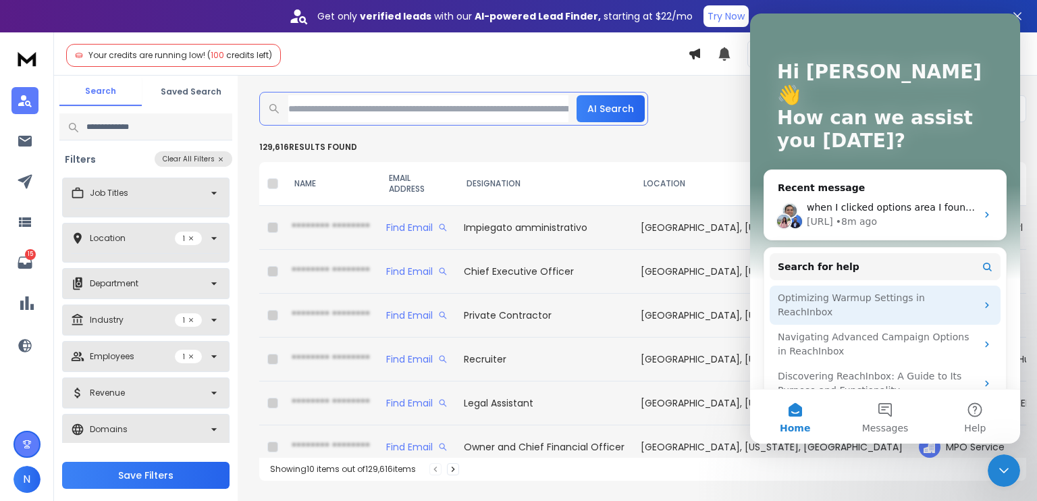
scroll to position [131, 0]
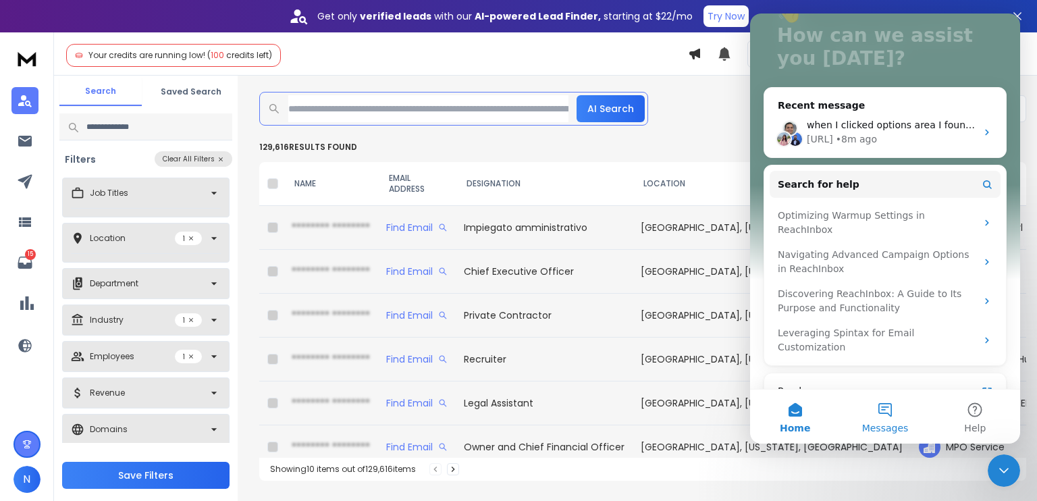
click at [891, 429] on span "Messages" at bounding box center [885, 427] width 47 height 9
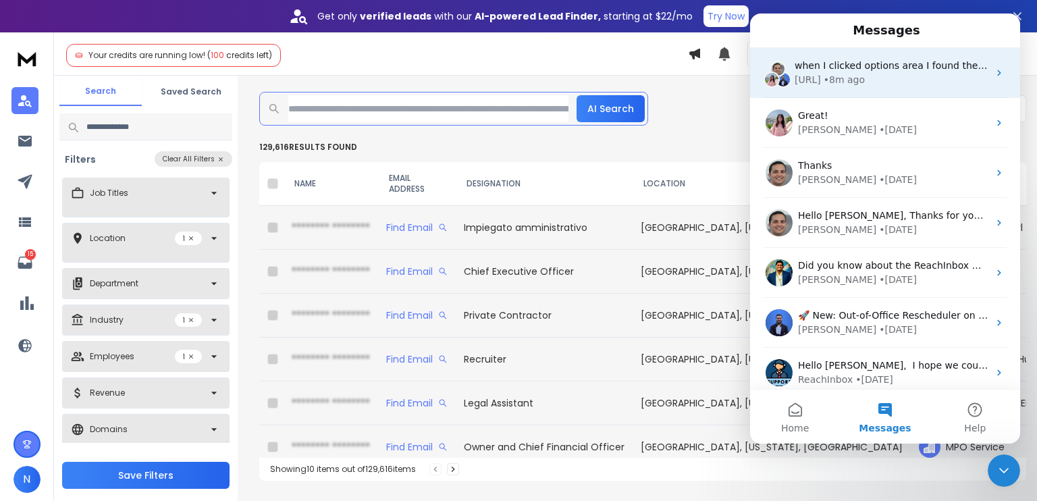
click at [889, 91] on div "when I clicked options area I found the alert something went wrong! ReachInbox.…" at bounding box center [885, 73] width 270 height 50
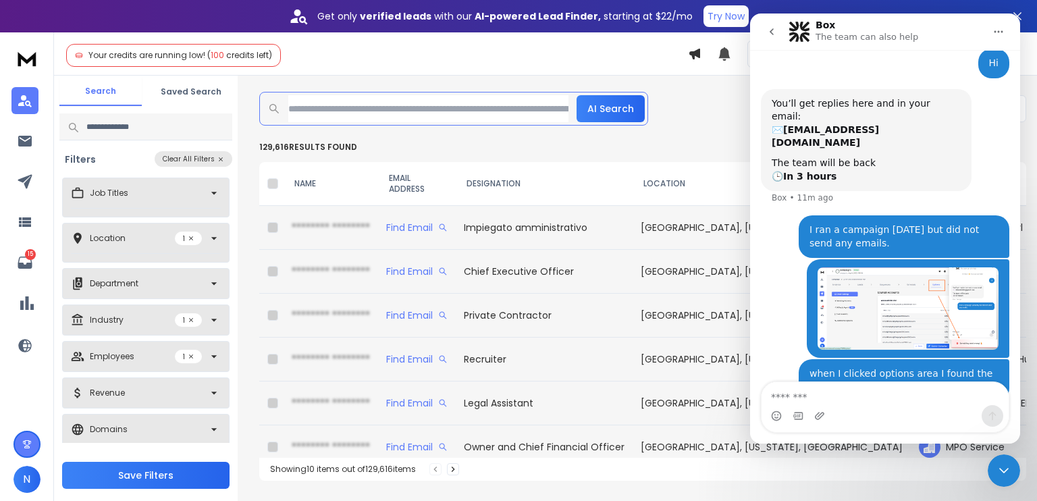
scroll to position [50, 0]
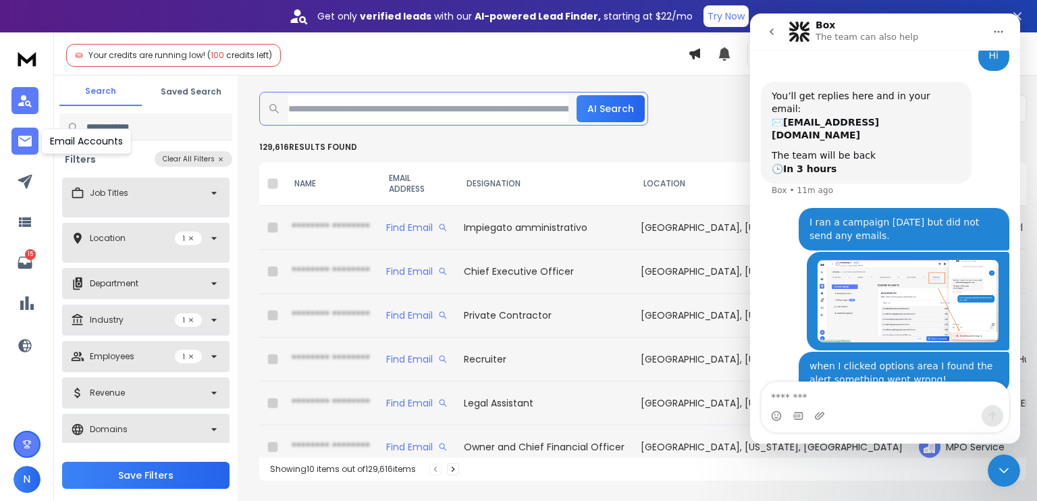
click at [37, 138] on link at bounding box center [24, 141] width 27 height 27
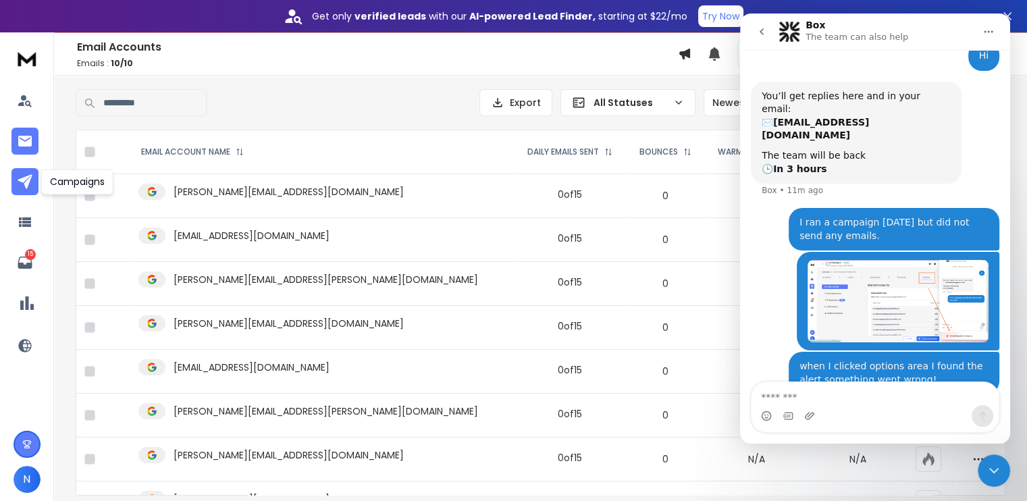
click at [15, 186] on link at bounding box center [24, 181] width 27 height 27
